Goal: Transaction & Acquisition: Purchase product/service

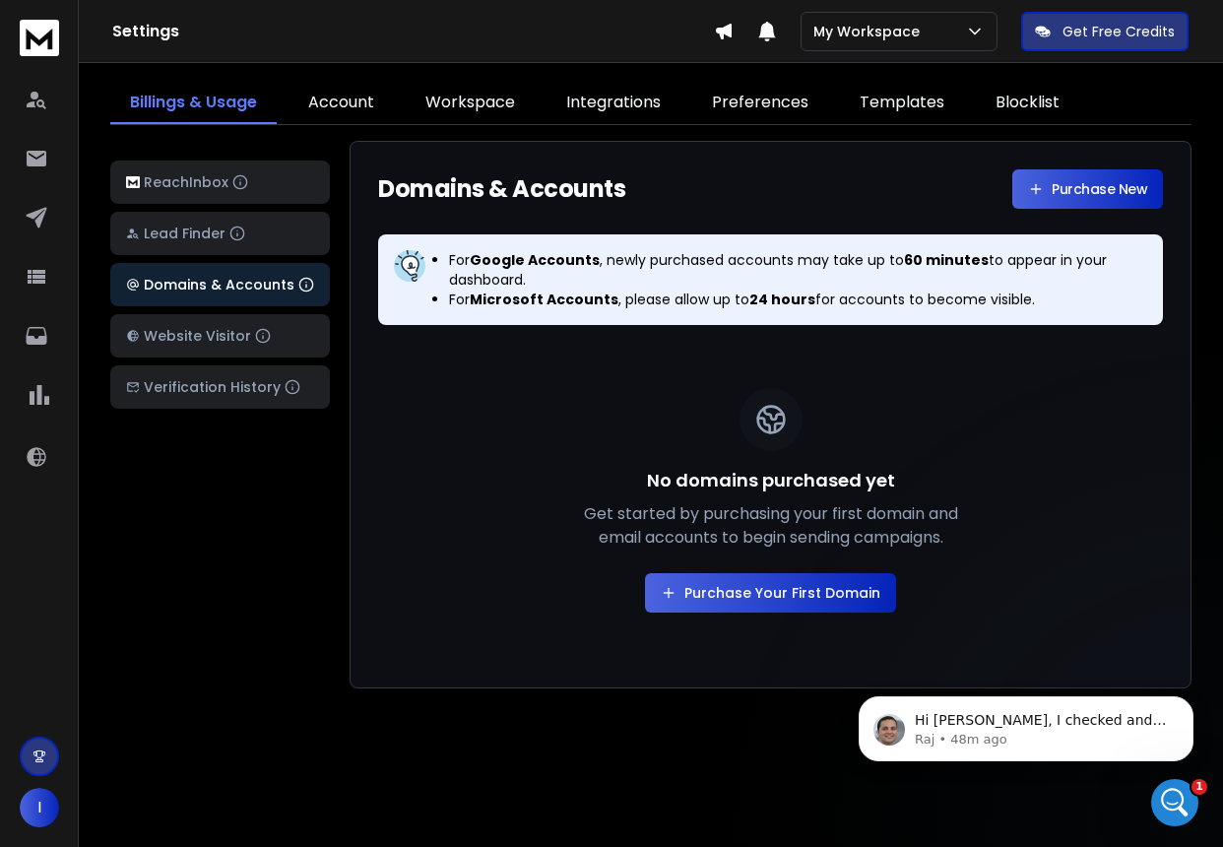
click at [1164, 799] on icon "Open Intercom Messenger" at bounding box center [1175, 803] width 32 height 32
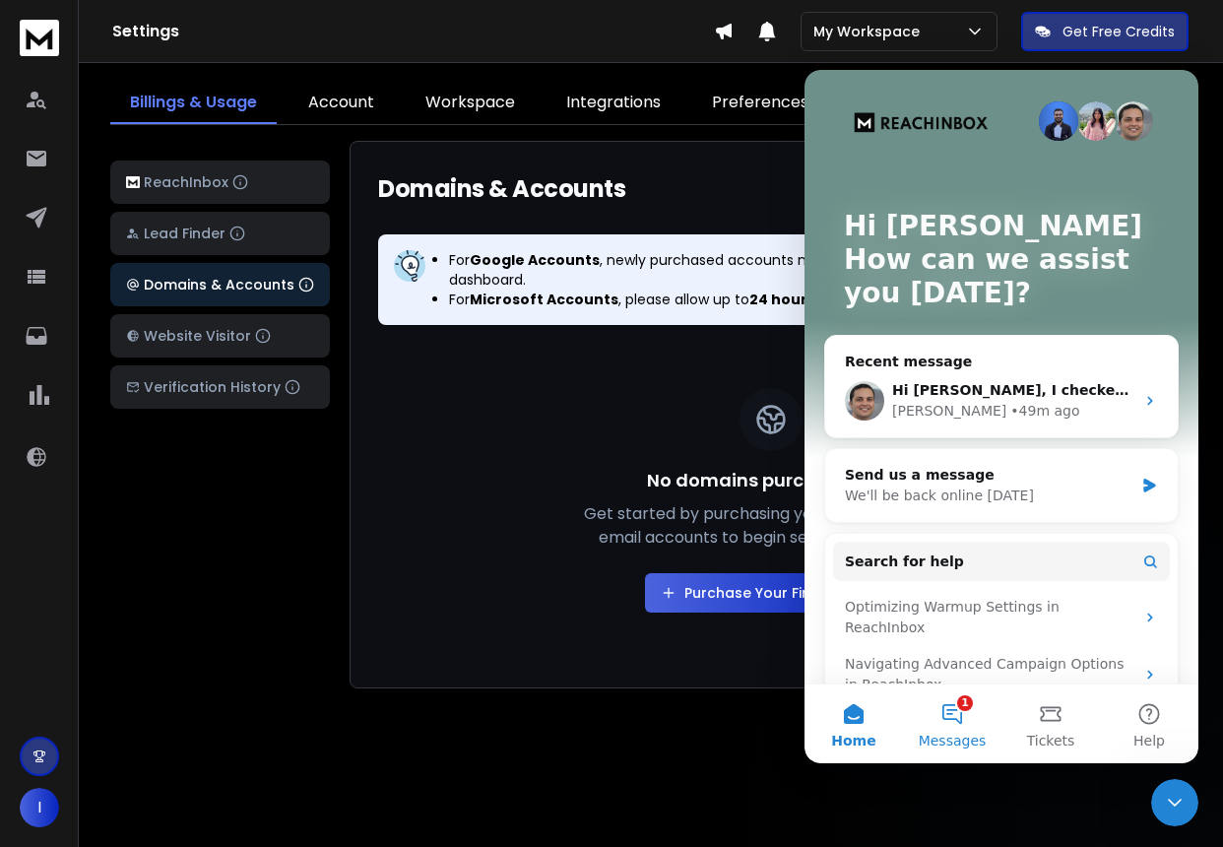
click at [965, 734] on span "Messages" at bounding box center [952, 740] width 68 height 14
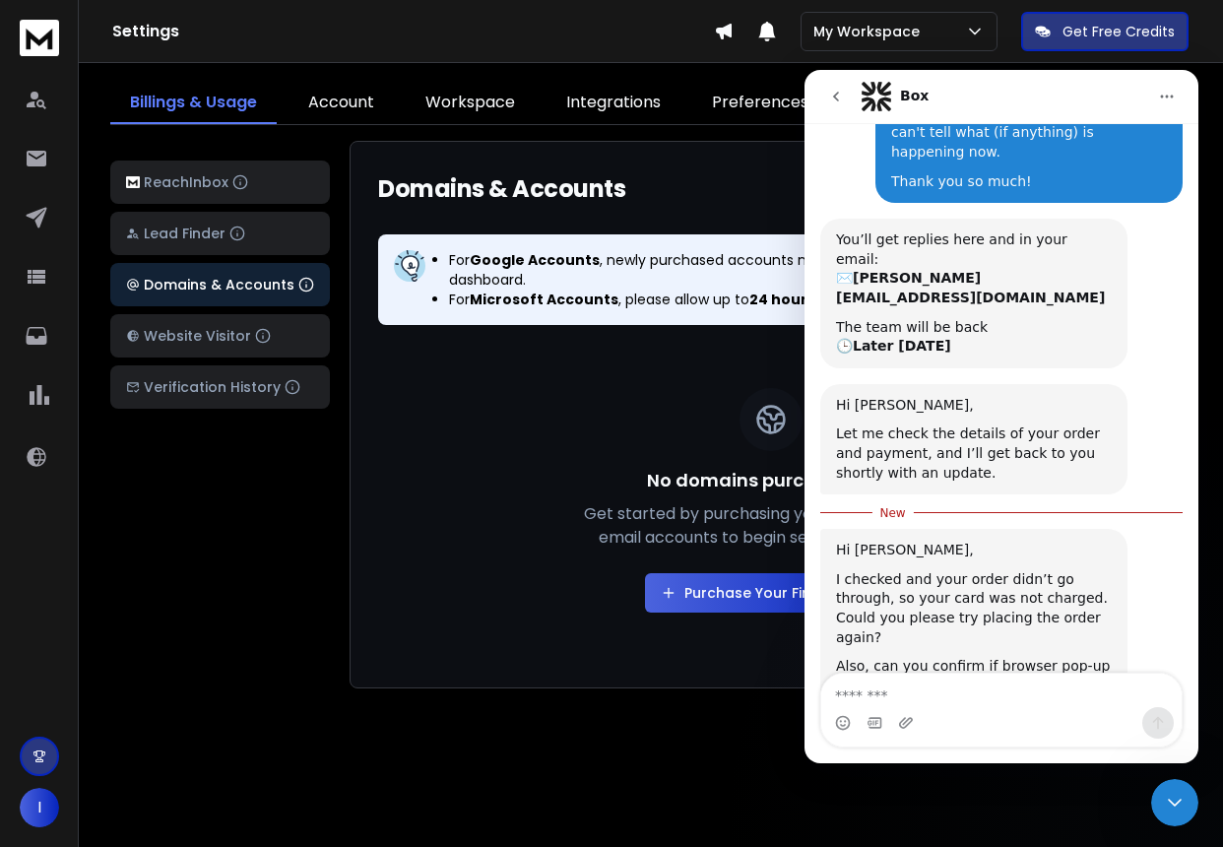
scroll to position [504, 0]
click at [992, 691] on textarea "Message…" at bounding box center [1001, 689] width 360 height 33
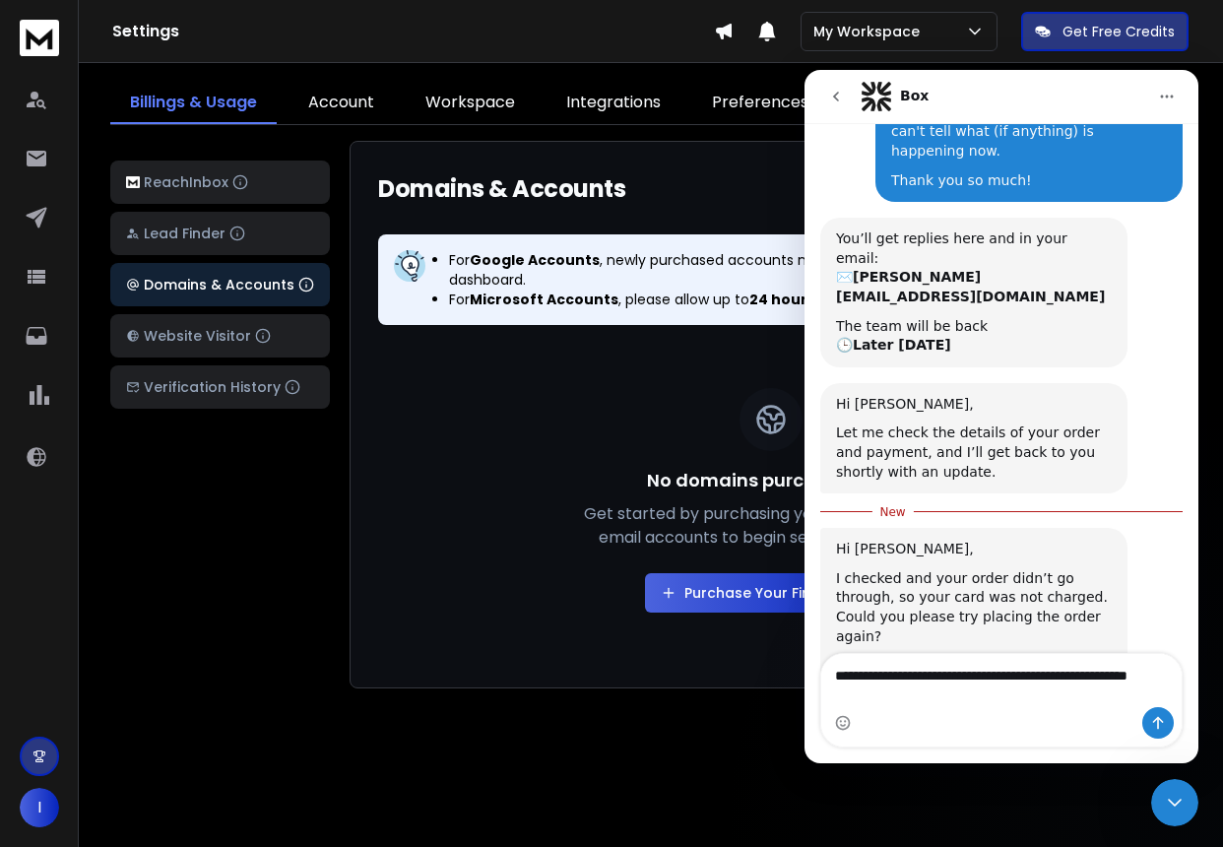
scroll to position [524, 0]
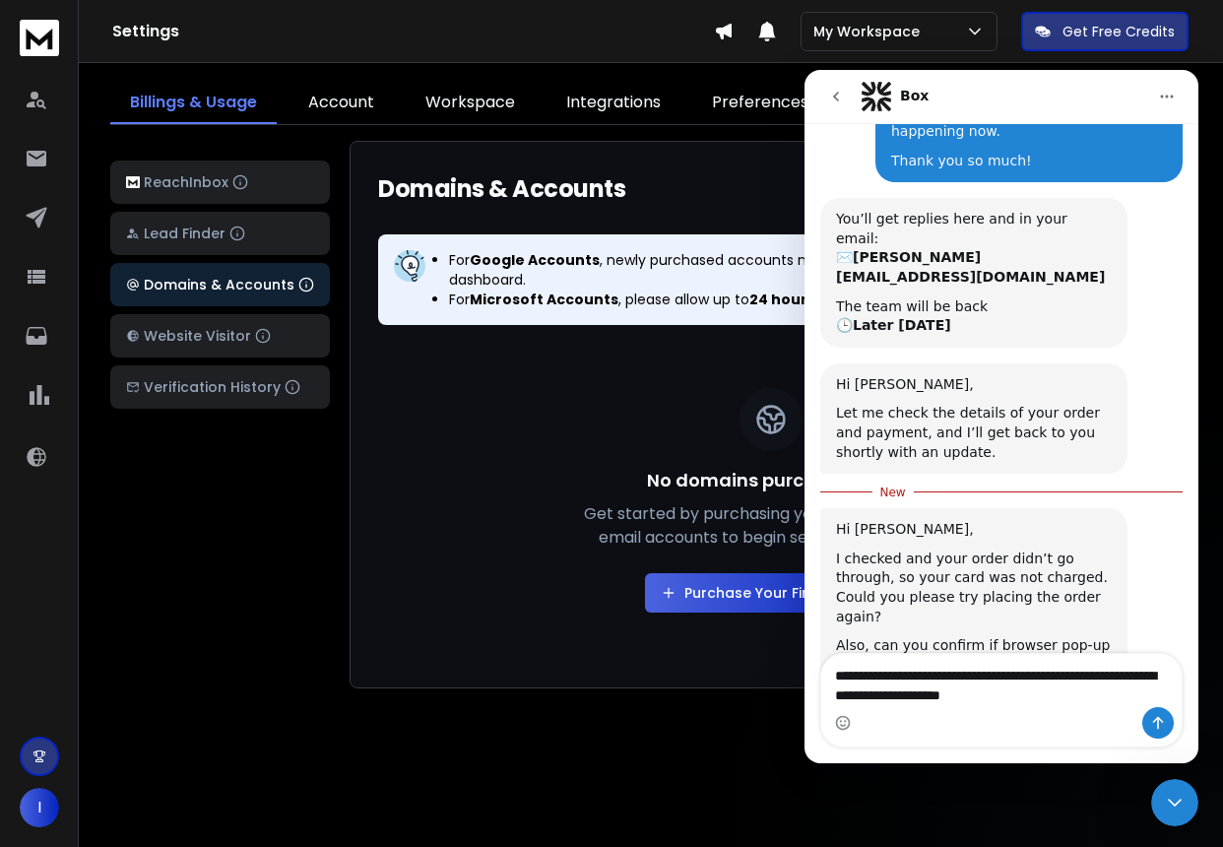
type textarea "**********"
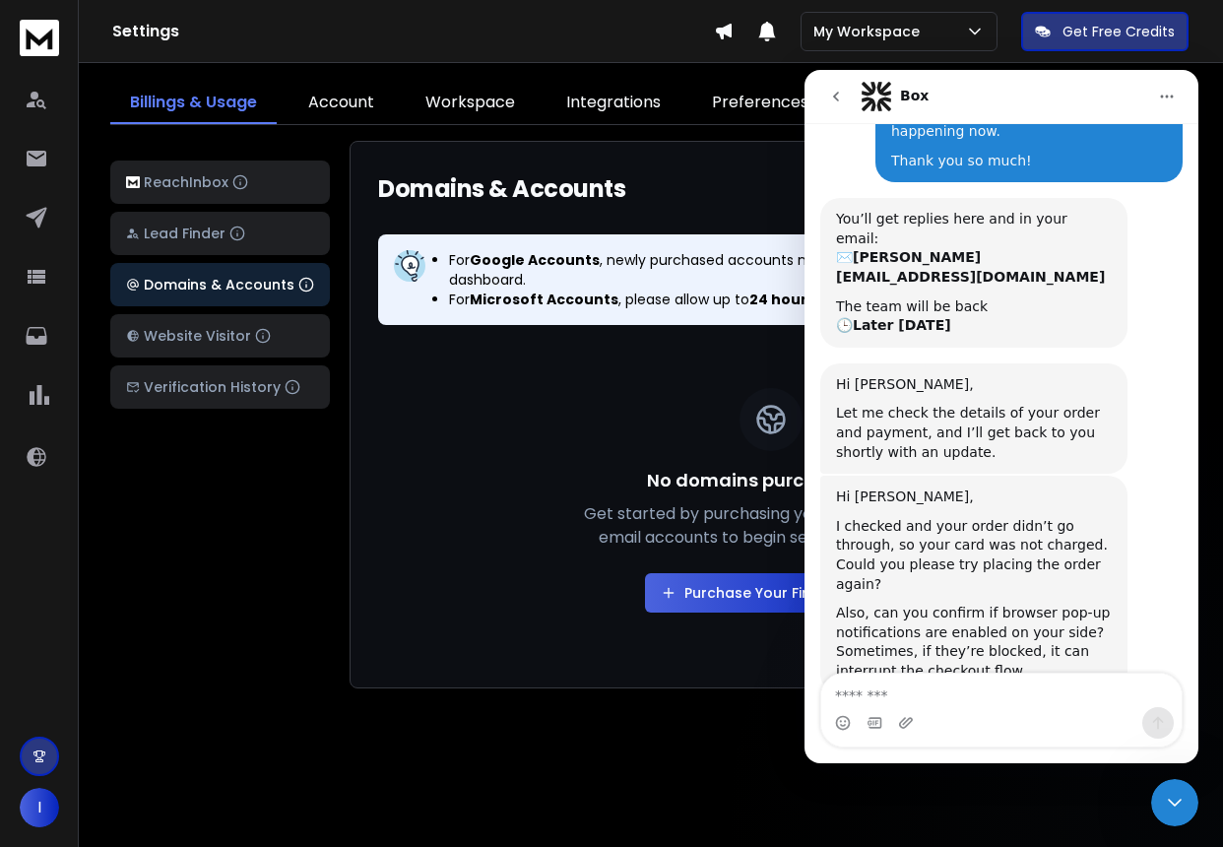
scroll to position [549, 0]
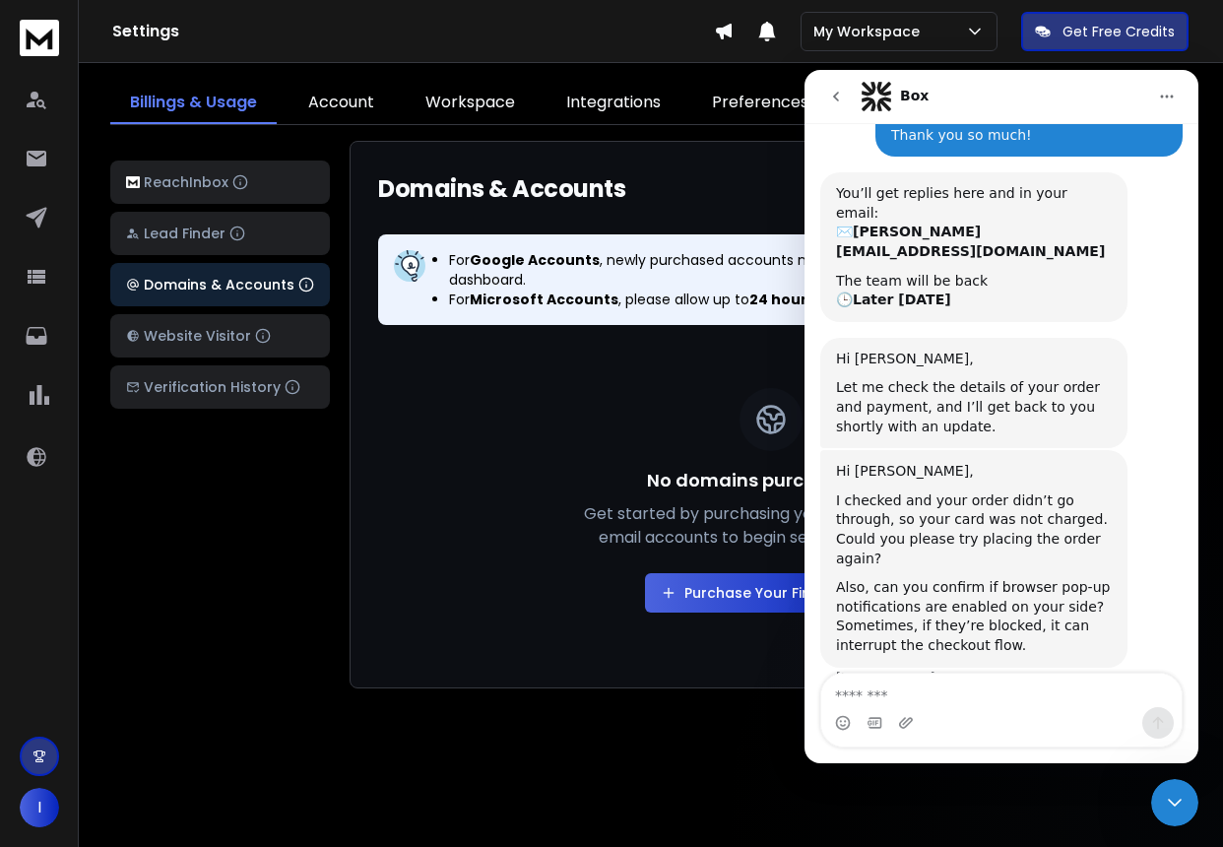
click at [182, 464] on div "ReachInbox Lead Finder Domains & Accounts Website Visitor Verification History …" at bounding box center [650, 485] width 1081 height 689
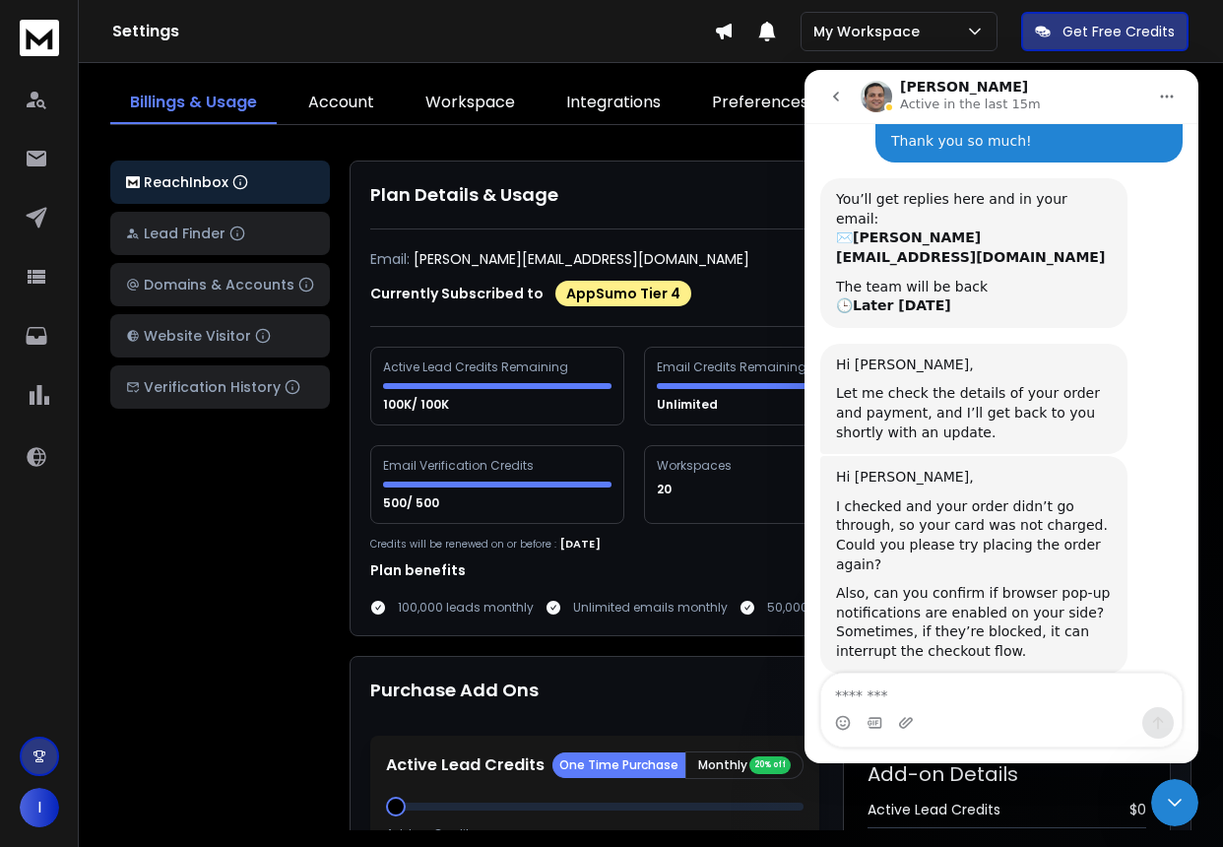
scroll to position [549, 0]
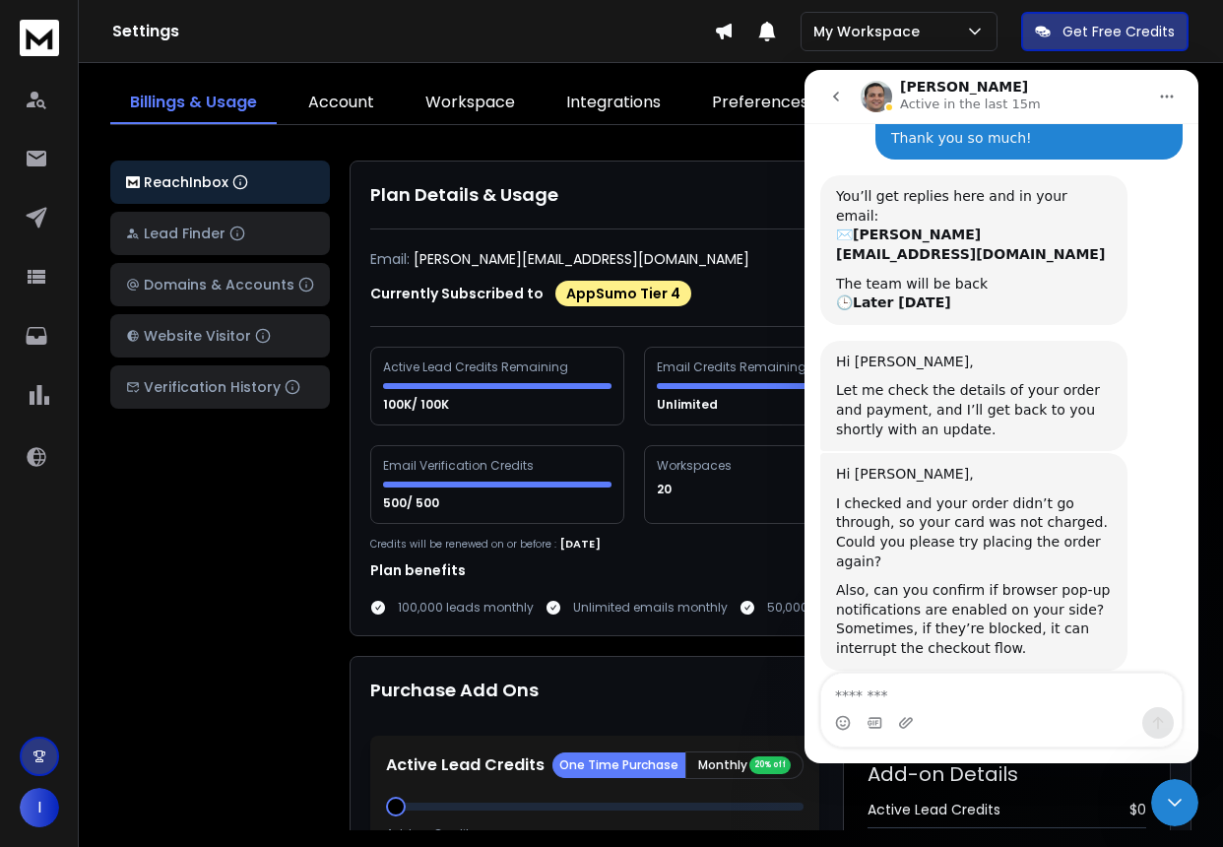
click at [196, 281] on button "Domains & Accounts" at bounding box center [220, 284] width 220 height 43
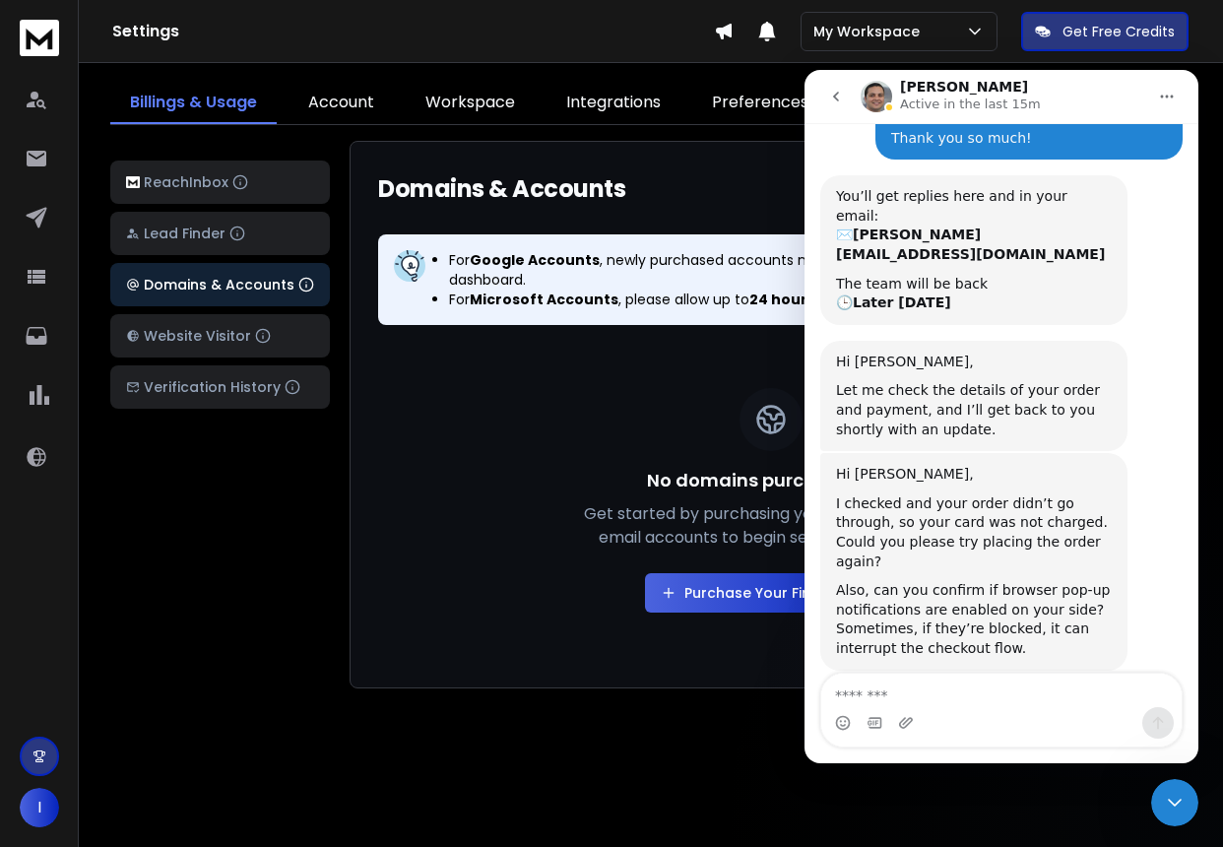
click at [1172, 796] on icon "Close Intercom Messenger" at bounding box center [1175, 802] width 24 height 24
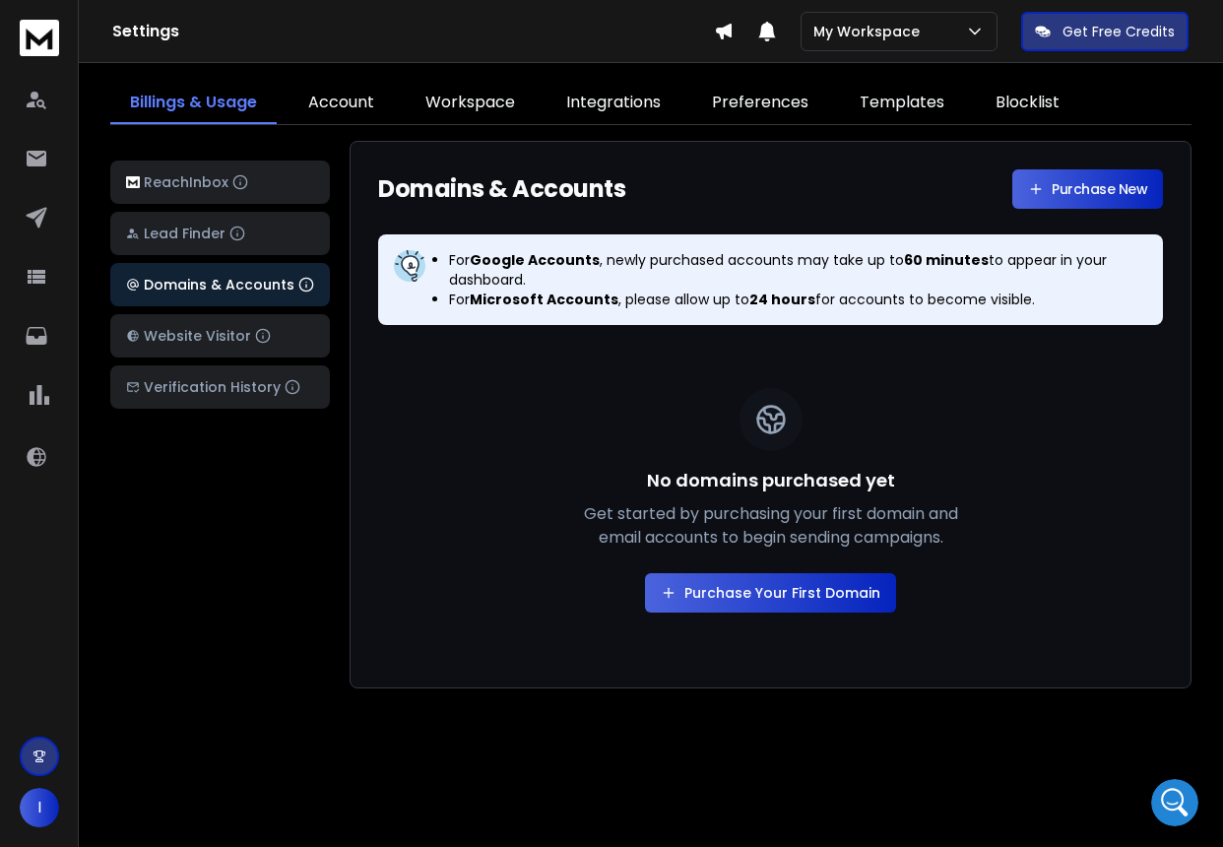
click at [1123, 186] on link "Purchase New" at bounding box center [1087, 188] width 151 height 39
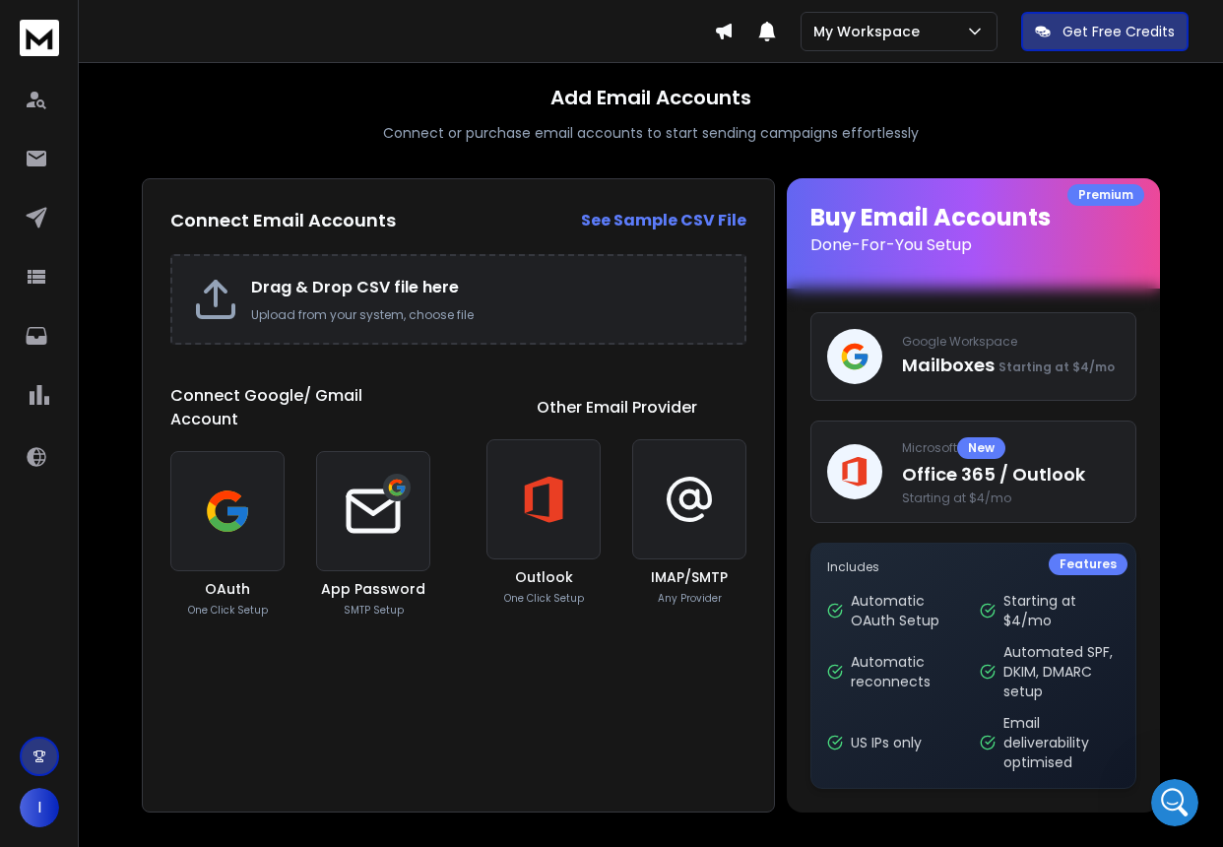
scroll to position [20, 0]
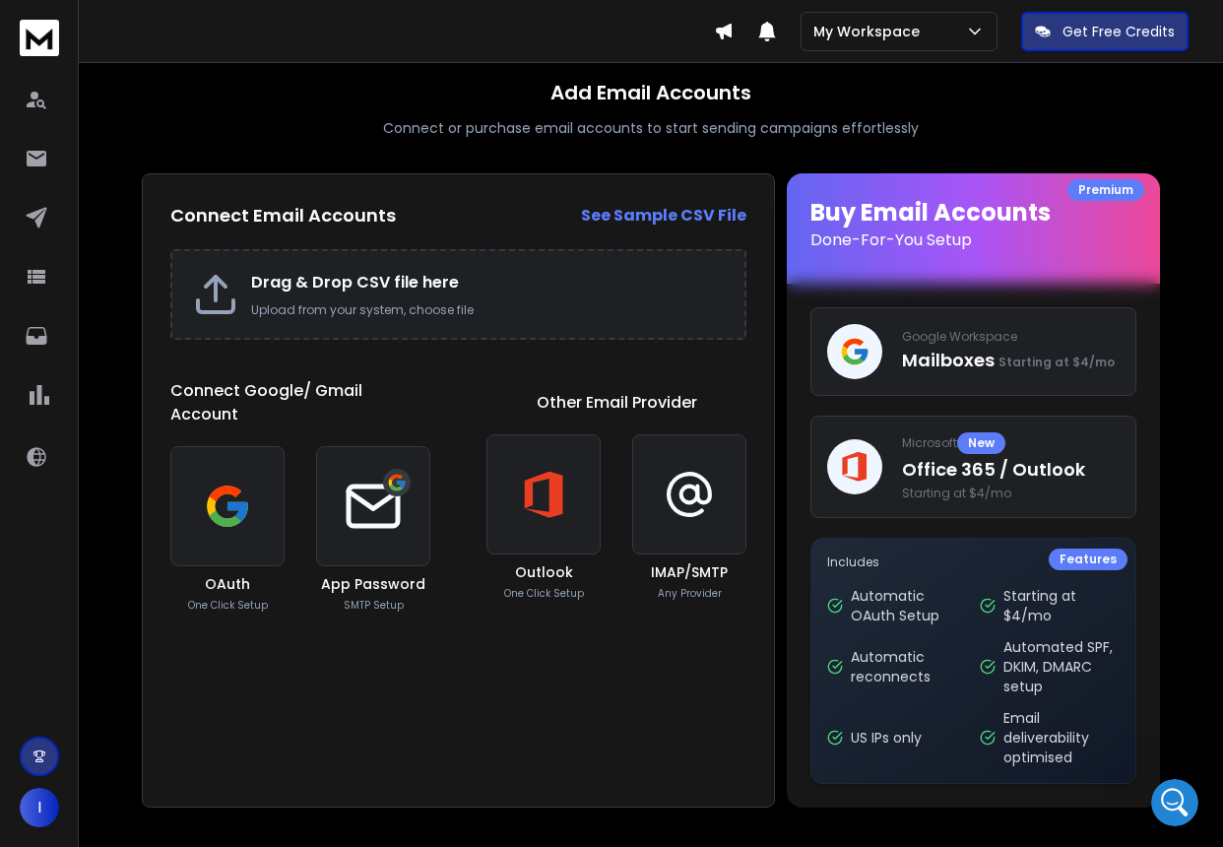
click at [875, 346] on div at bounding box center [854, 351] width 55 height 55
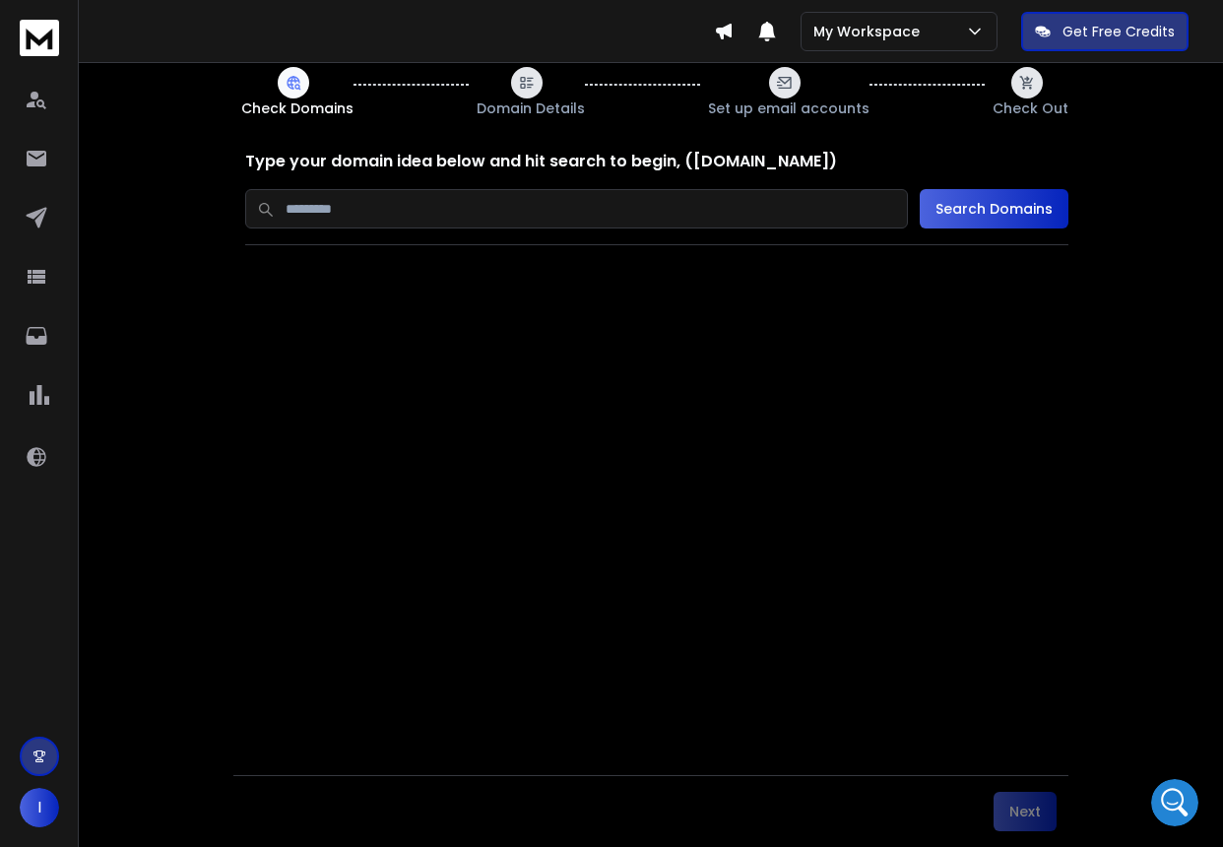
click at [743, 209] on input at bounding box center [576, 208] width 662 height 39
type input "*"
type input "**********"
click at [1033, 209] on button "Search Domains" at bounding box center [993, 208] width 149 height 39
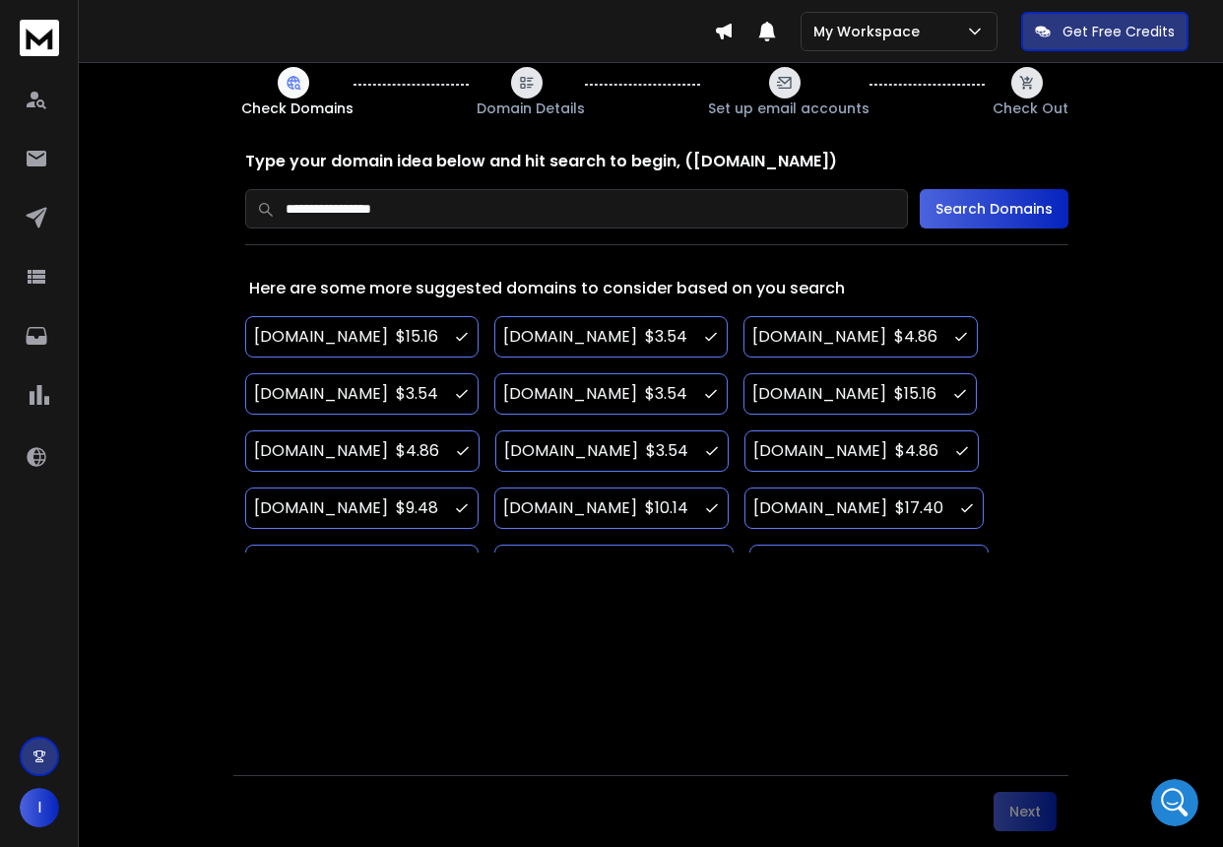
click at [370, 334] on h3 "[DOMAIN_NAME]" at bounding box center [321, 337] width 134 height 24
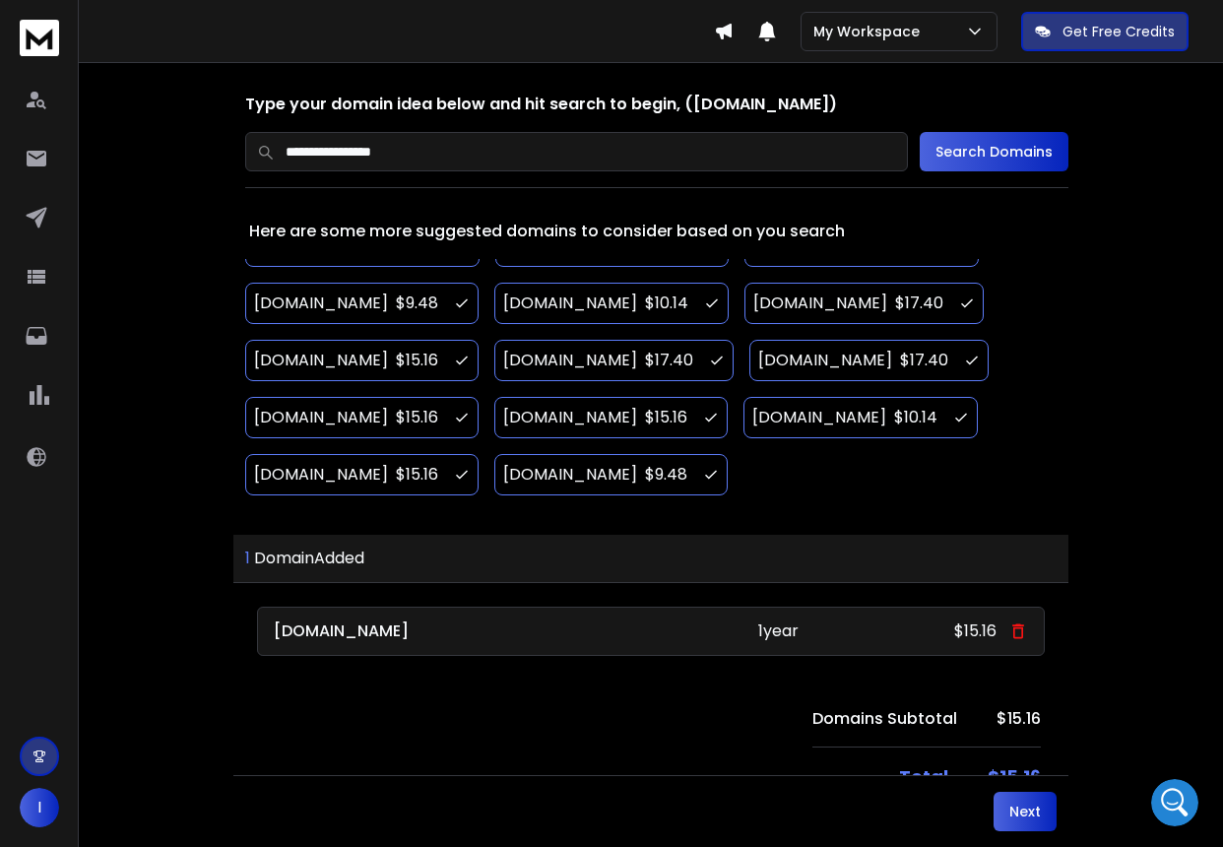
scroll to position [108, 0]
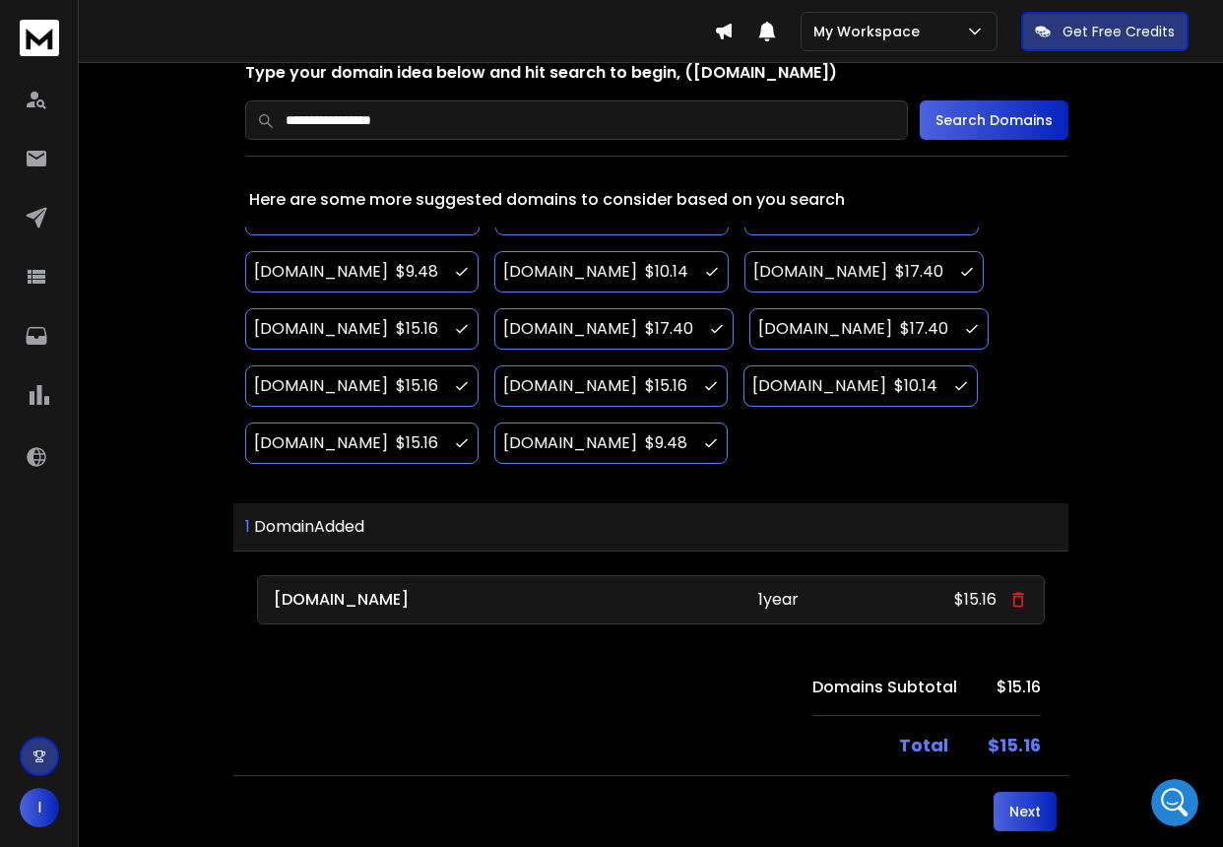
click at [1022, 816] on button "Next" at bounding box center [1024, 810] width 63 height 39
select select "**"
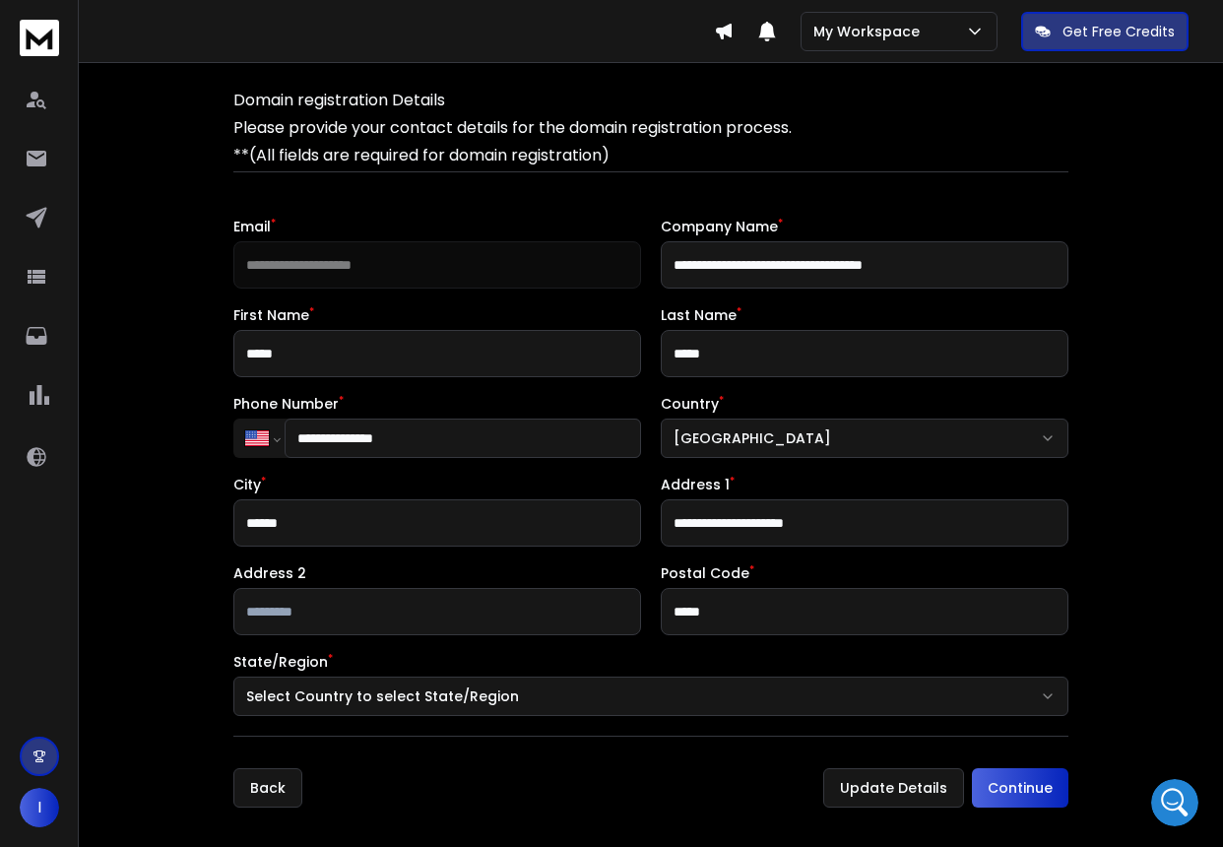
scroll to position [104, 0]
click at [1034, 787] on button "Continue" at bounding box center [1020, 787] width 96 height 39
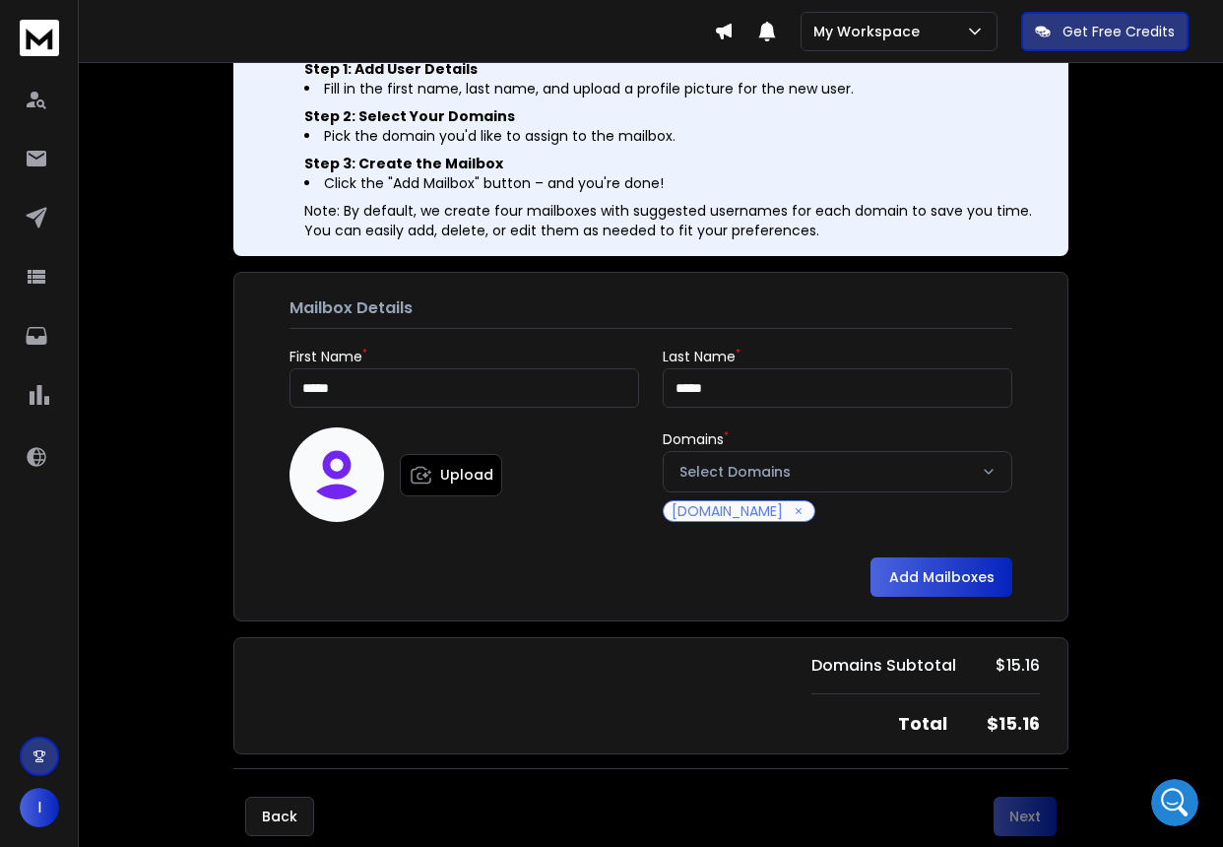
scroll to position [296, 0]
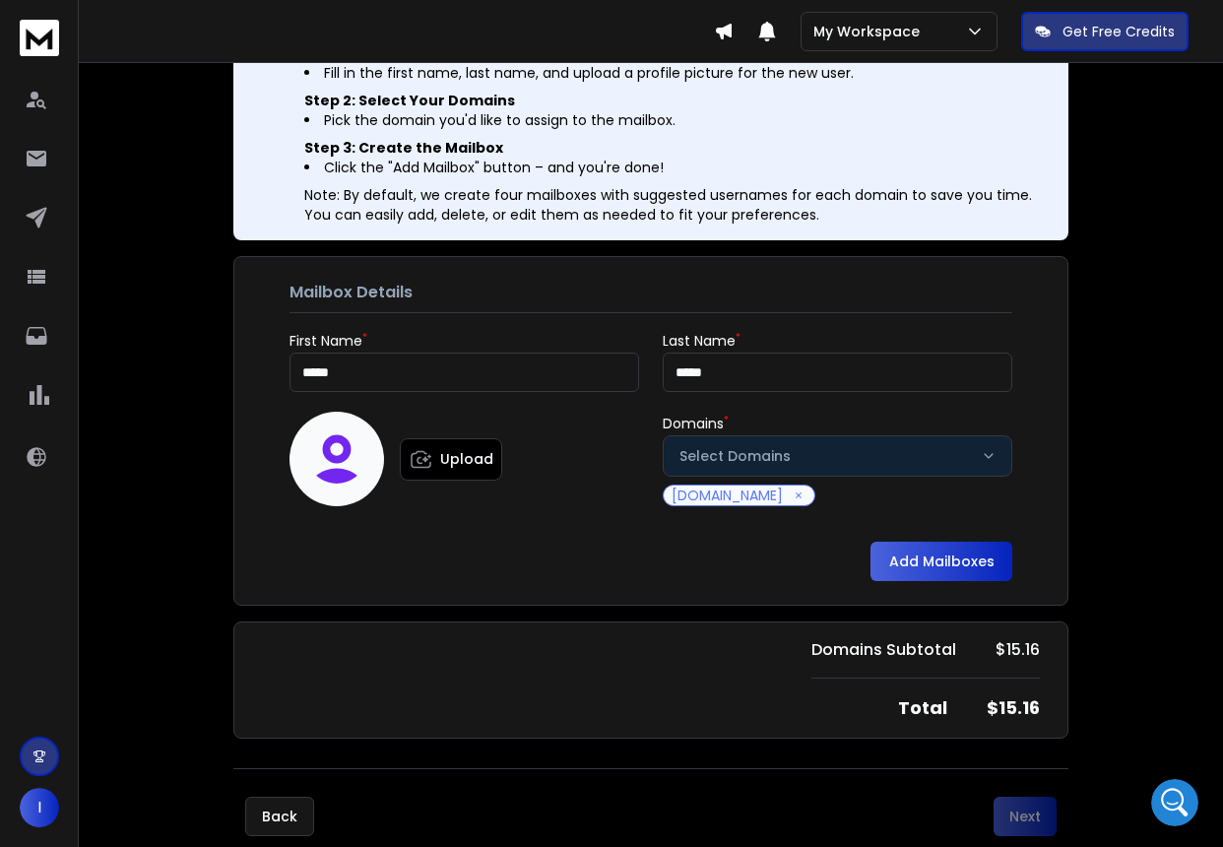
click at [956, 467] on button "Select Domains" at bounding box center [836, 455] width 349 height 41
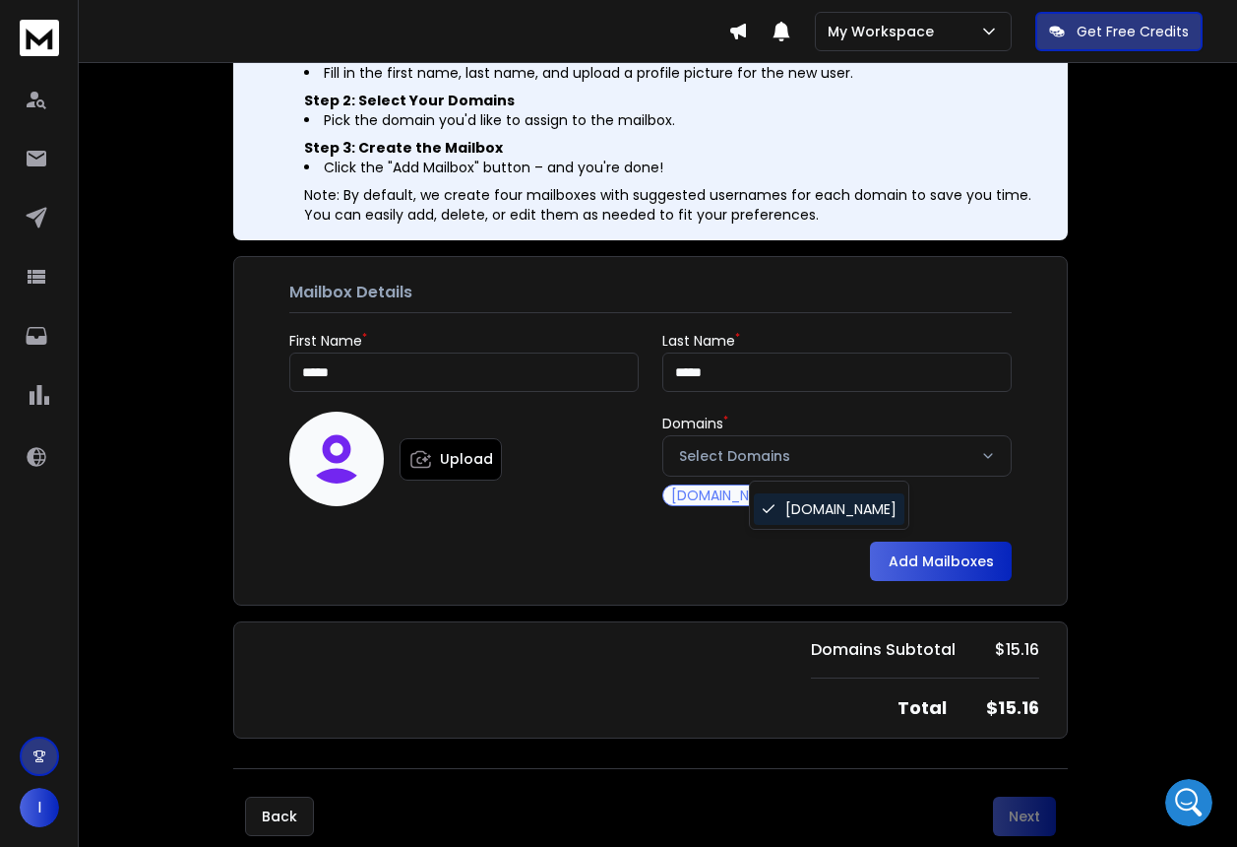
click at [870, 518] on div "[DOMAIN_NAME]" at bounding box center [829, 508] width 151 height 31
click at [839, 500] on div "[DOMAIN_NAME]" at bounding box center [829, 508] width 151 height 31
click at [558, 535] on div "Add Mailboxes" at bounding box center [650, 553] width 723 height 55
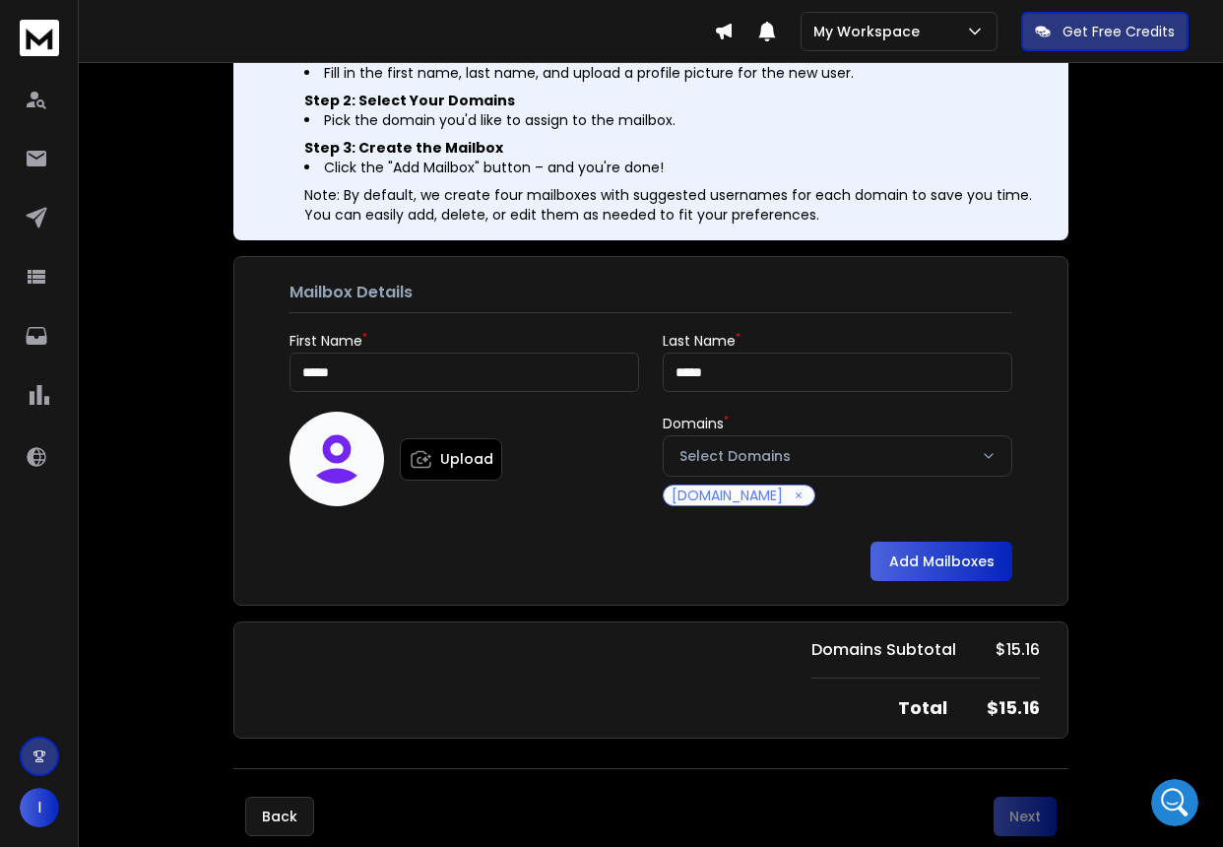
click at [927, 564] on button "Add Mailboxes" at bounding box center [941, 560] width 142 height 39
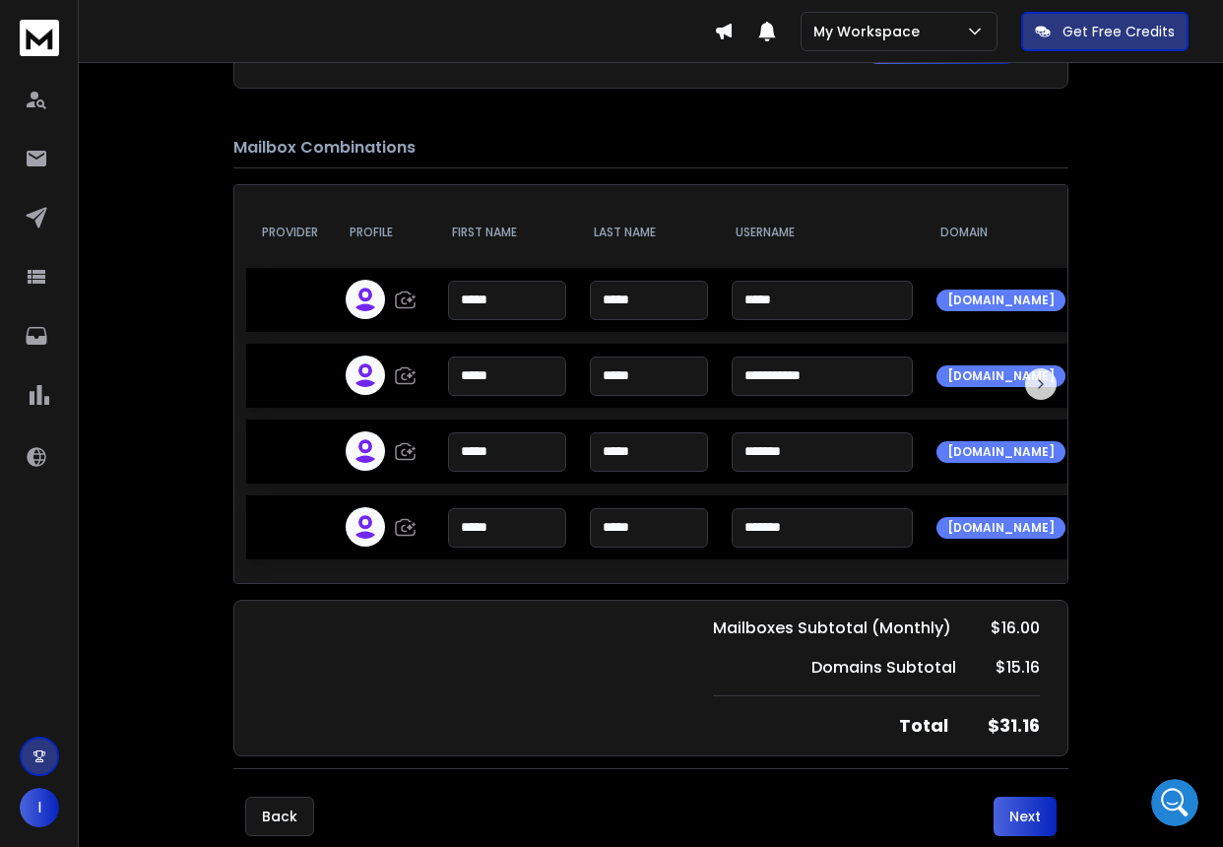
scroll to position [828, 0]
click at [1030, 820] on button "Next" at bounding box center [1024, 815] width 63 height 39
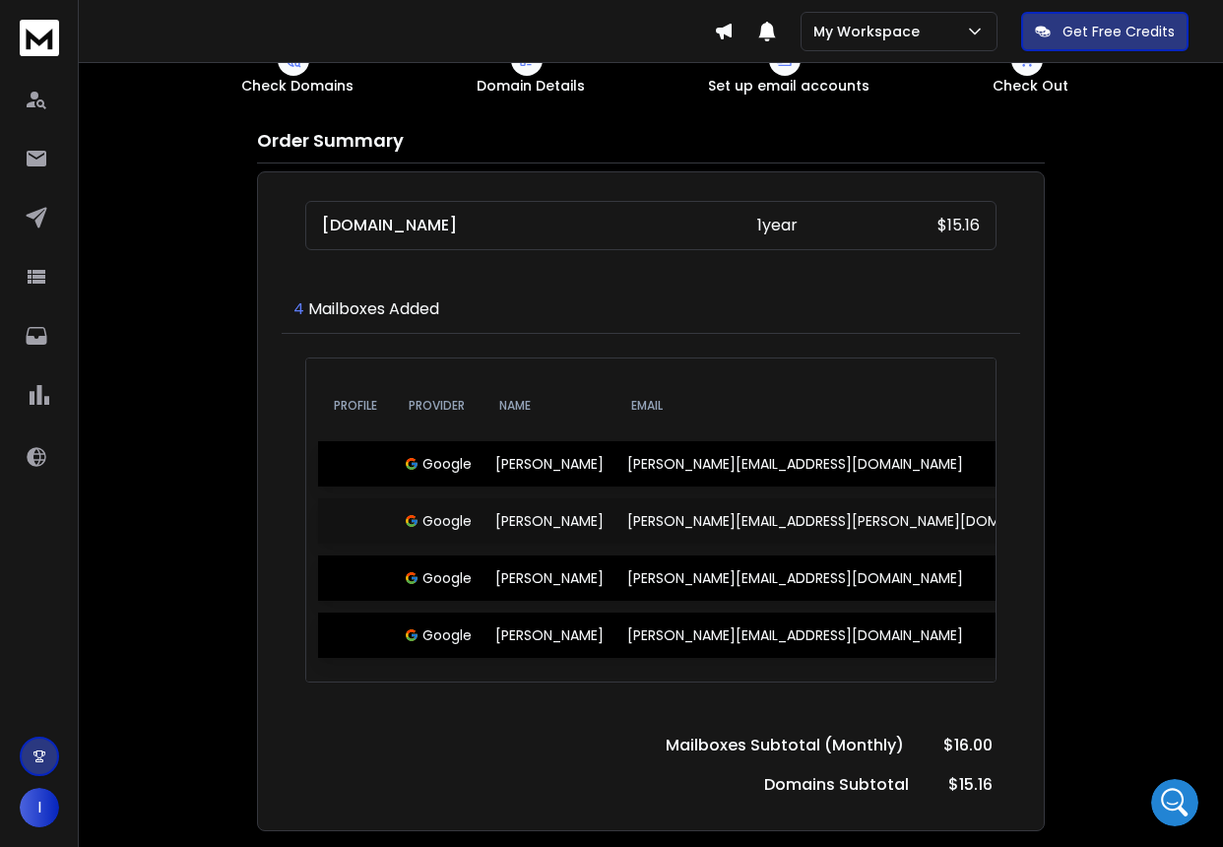
scroll to position [211, 0]
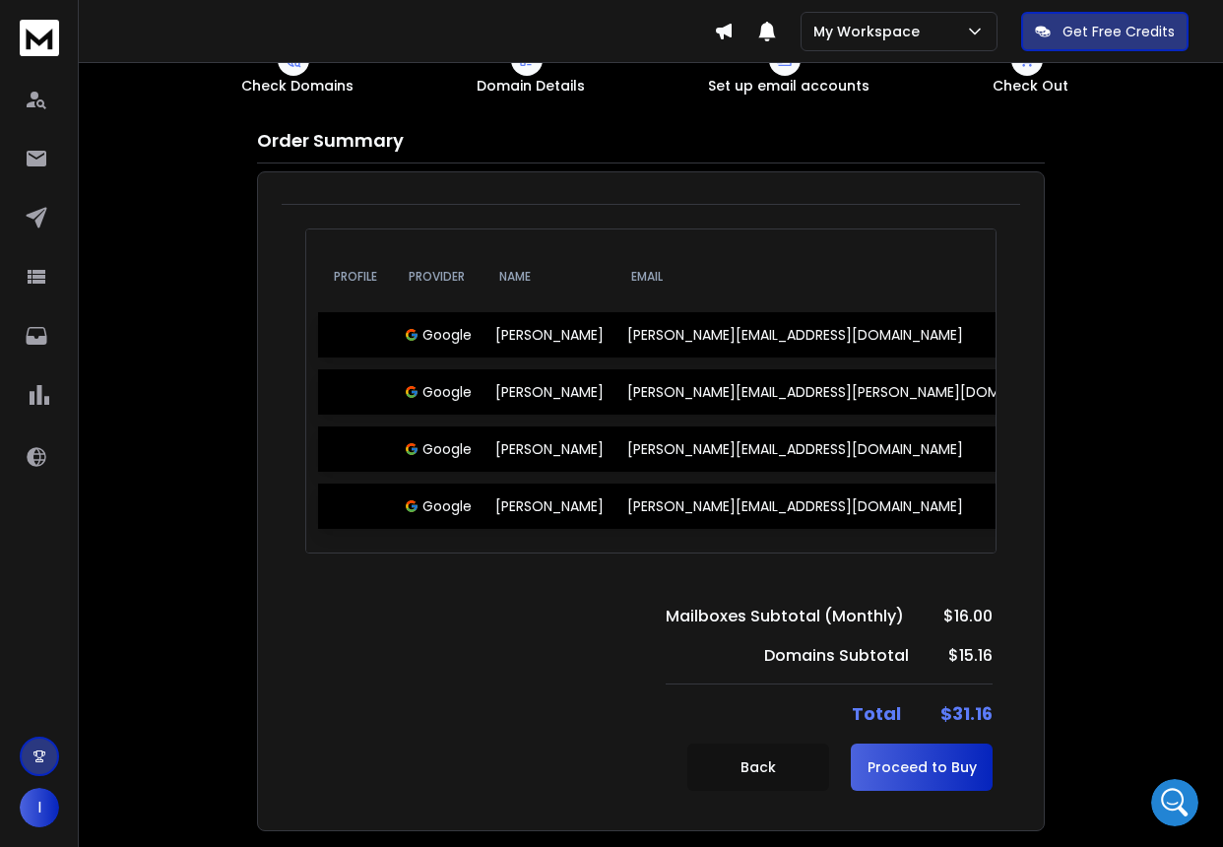
click at [922, 768] on button "Proceed to Buy" at bounding box center [921, 766] width 142 height 47
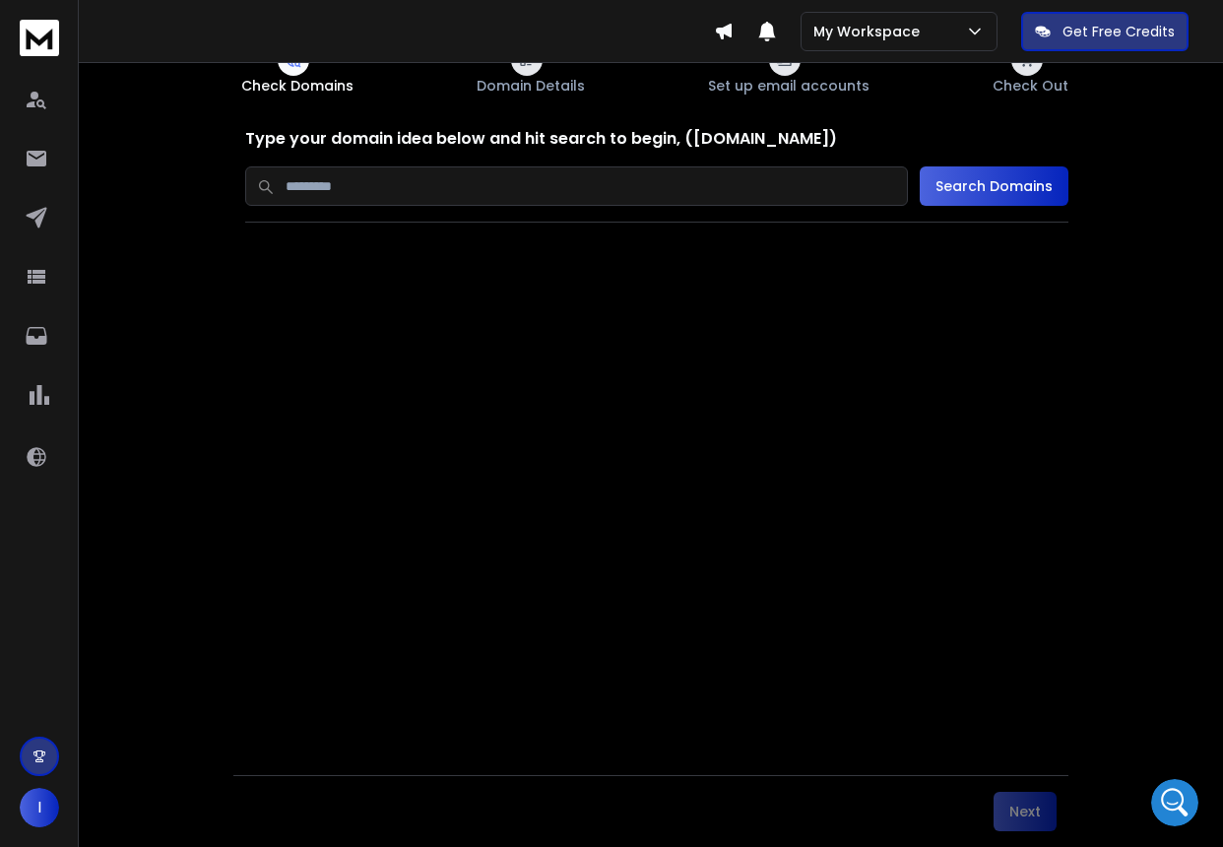
click at [510, 176] on input at bounding box center [576, 185] width 662 height 39
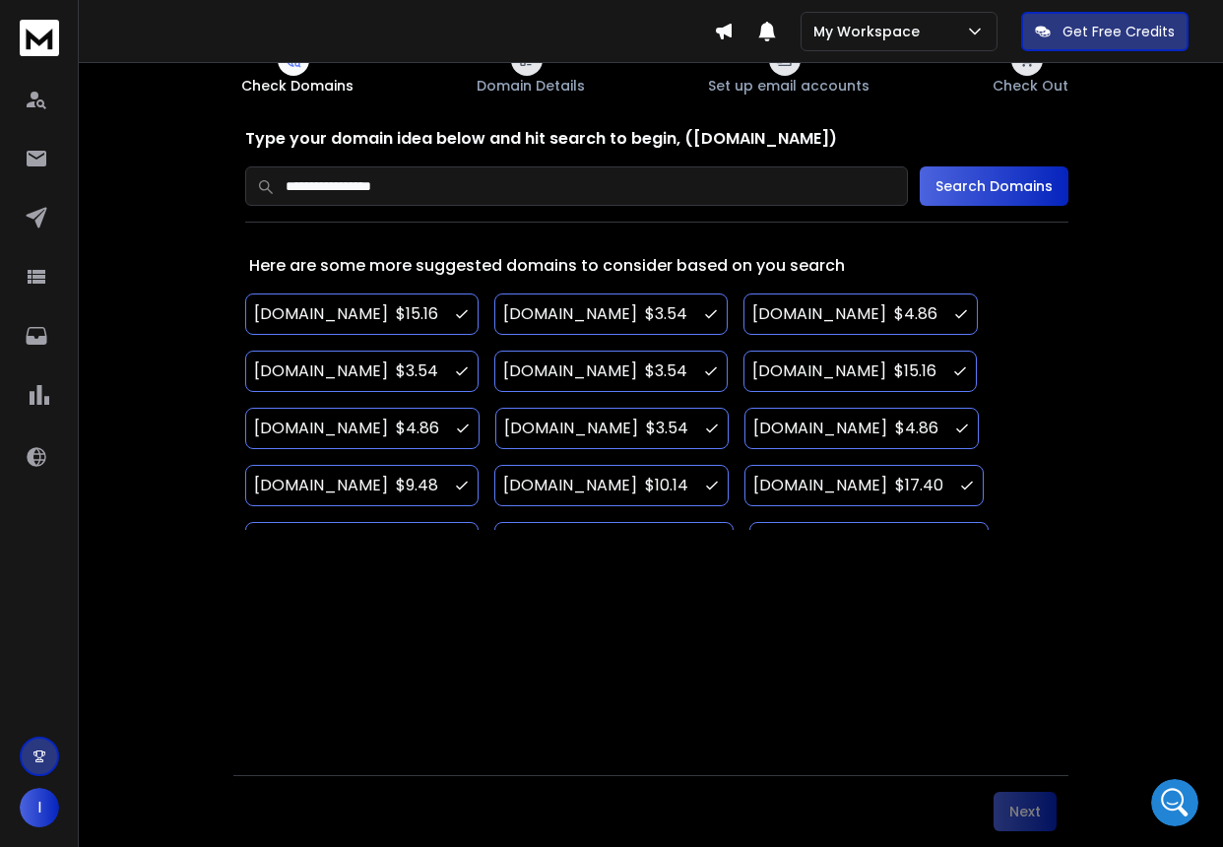
type input "**********"
click at [408, 318] on h4 "$ 15.16" at bounding box center [417, 314] width 42 height 24
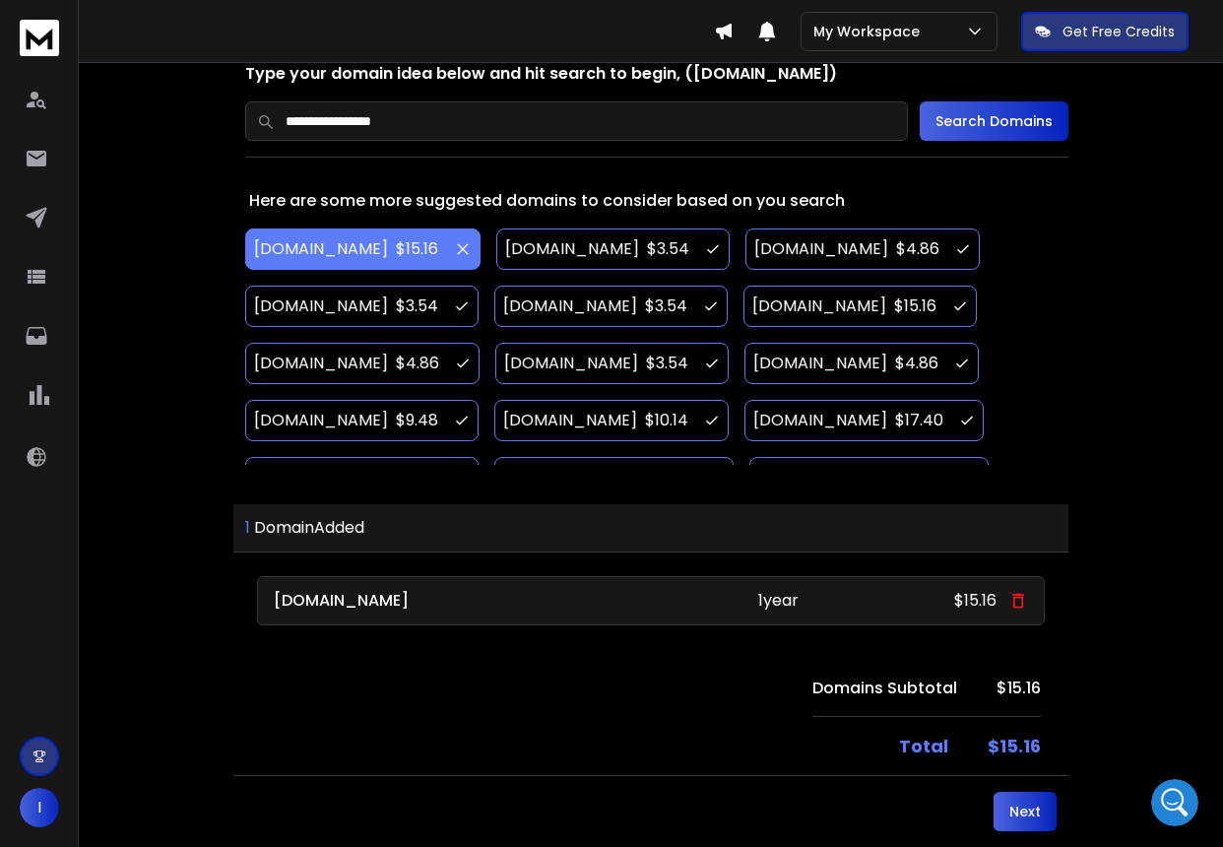
scroll to position [108, 0]
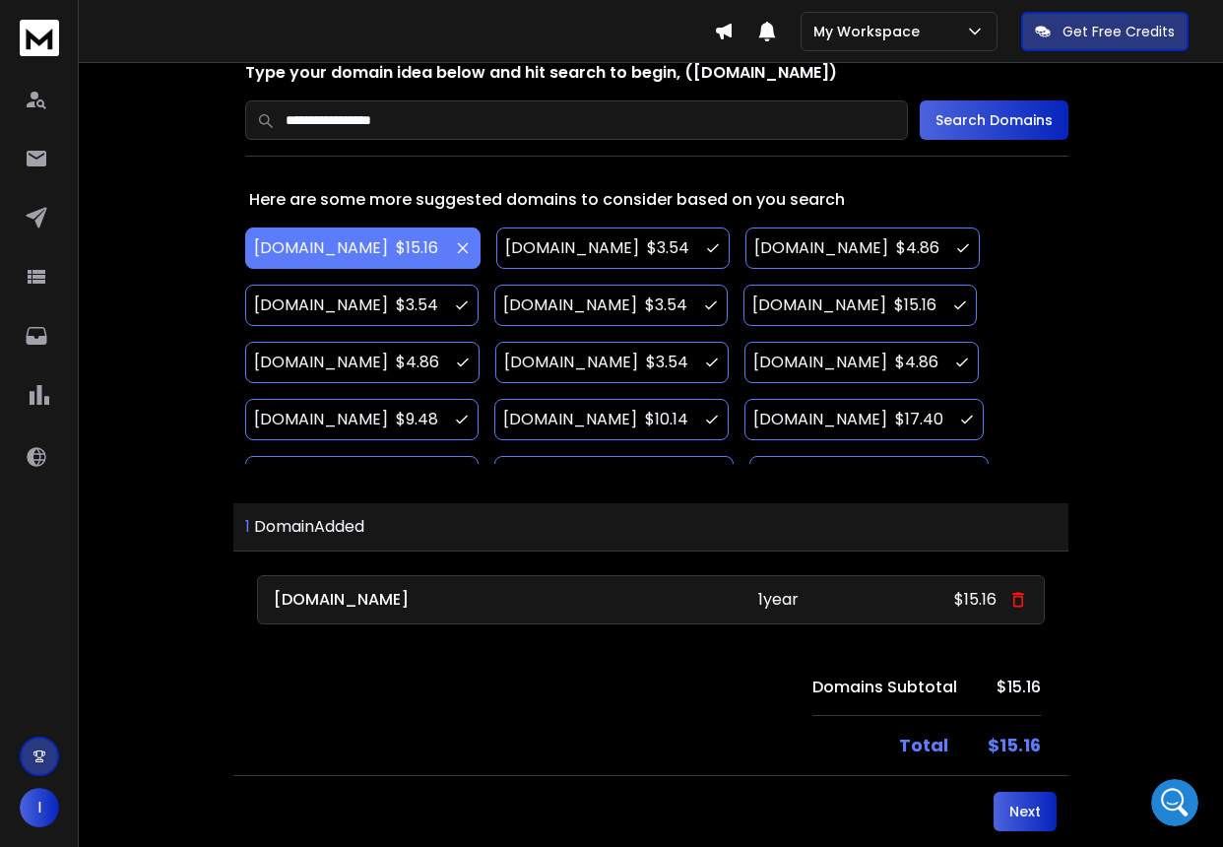
click at [1036, 818] on button "Next" at bounding box center [1024, 810] width 63 height 39
select select "**"
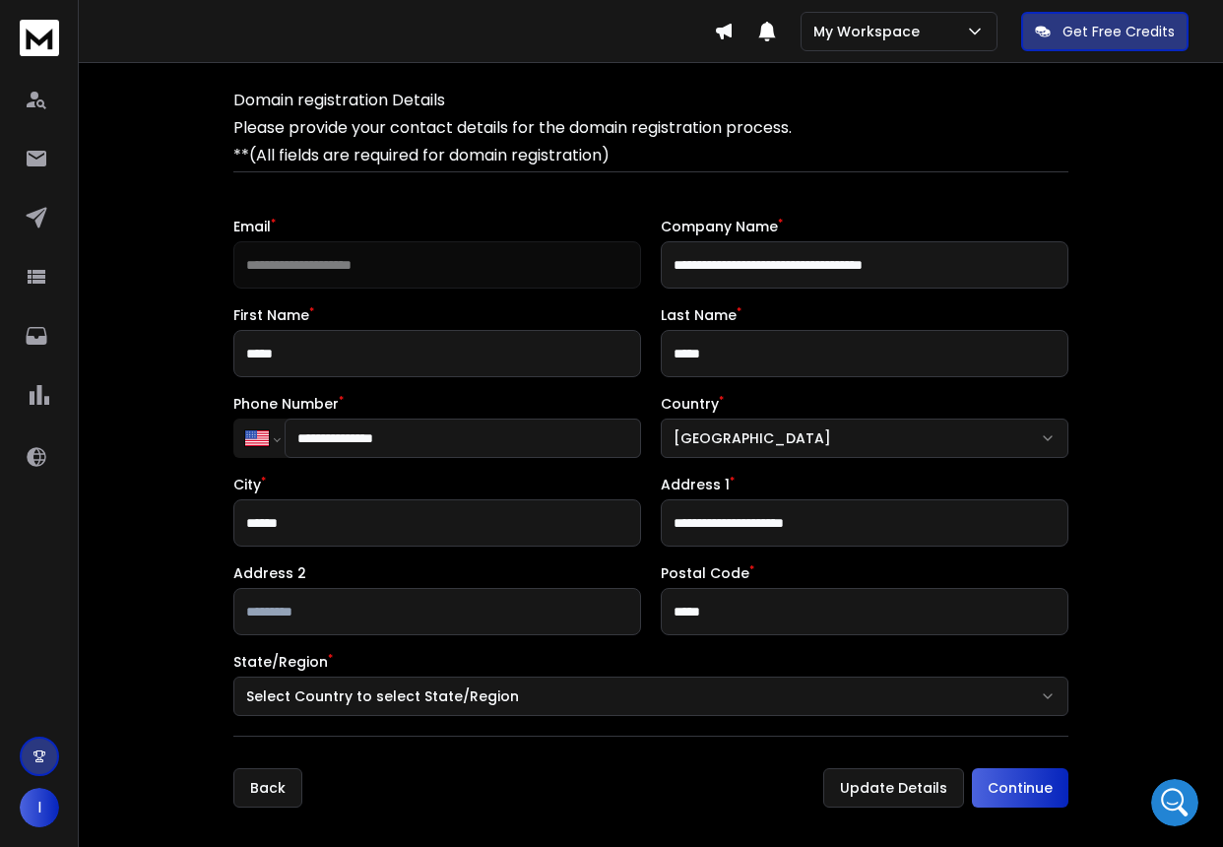
scroll to position [104, 0]
click at [1028, 786] on button "Continue" at bounding box center [1020, 787] width 96 height 39
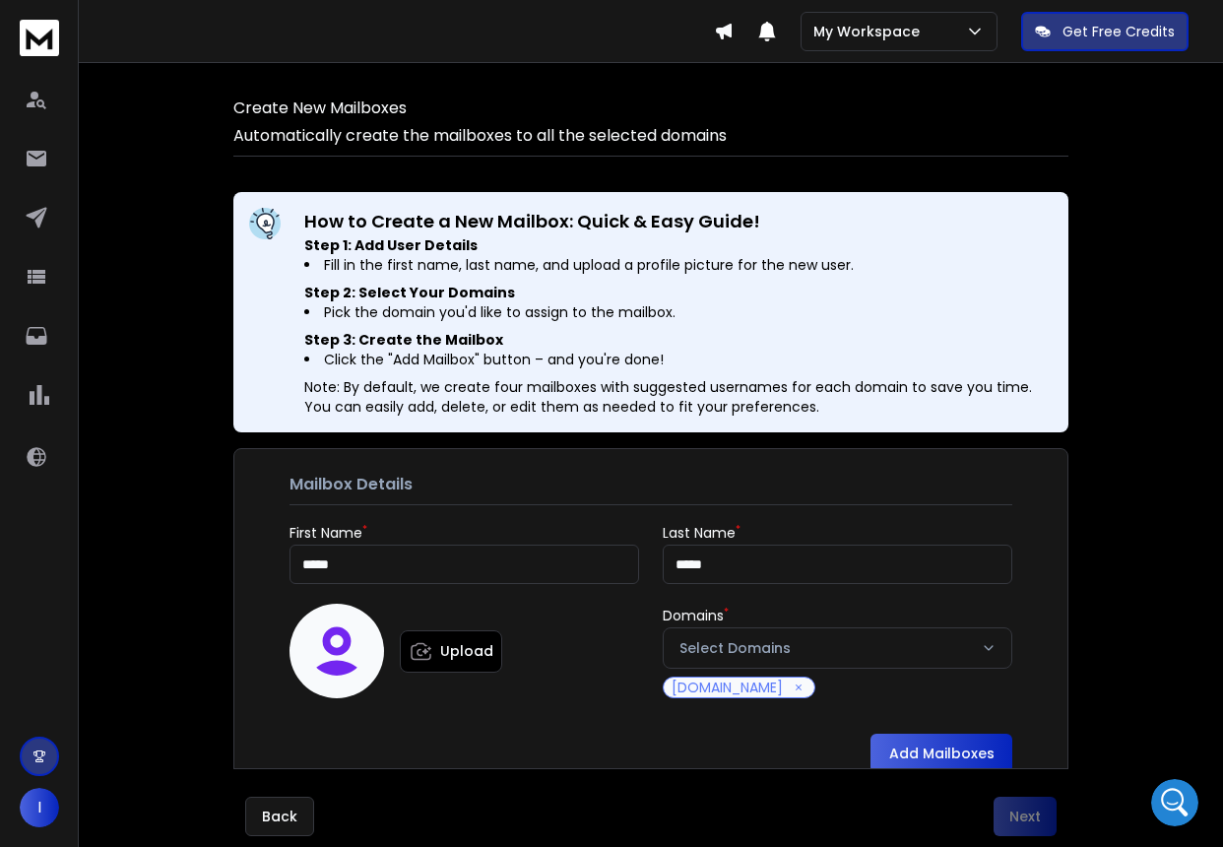
scroll to position [296, 0]
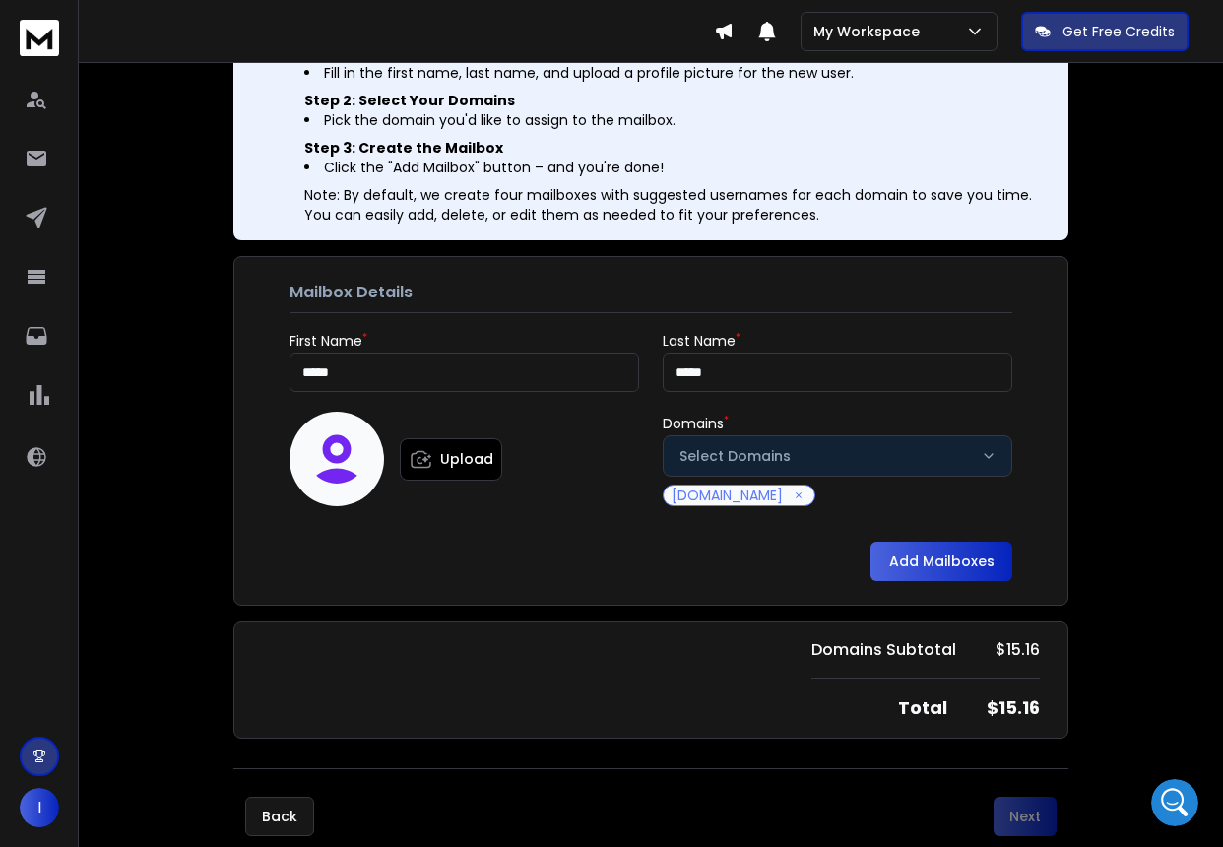
click at [987, 464] on button "Select Domains" at bounding box center [836, 455] width 349 height 41
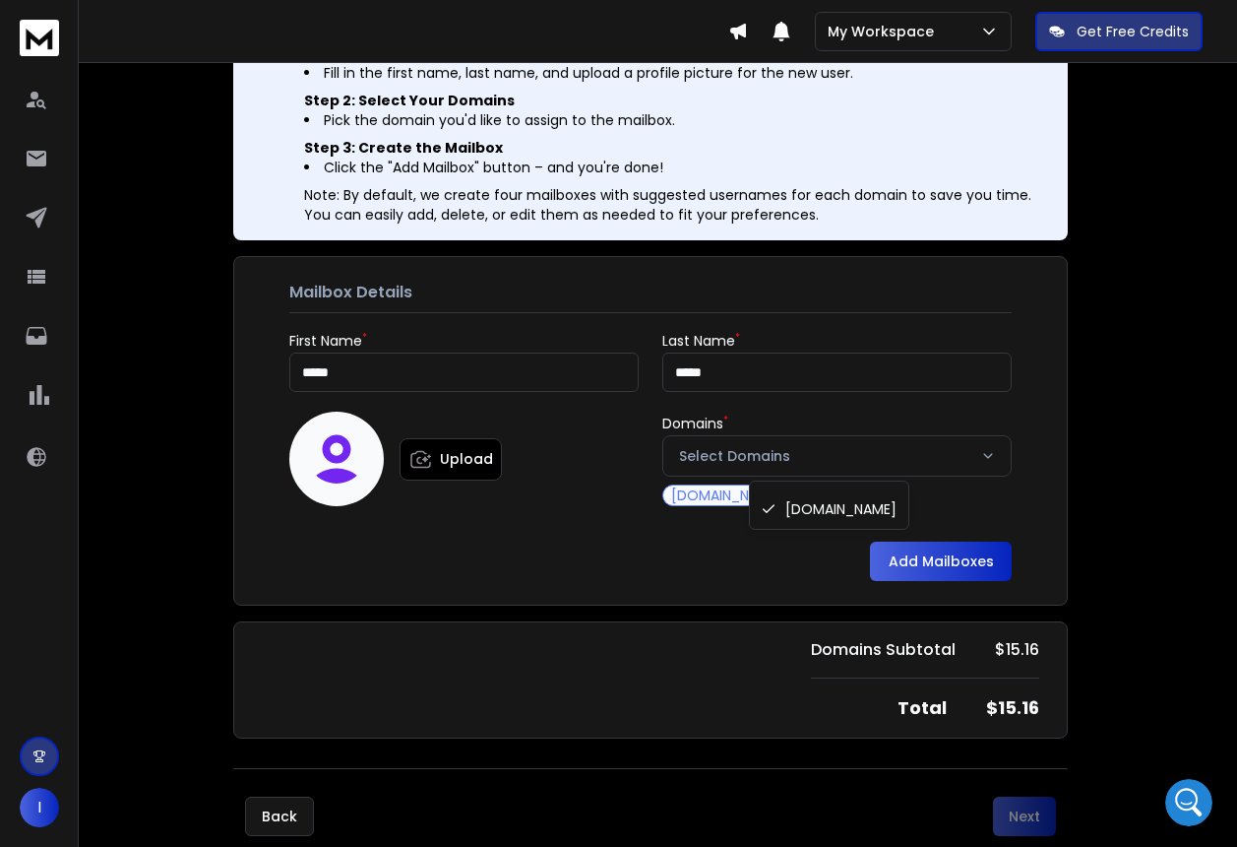
click at [589, 539] on div "Add Mailboxes" at bounding box center [650, 553] width 723 height 55
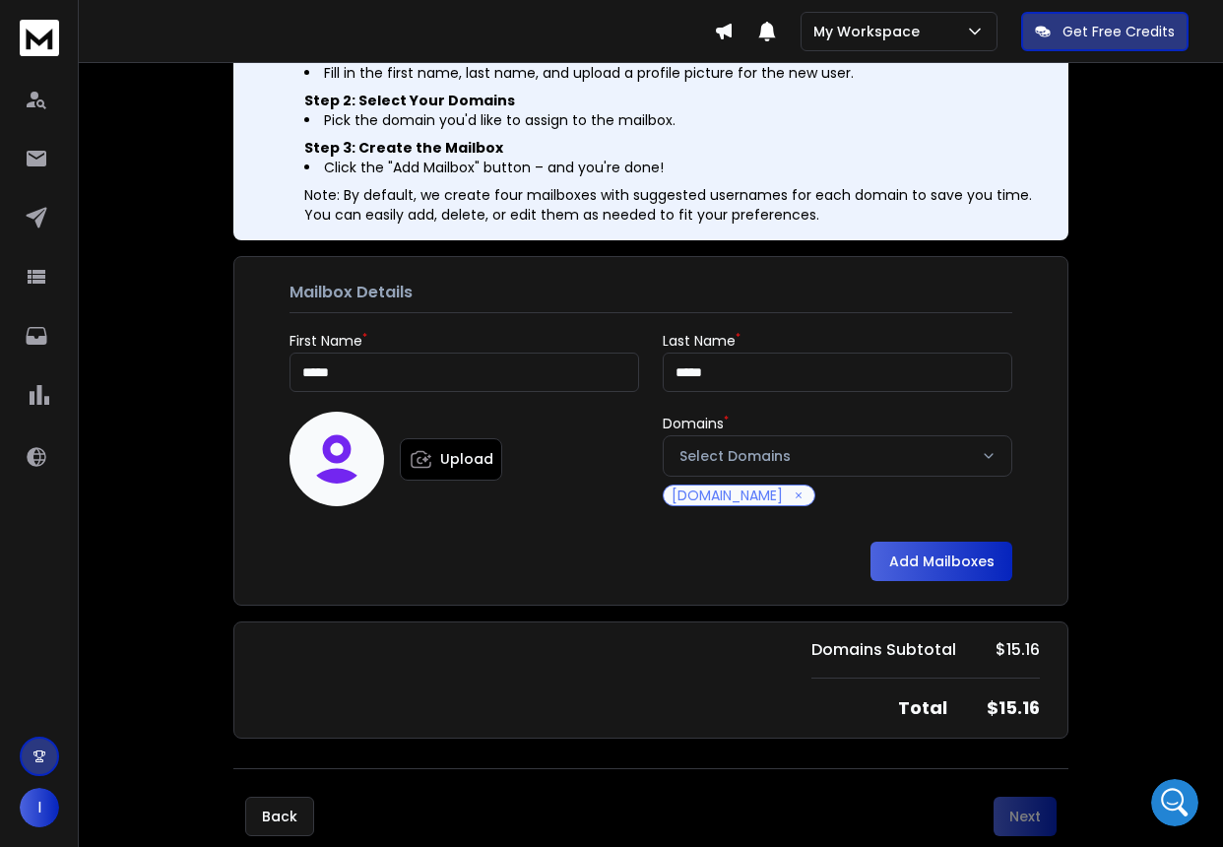
click at [958, 559] on button "Add Mailboxes" at bounding box center [941, 560] width 142 height 39
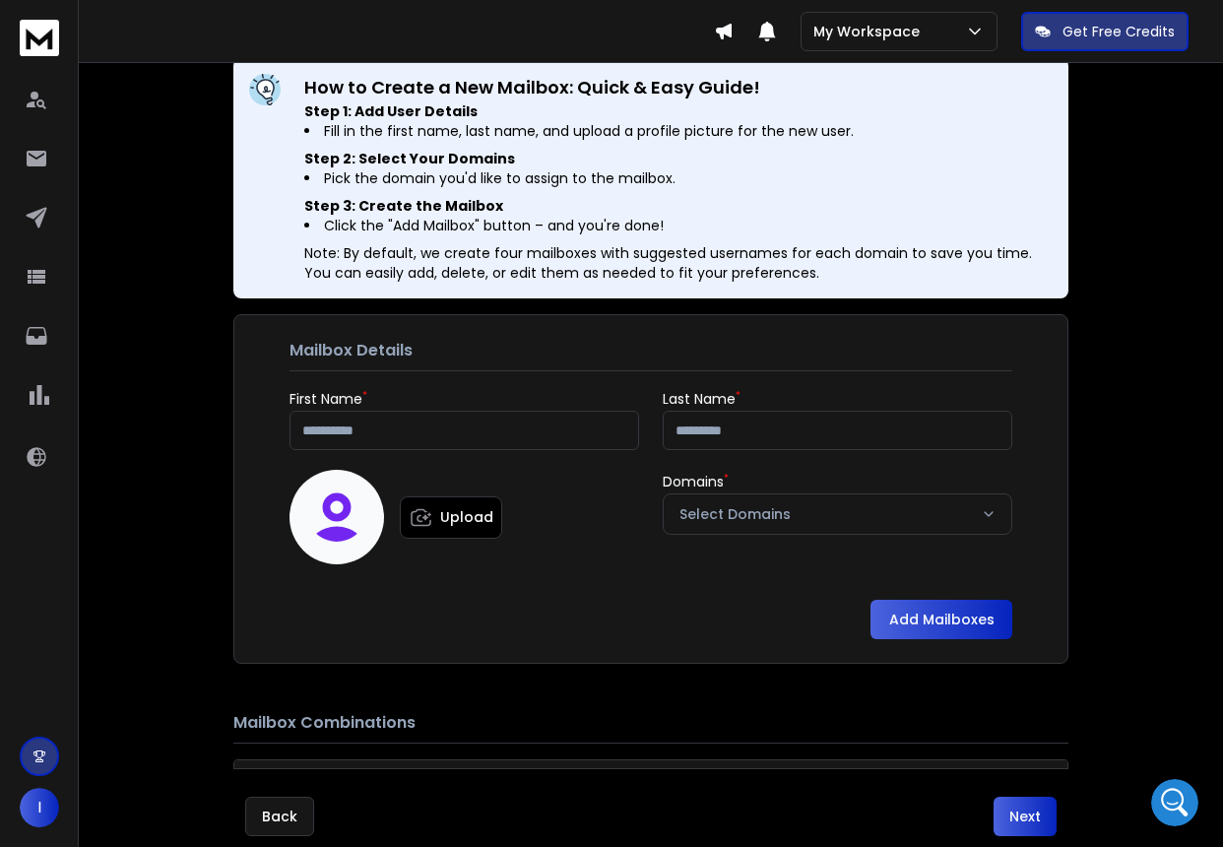
scroll to position [237, 0]
click at [456, 513] on label "Upload" at bounding box center [451, 518] width 102 height 42
click at [0, 0] on input "Upload" at bounding box center [0, 0] width 0 height 0
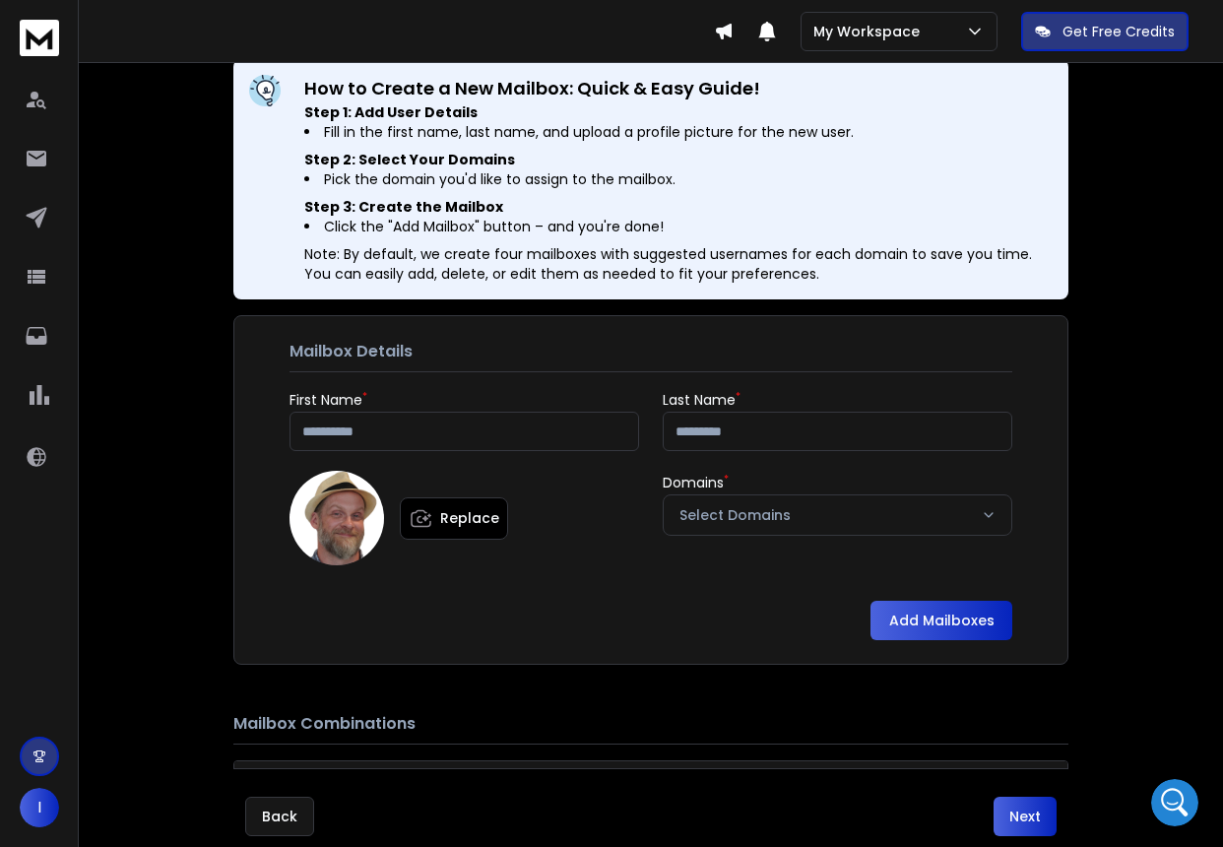
click at [436, 437] on input "text" at bounding box center [463, 430] width 349 height 39
type input "*****"
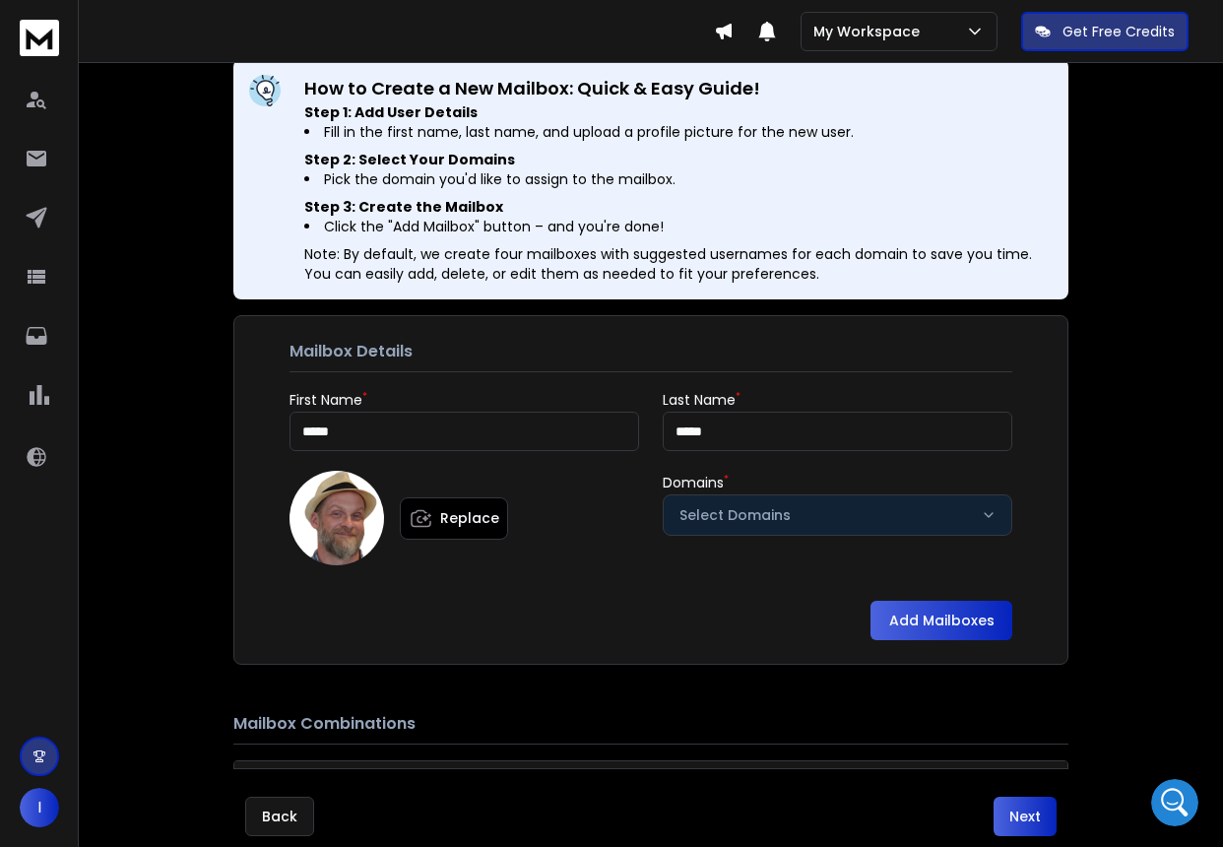
click at [978, 519] on button "Select Domains" at bounding box center [836, 514] width 349 height 41
type input "*****"
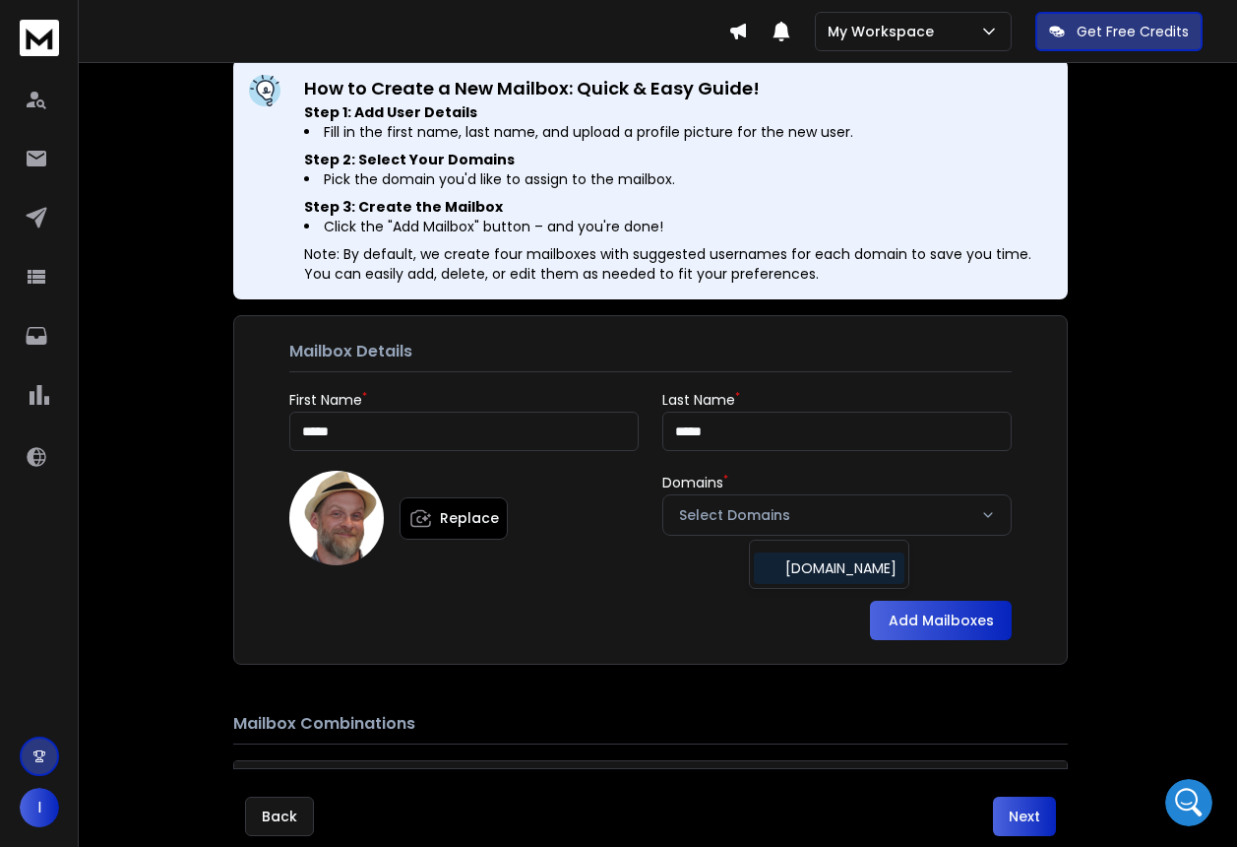
click at [832, 580] on div "[DOMAIN_NAME]" at bounding box center [829, 567] width 151 height 31
click at [580, 628] on div "Add Mailboxes" at bounding box center [650, 612] width 723 height 55
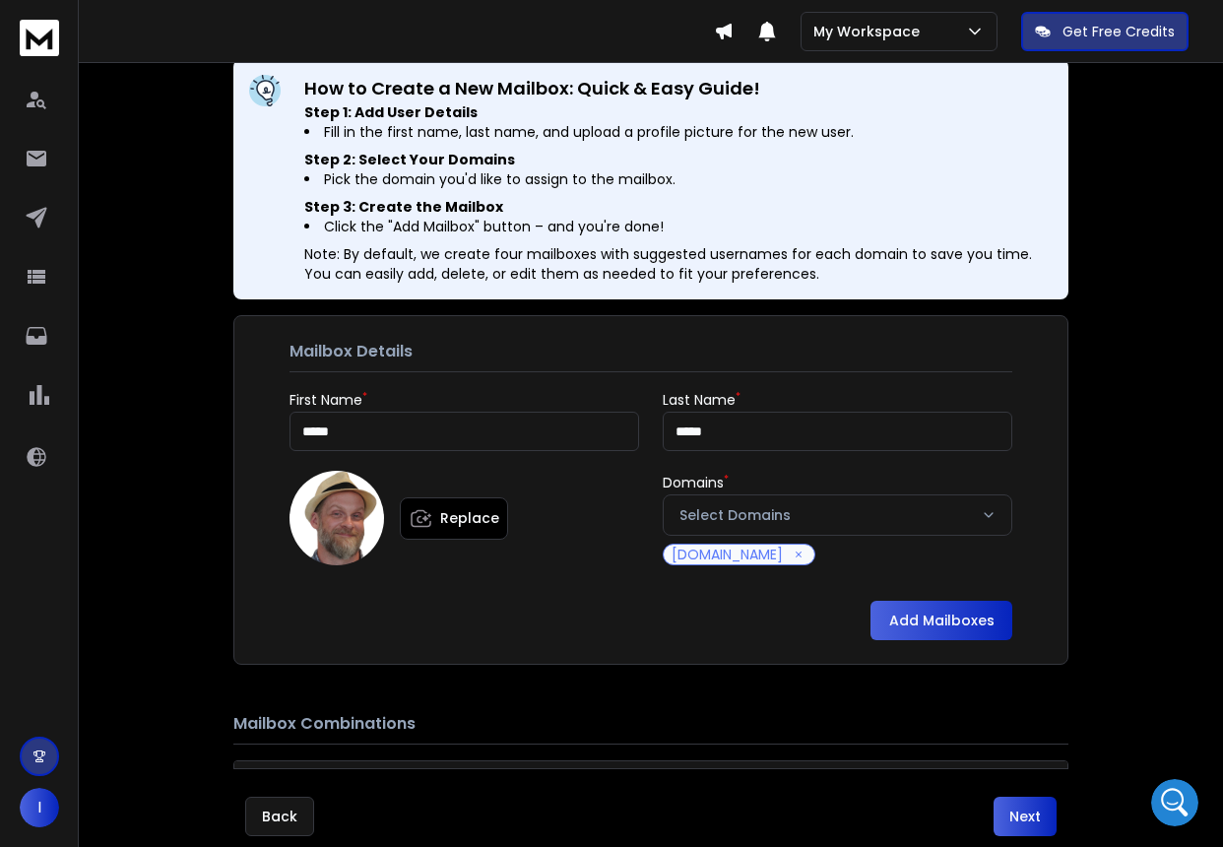
click at [941, 624] on button "Add Mailboxes" at bounding box center [941, 619] width 142 height 39
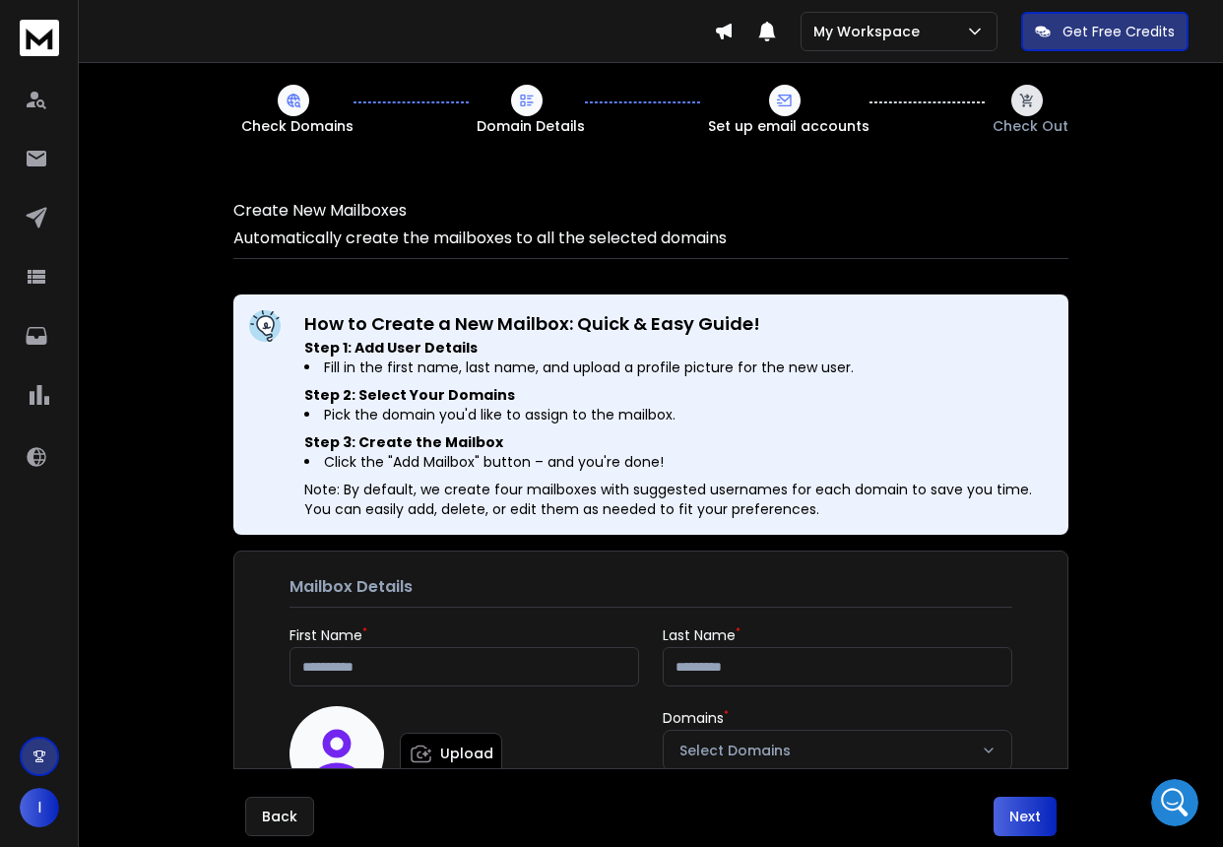
scroll to position [0, 0]
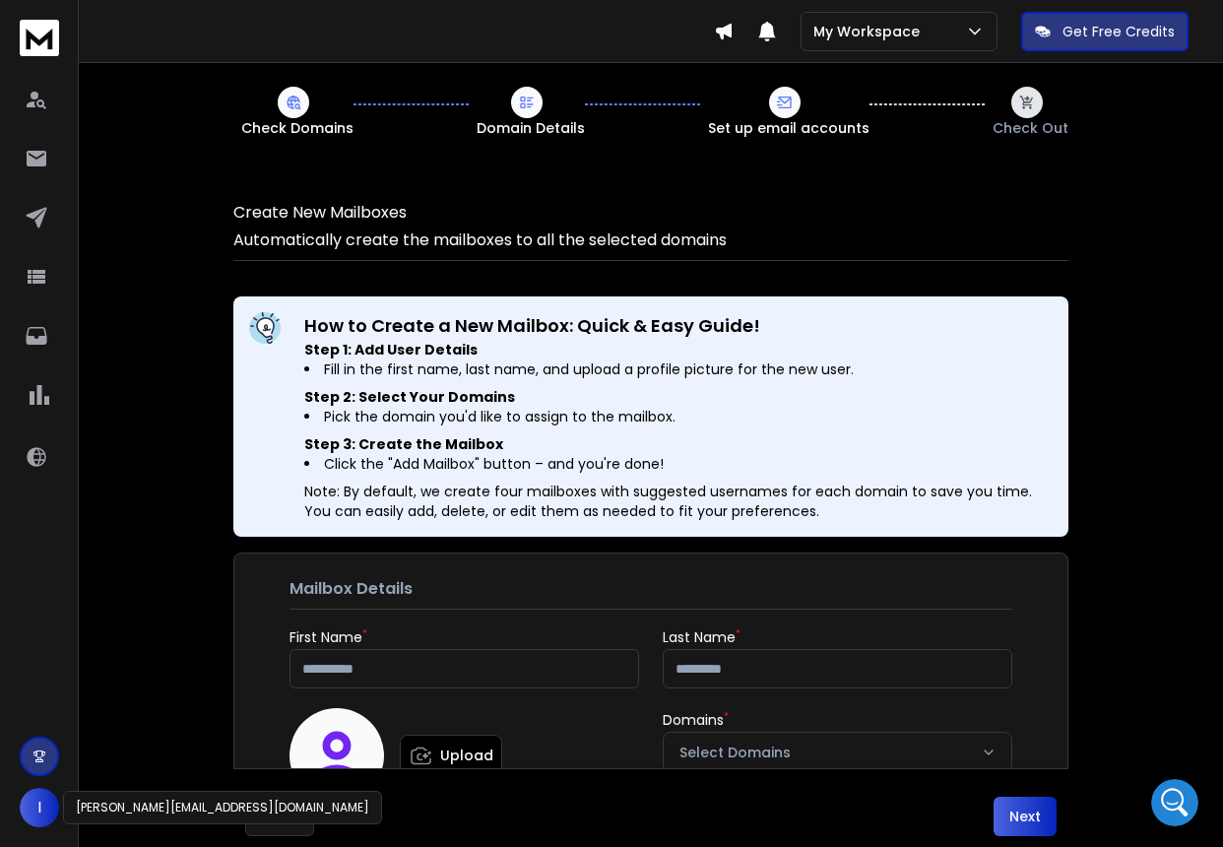
click at [34, 809] on span "I" at bounding box center [39, 806] width 39 height 39
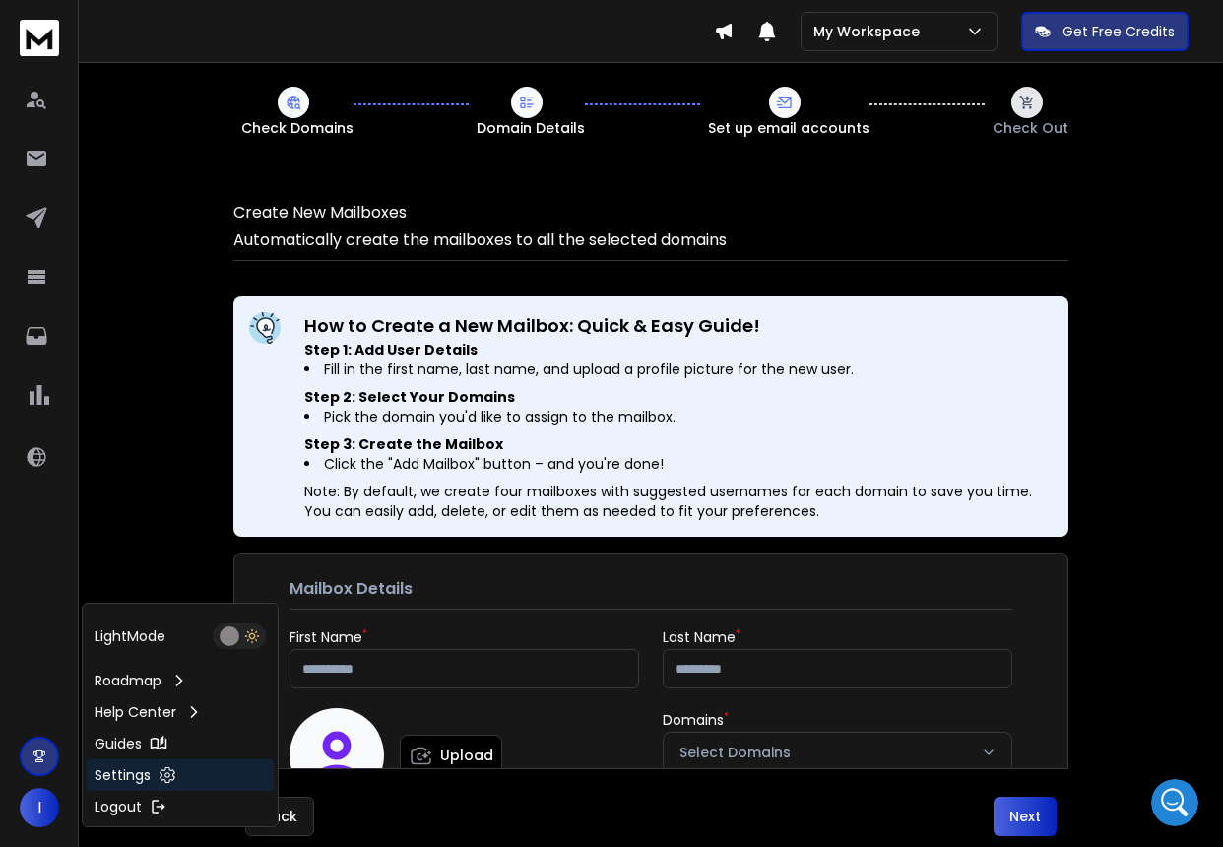
click at [137, 768] on p "Settings" at bounding box center [122, 775] width 56 height 20
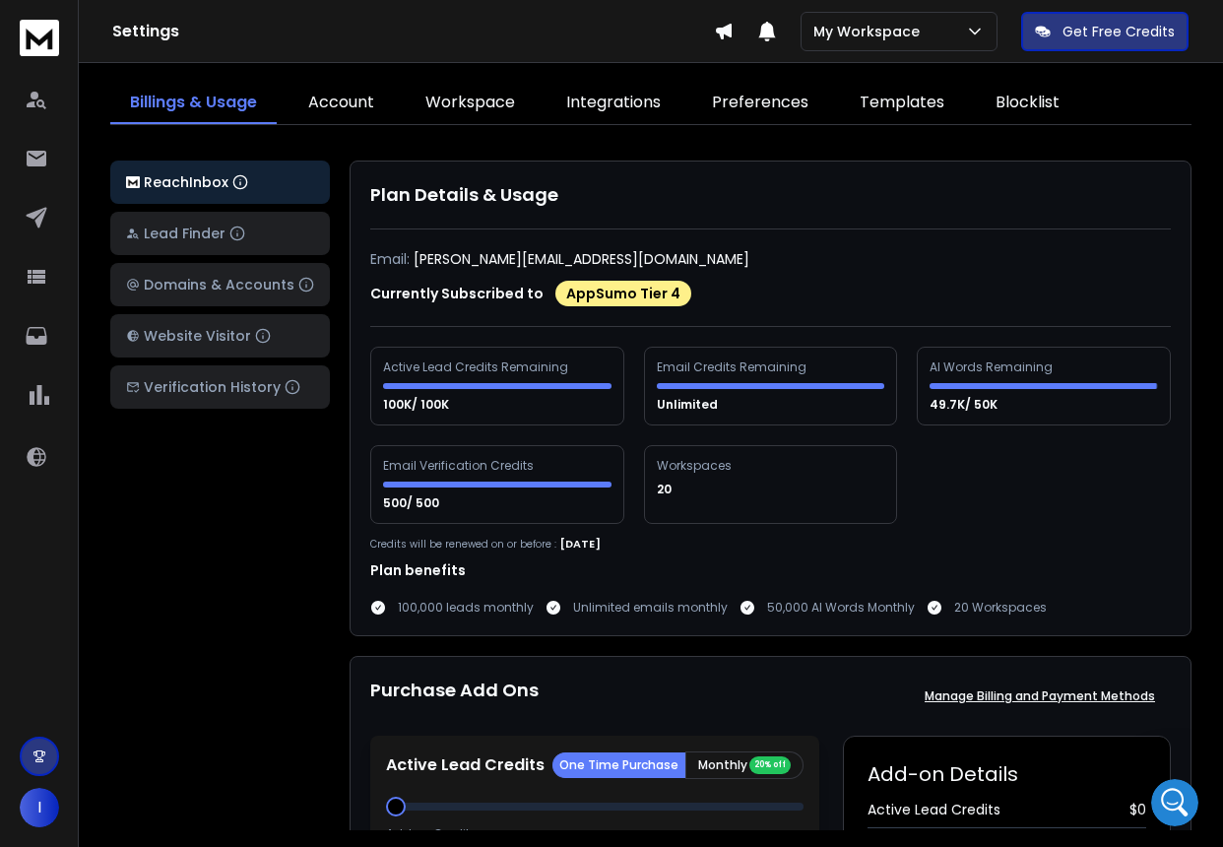
click at [224, 235] on button "Lead Finder" at bounding box center [220, 233] width 220 height 43
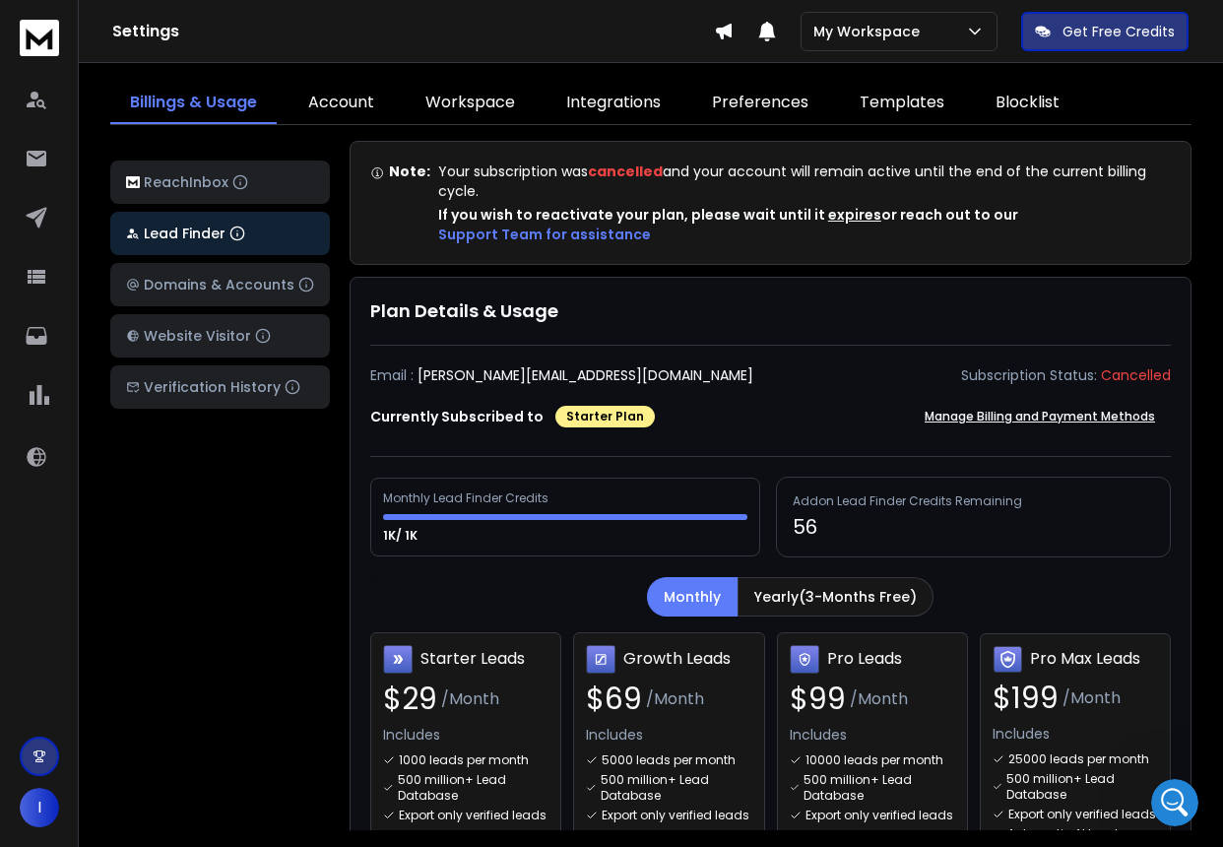
click at [207, 284] on button "Domains & Accounts" at bounding box center [220, 284] width 220 height 43
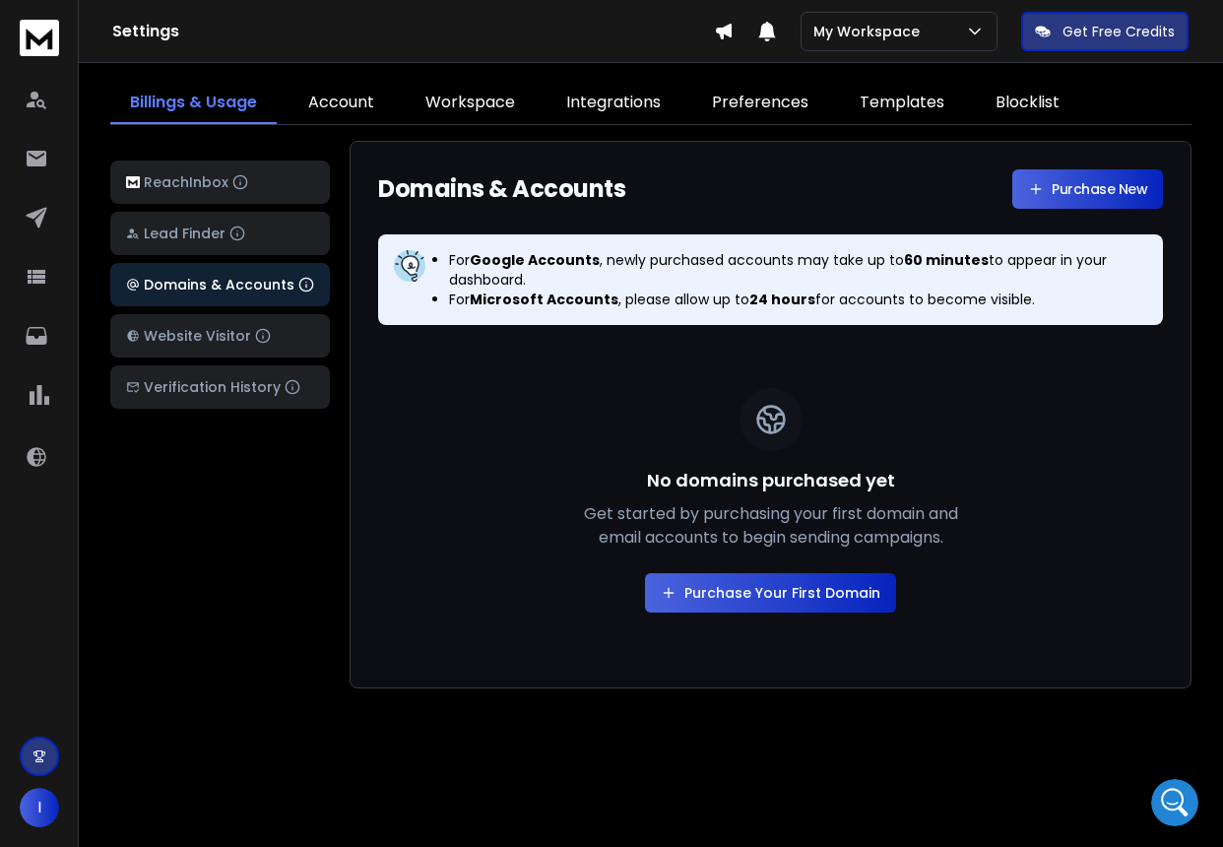
click at [1074, 188] on link "Purchase New" at bounding box center [1087, 188] width 151 height 39
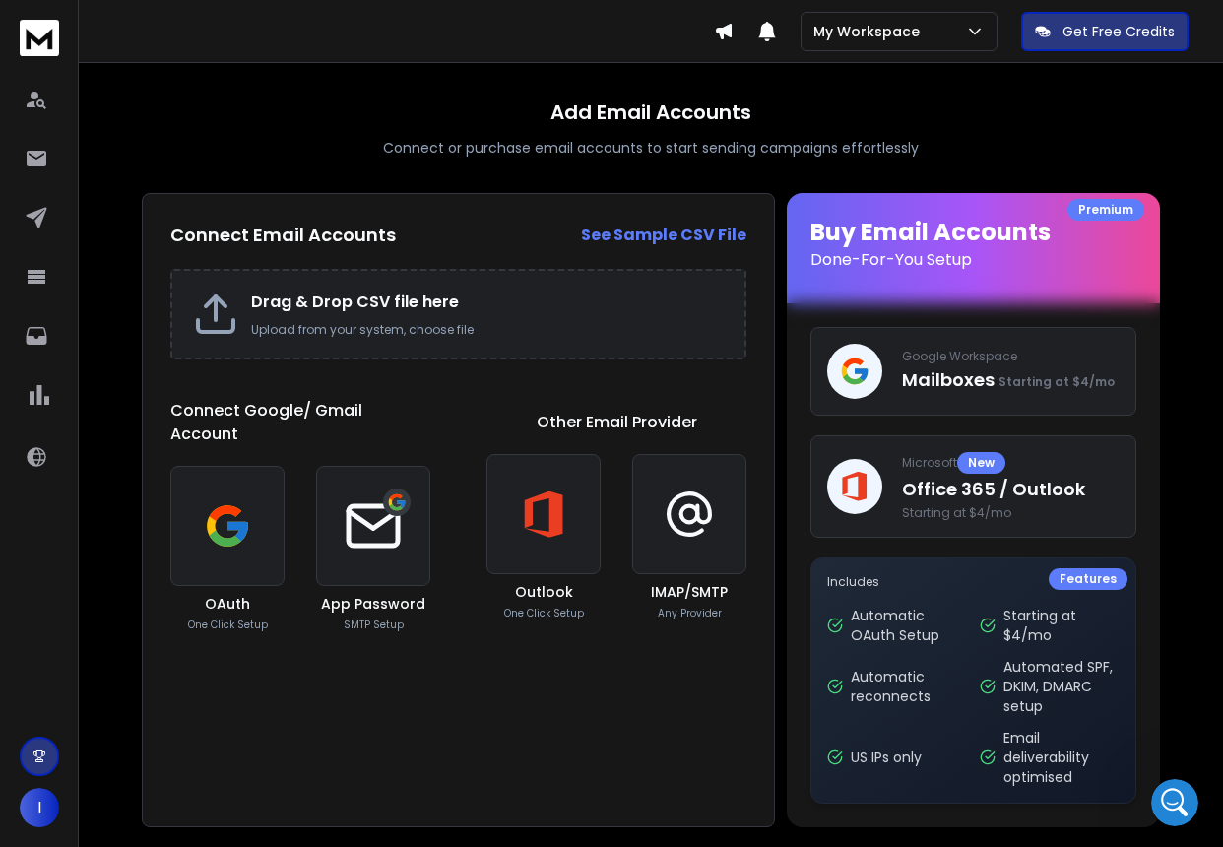
click at [850, 378] on icon at bounding box center [853, 379] width 21 height 11
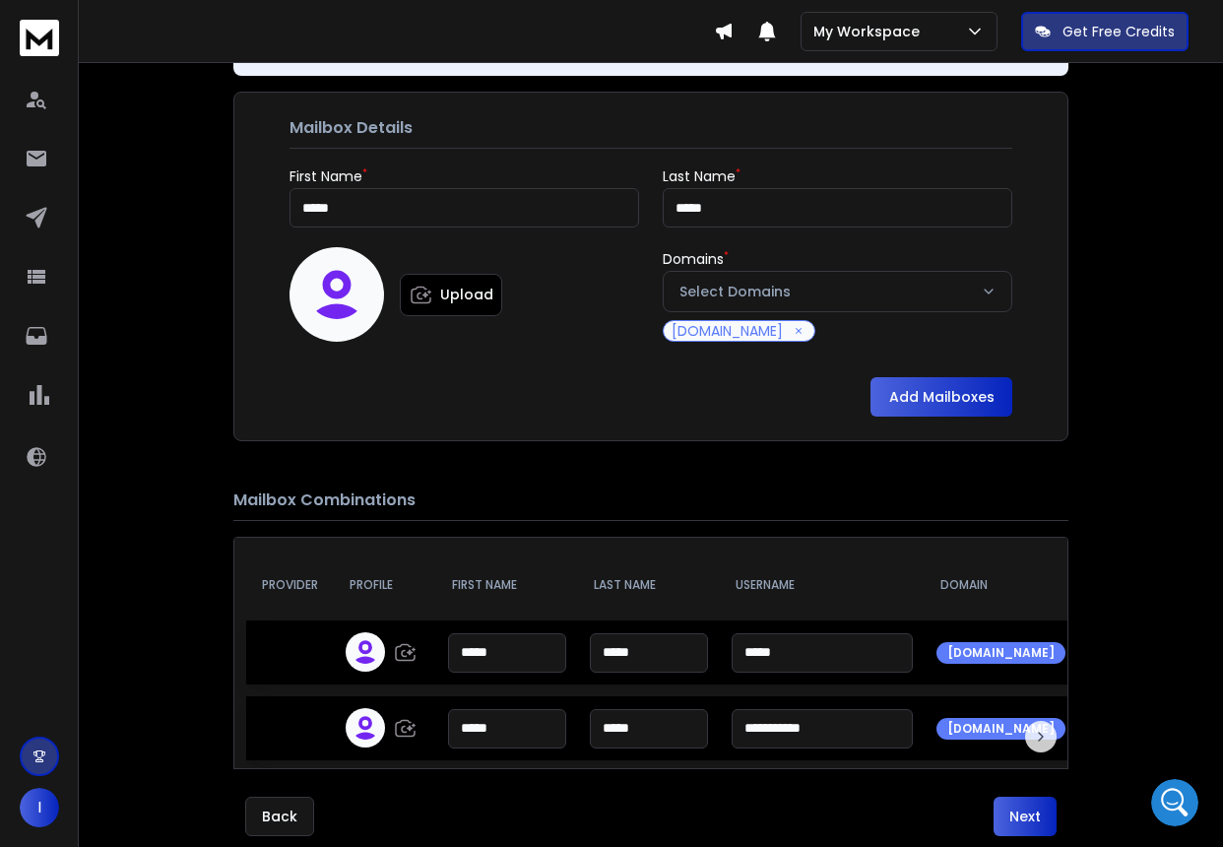
scroll to position [591, 0]
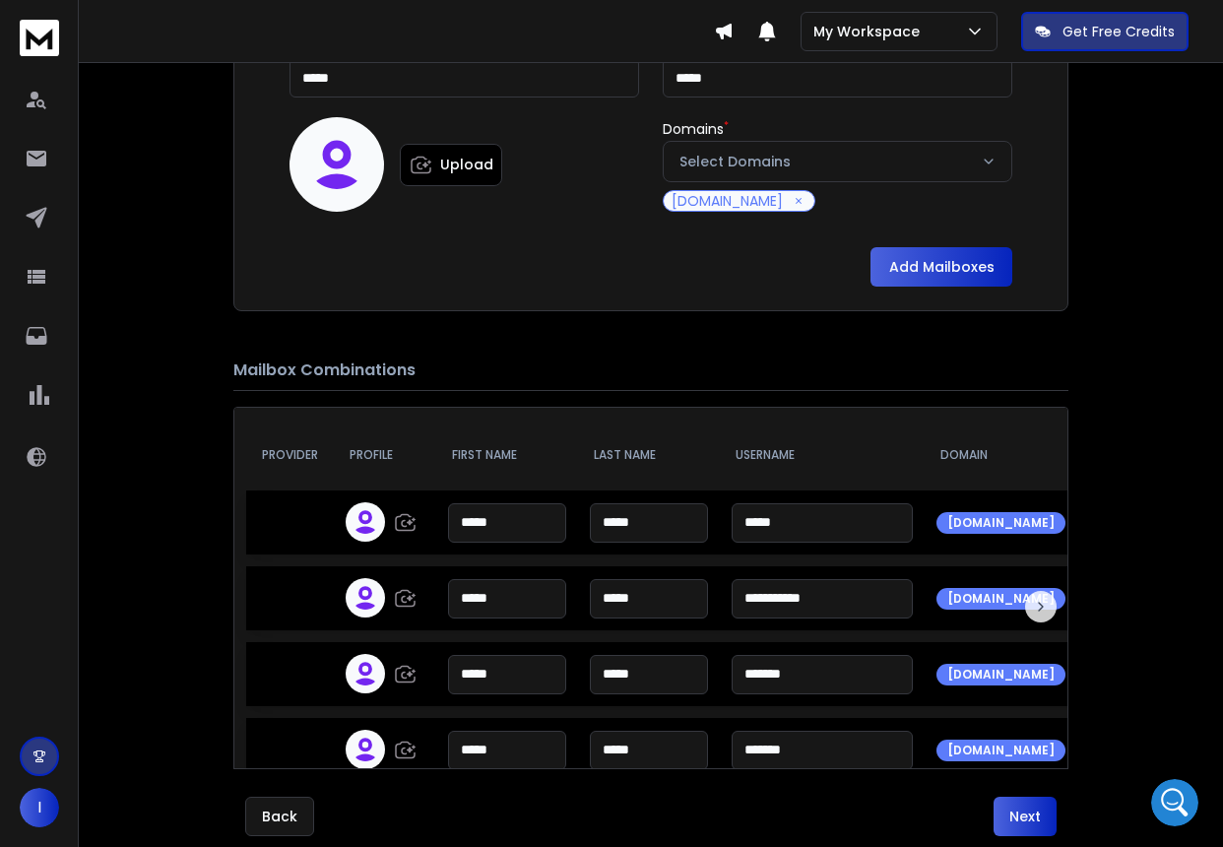
click at [447, 169] on label "Upload" at bounding box center [451, 165] width 102 height 42
click at [0, 0] on input "Upload" at bounding box center [0, 0] width 0 height 0
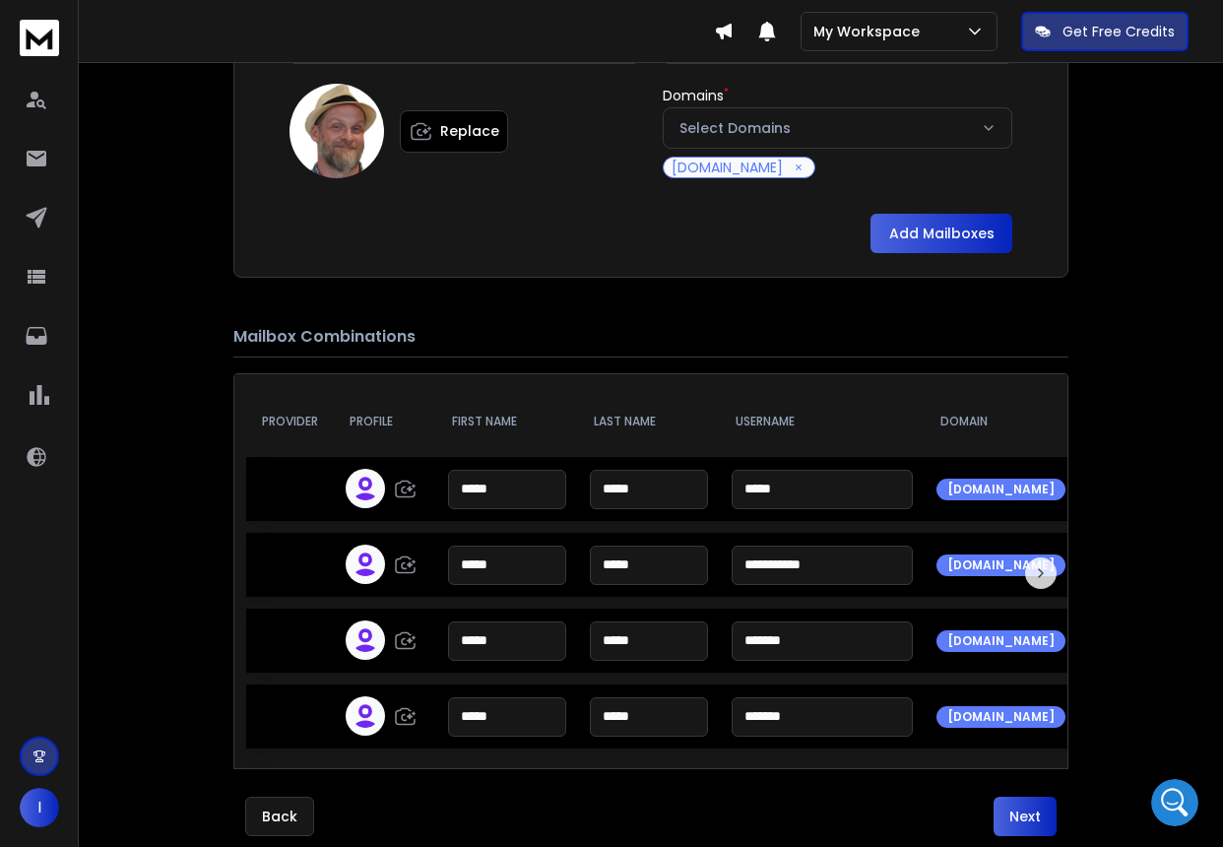
scroll to position [828, 0]
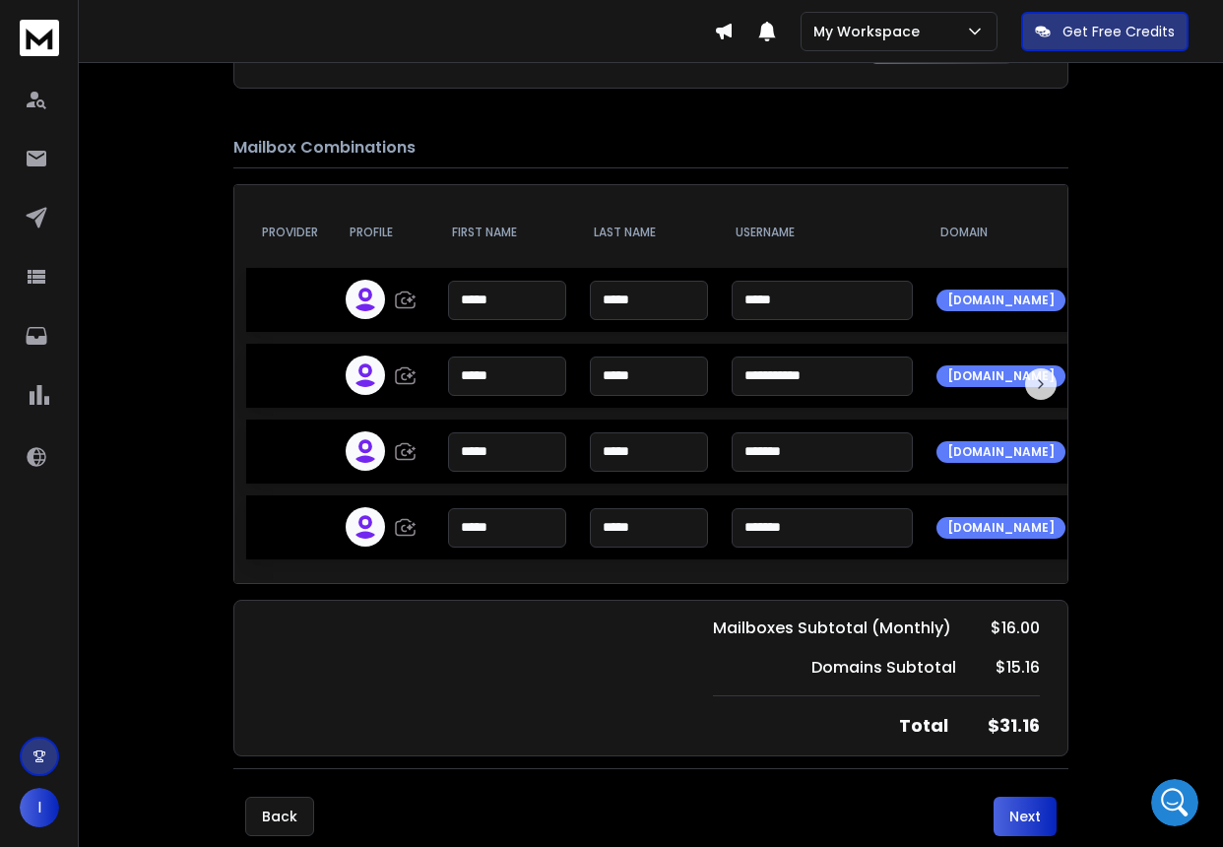
click at [1025, 824] on button "Next" at bounding box center [1024, 815] width 63 height 39
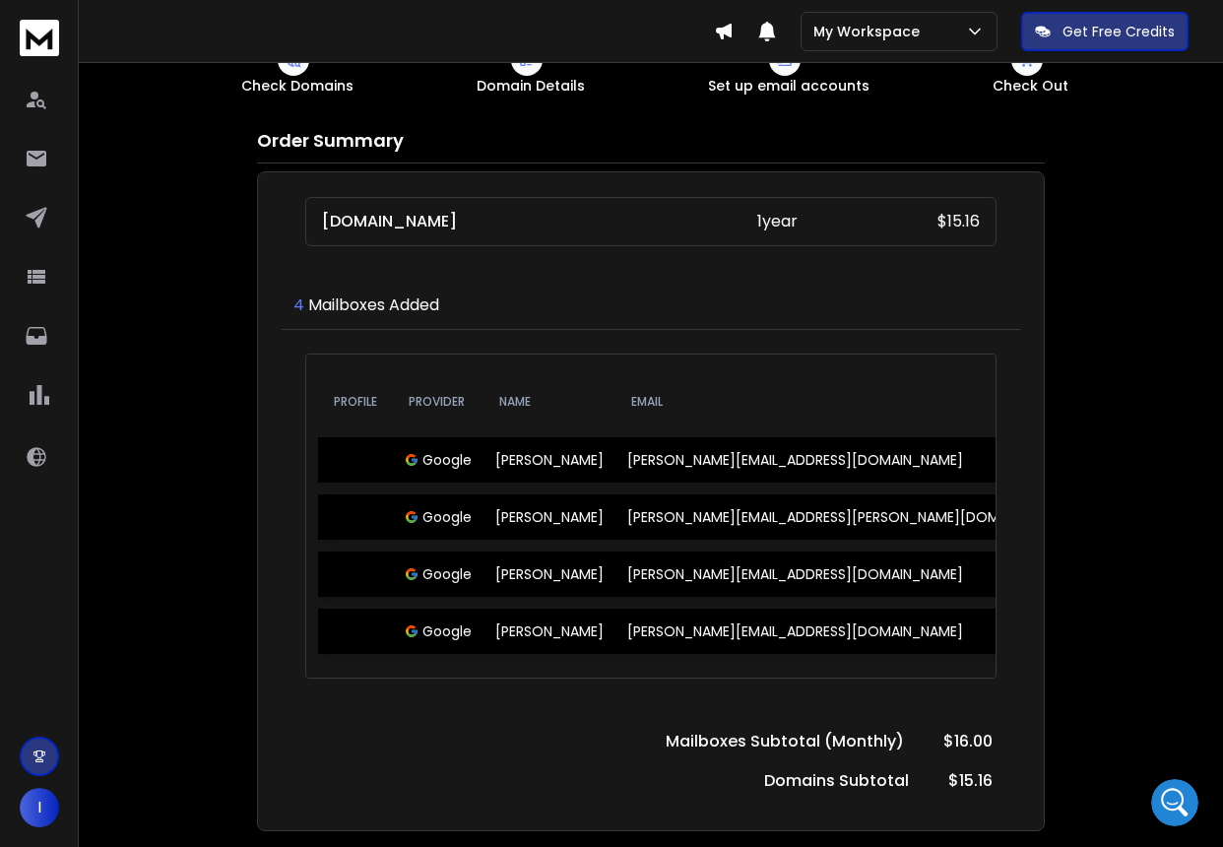
scroll to position [211, 0]
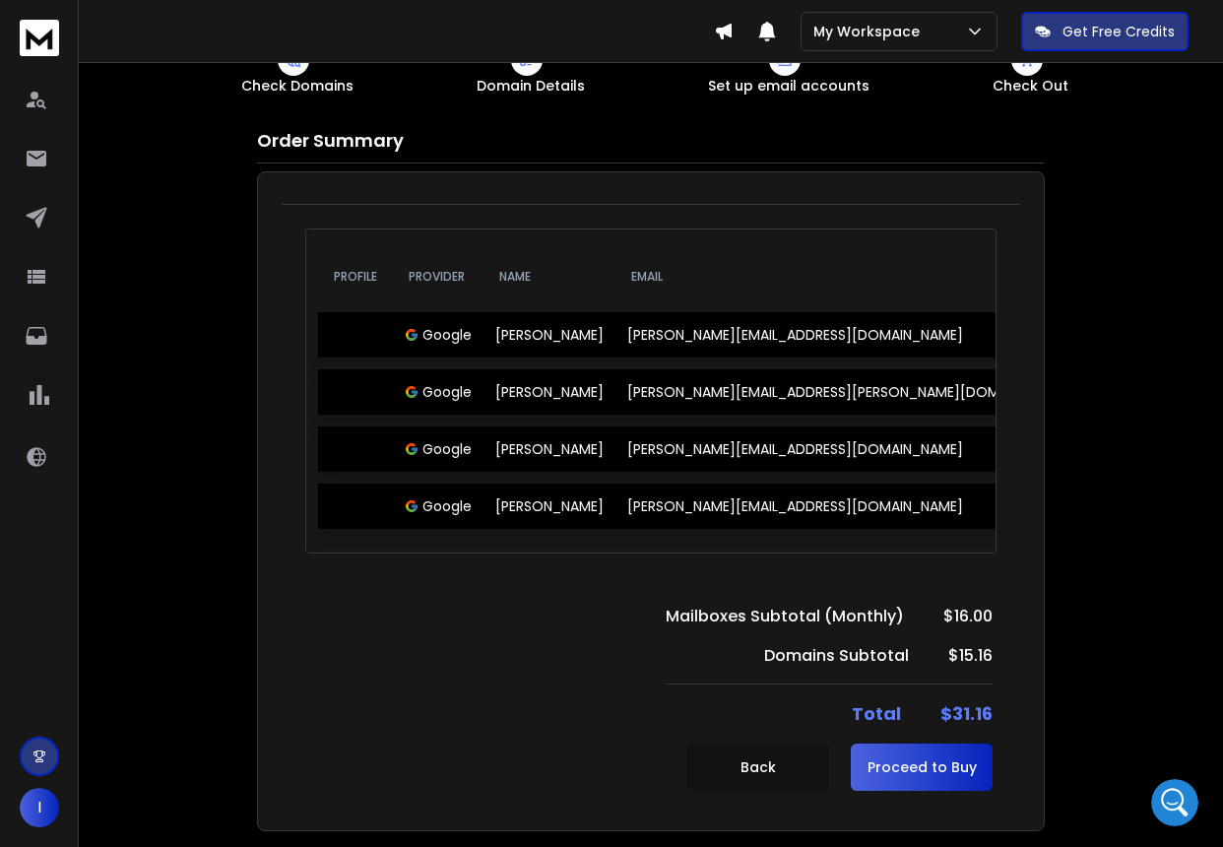
click at [918, 767] on button "Proceed to Buy" at bounding box center [921, 766] width 142 height 47
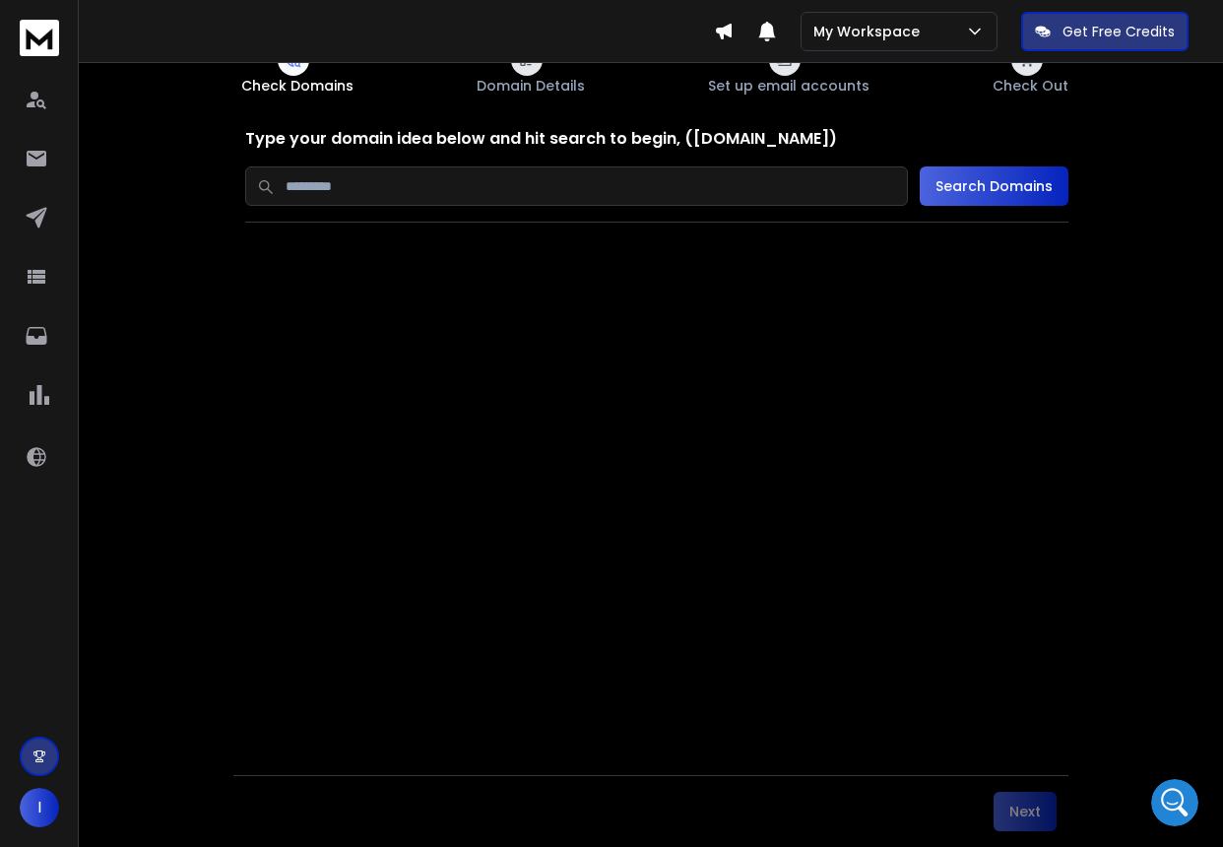
scroll to position [653, 0]
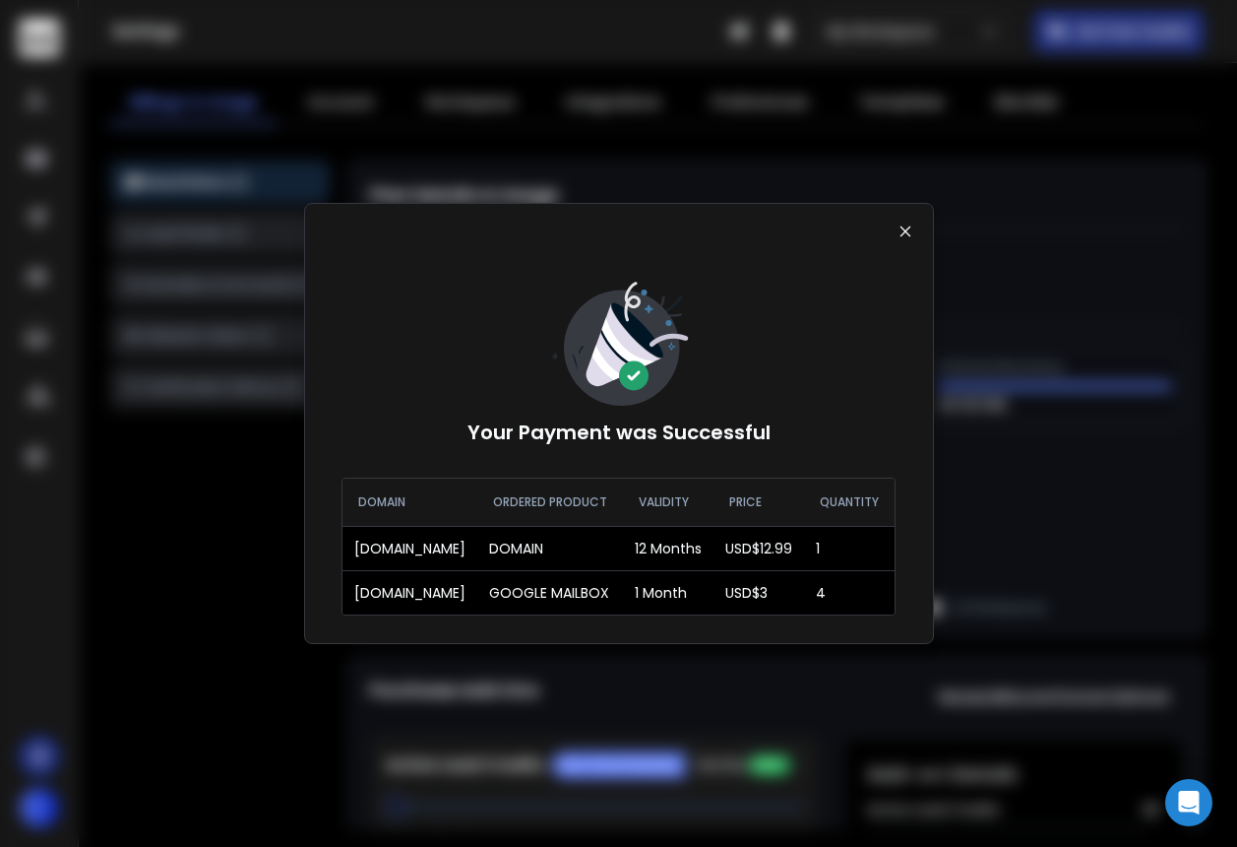
click at [904, 230] on icon at bounding box center [905, 231] width 11 height 11
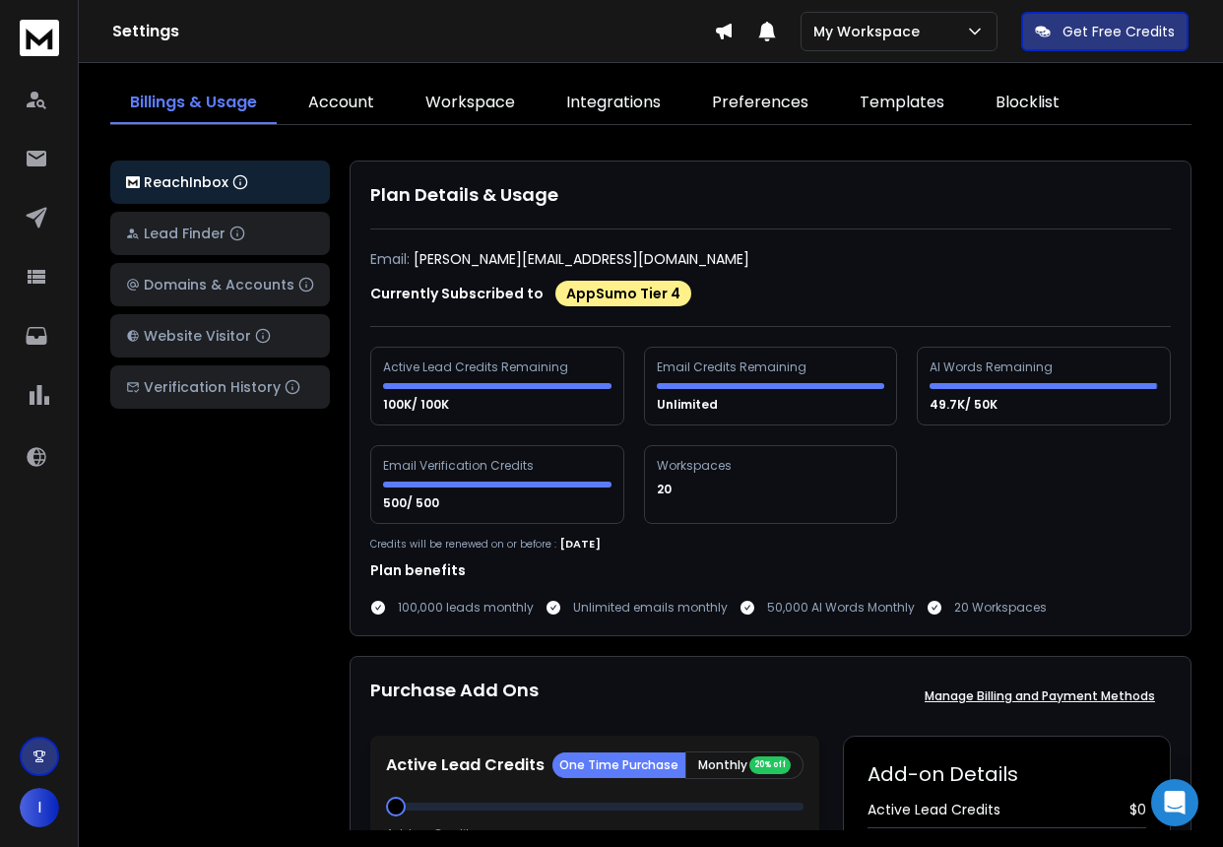
click at [195, 289] on button "Domains & Accounts" at bounding box center [220, 284] width 220 height 43
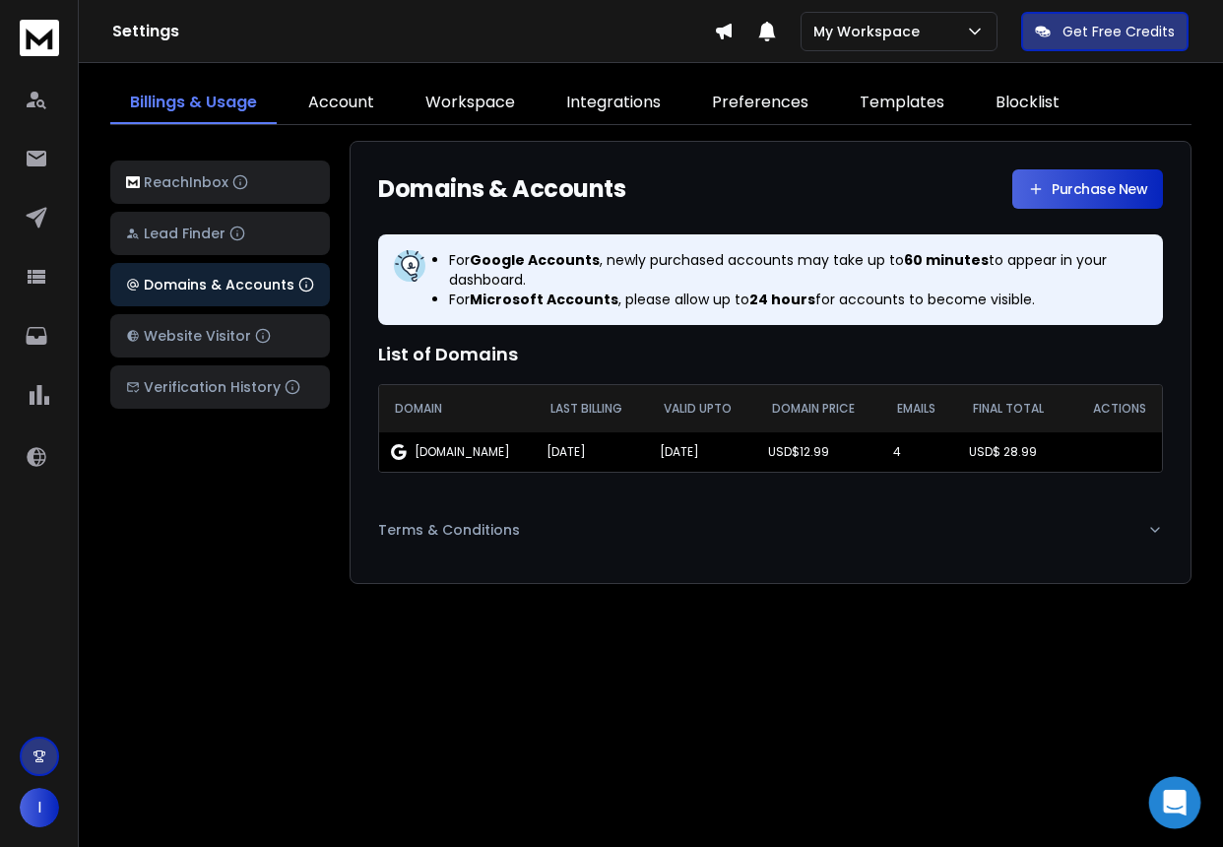
click at [1170, 801] on icon "Open Intercom Messenger" at bounding box center [1174, 802] width 23 height 26
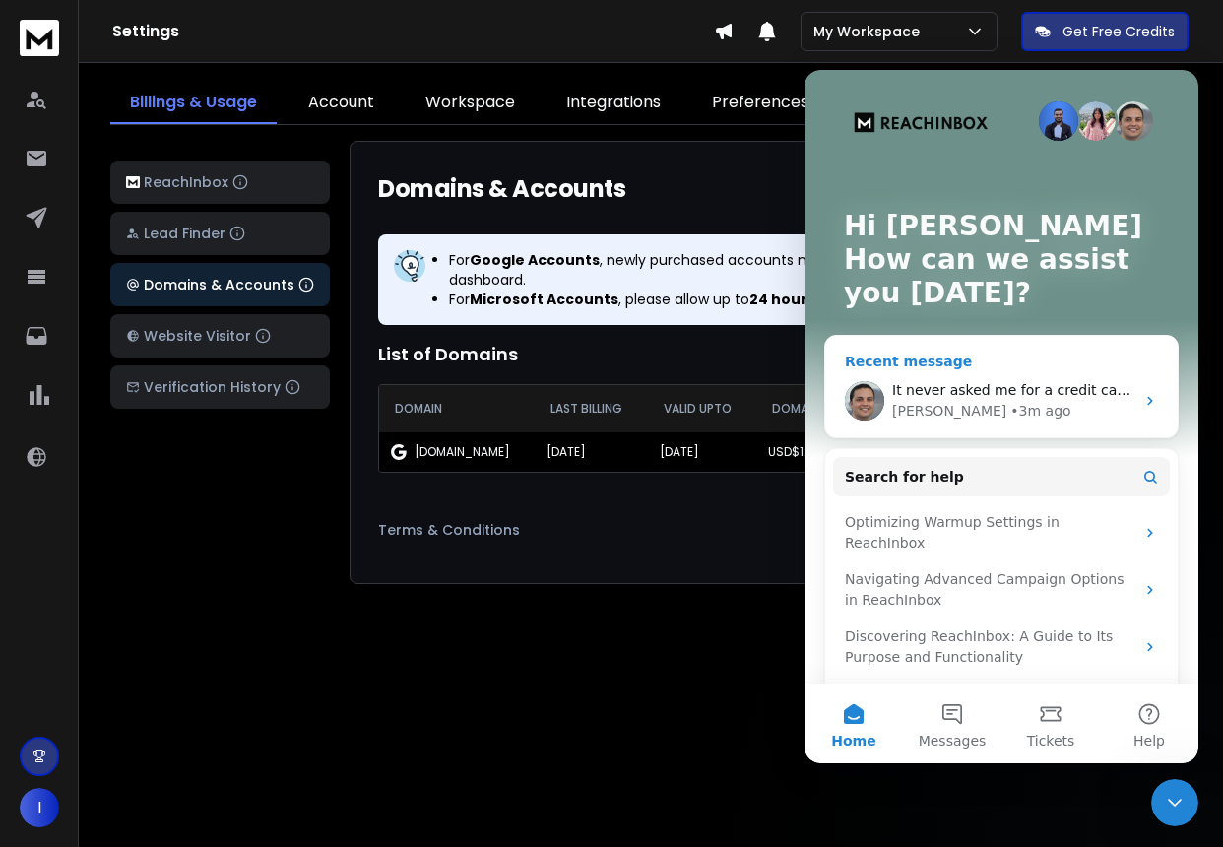
click at [975, 398] on span "It never asked me for a credit card. Browser pop ups are enabled. I will try ag…" at bounding box center [1174, 390] width 564 height 16
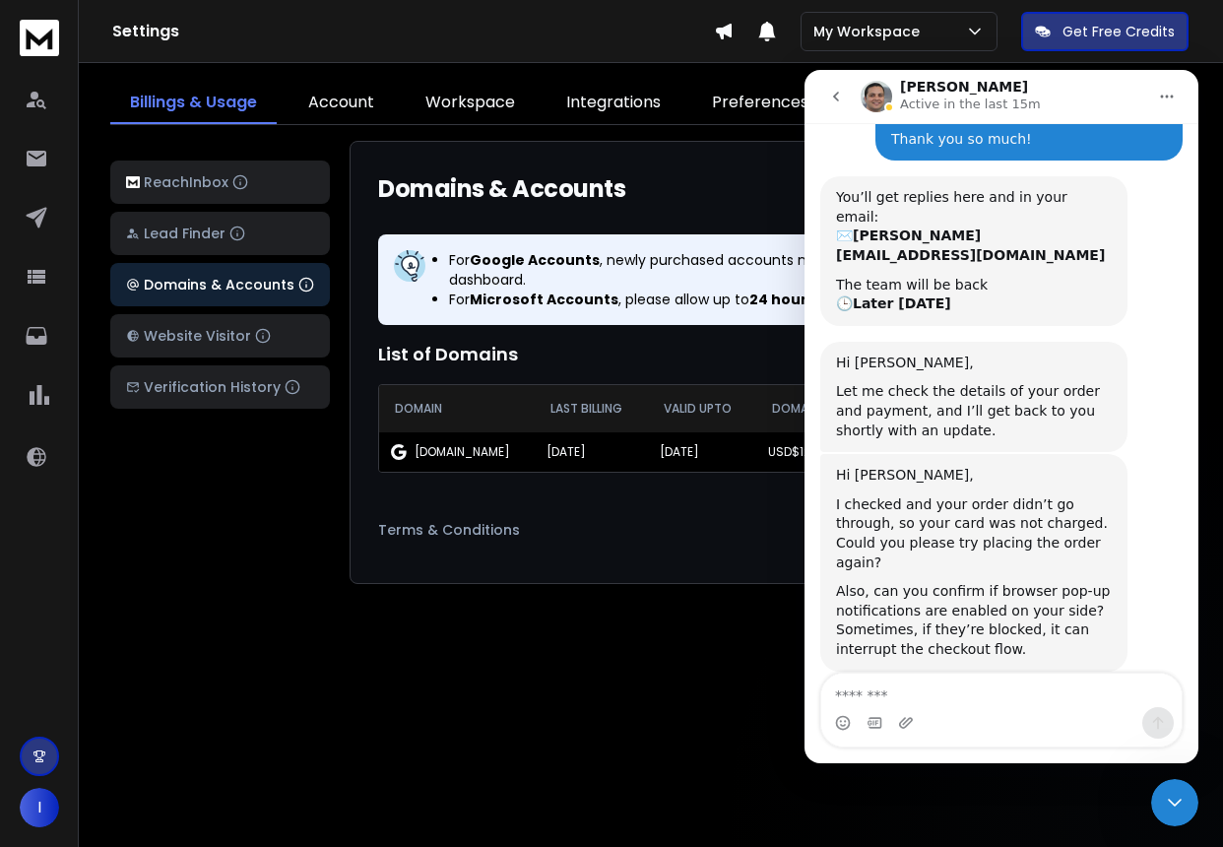
scroll to position [549, 0]
click at [976, 693] on textarea "Message…" at bounding box center [1001, 689] width 360 height 33
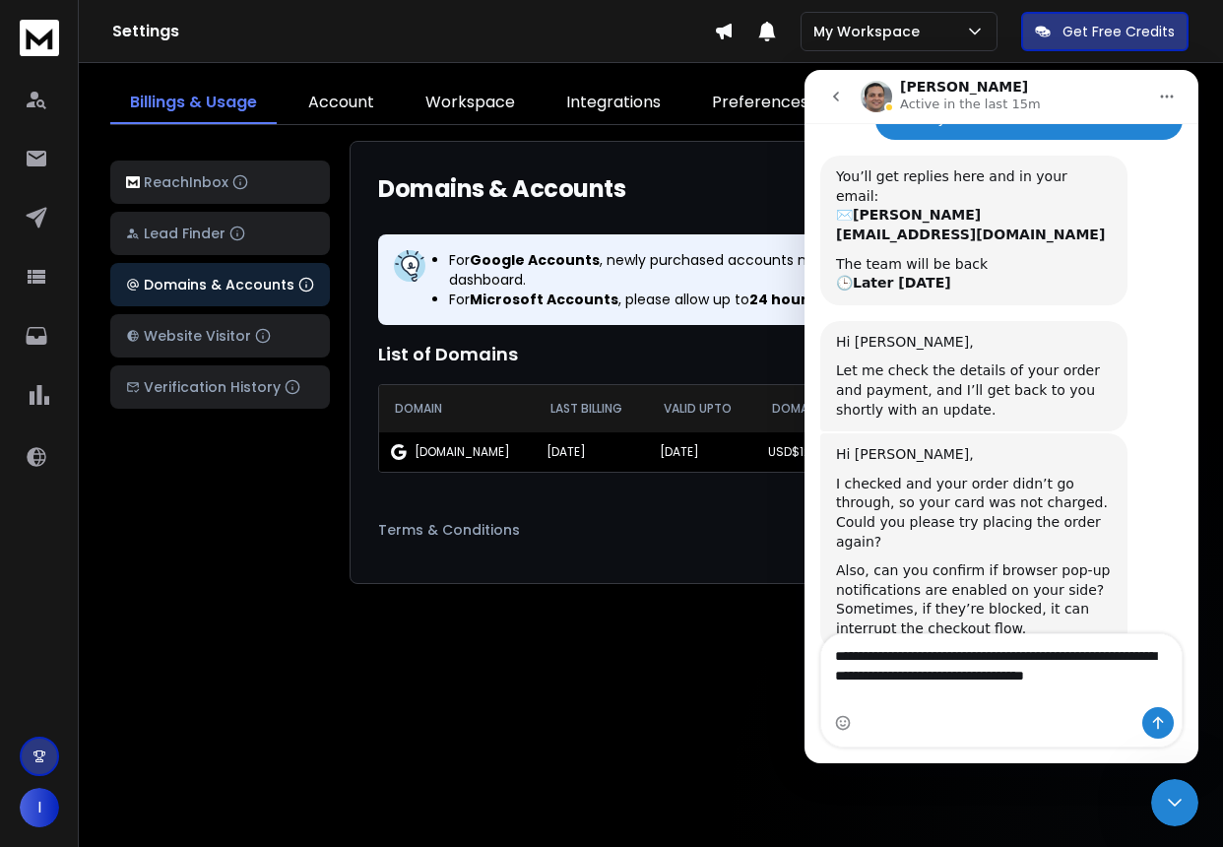
scroll to position [589, 0]
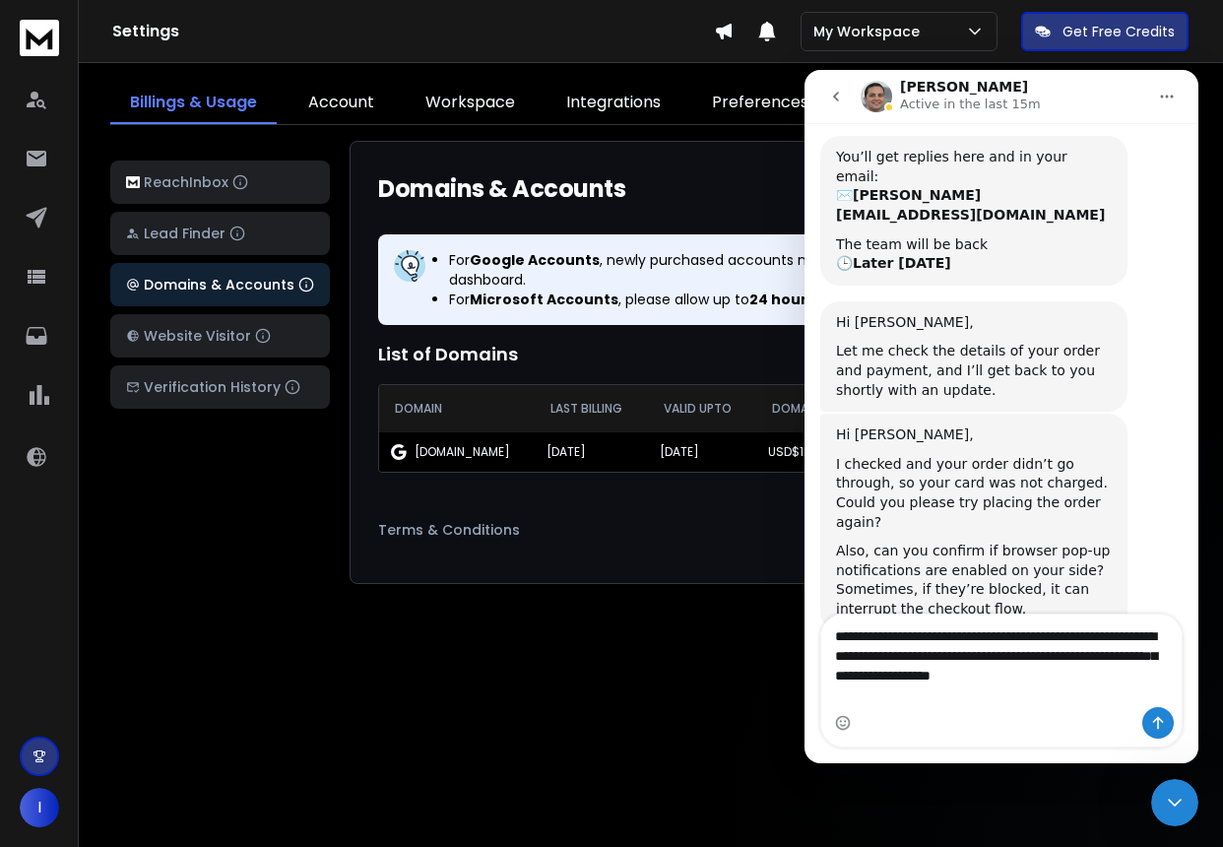
type textarea "**********"
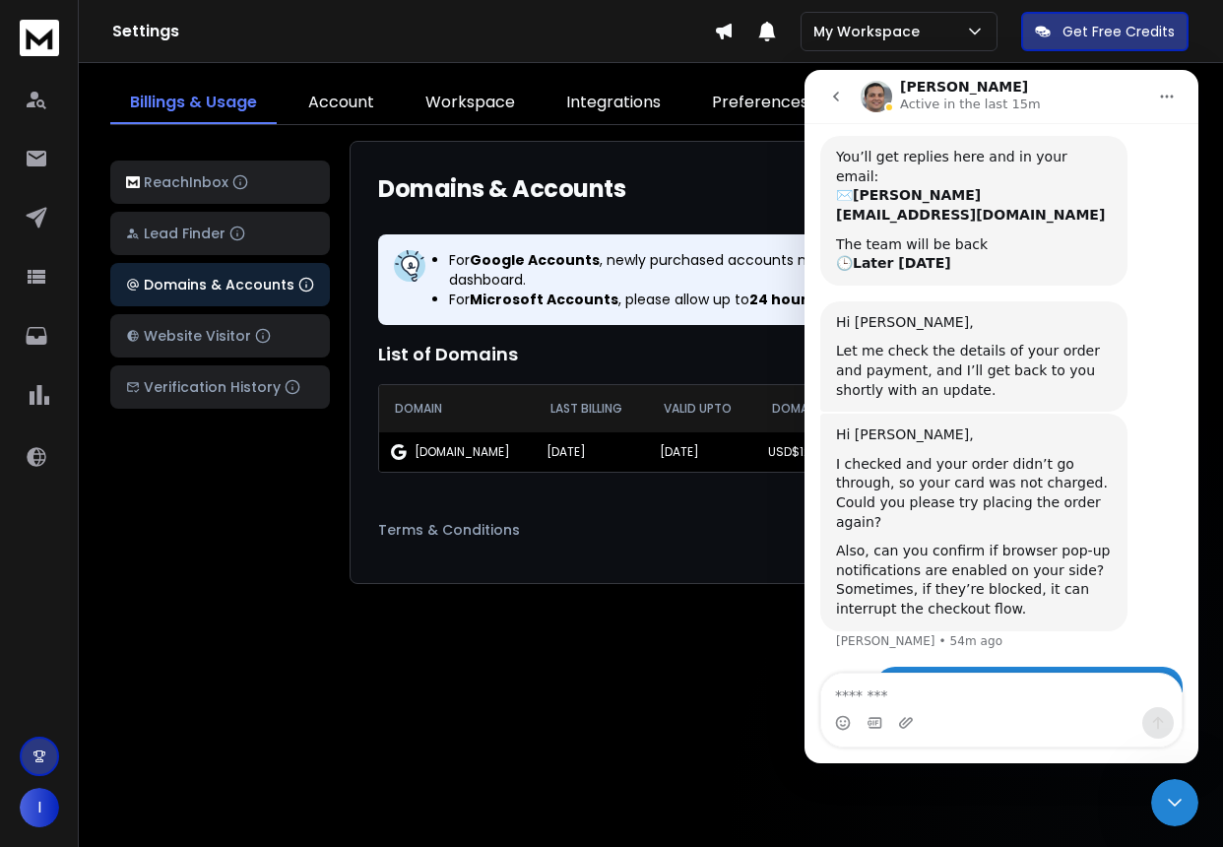
scroll to position [653, 0]
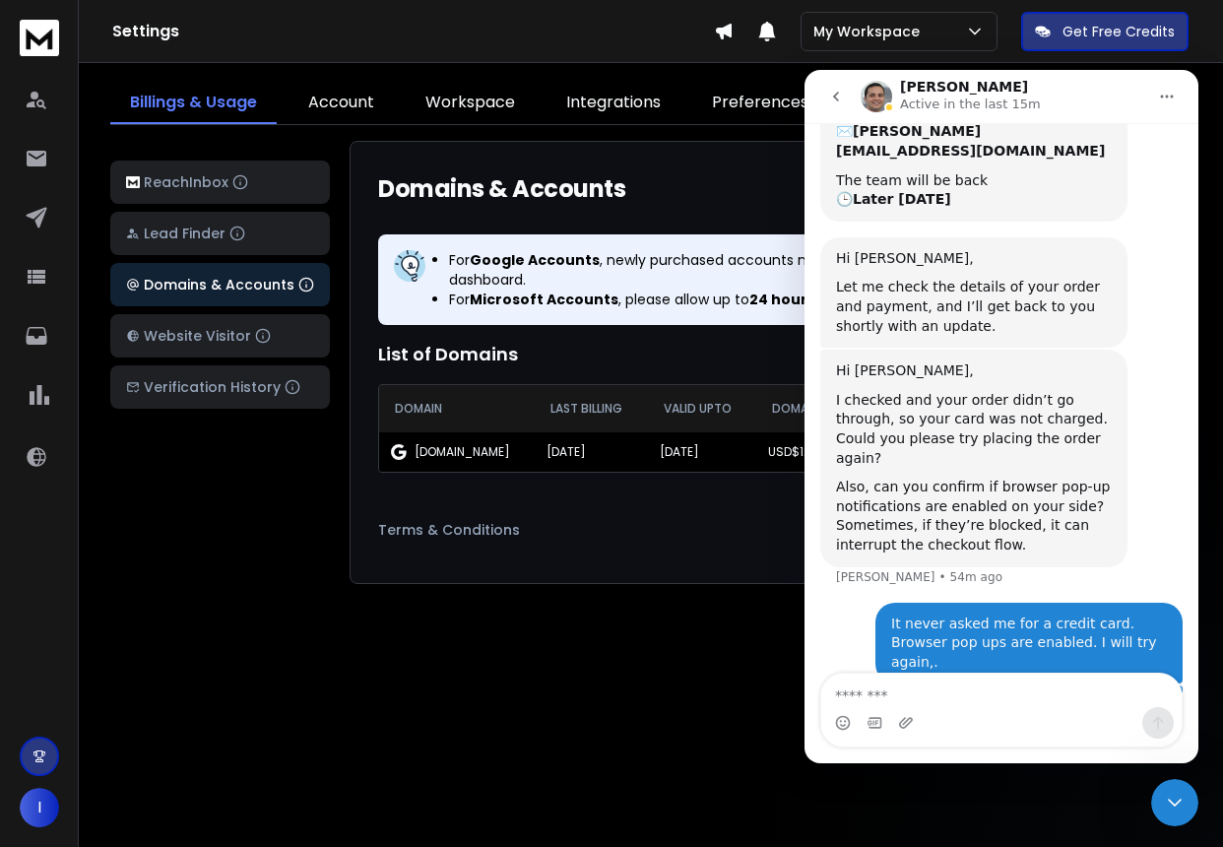
click at [1177, 800] on icon "Close Intercom Messenger" at bounding box center [1175, 802] width 24 height 24
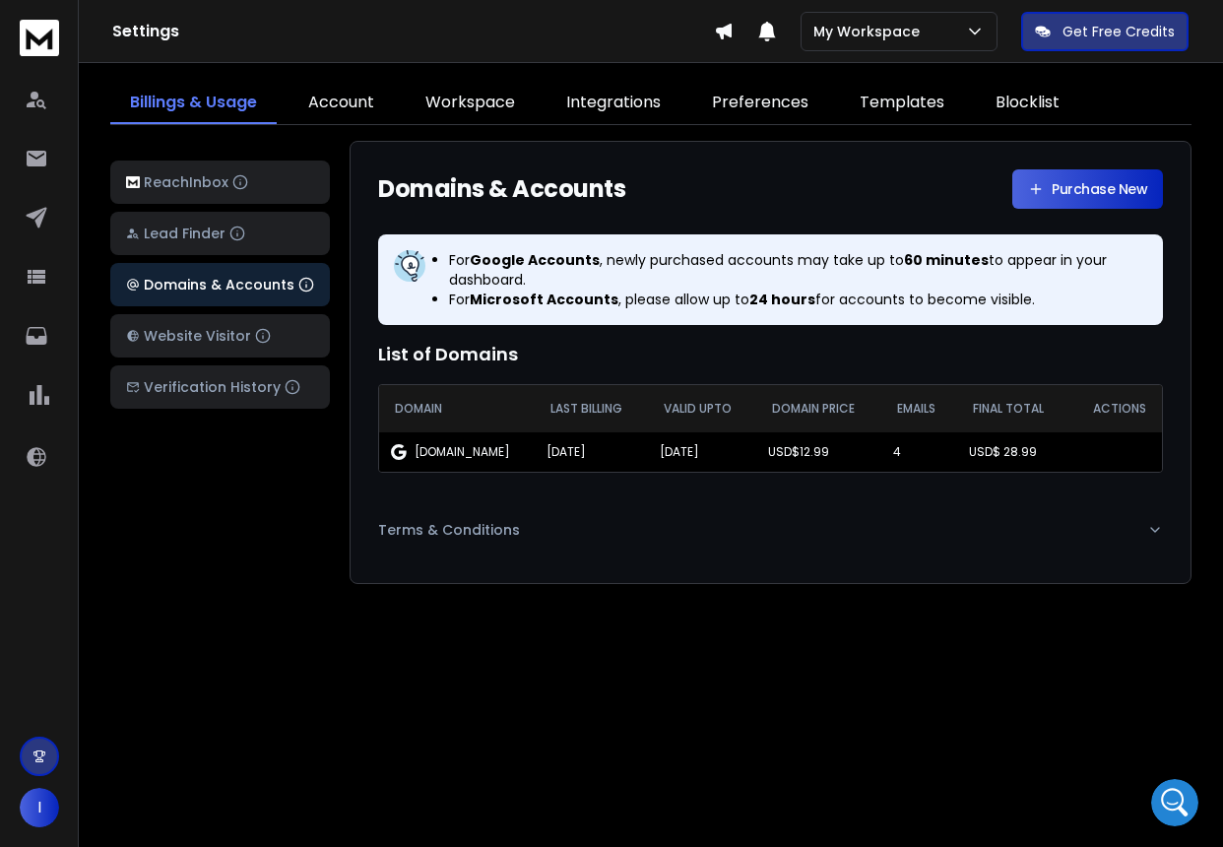
click at [724, 676] on div "Domains & Accounts Purchase New For Google Accounts , newly purchased accounts …" at bounding box center [770, 463] width 842 height 644
click at [1163, 522] on div "Domains & Accounts Purchase New For Google Accounts , newly purchased accounts …" at bounding box center [770, 362] width 842 height 443
click at [1149, 529] on icon "button" at bounding box center [1155, 530] width 16 height 16
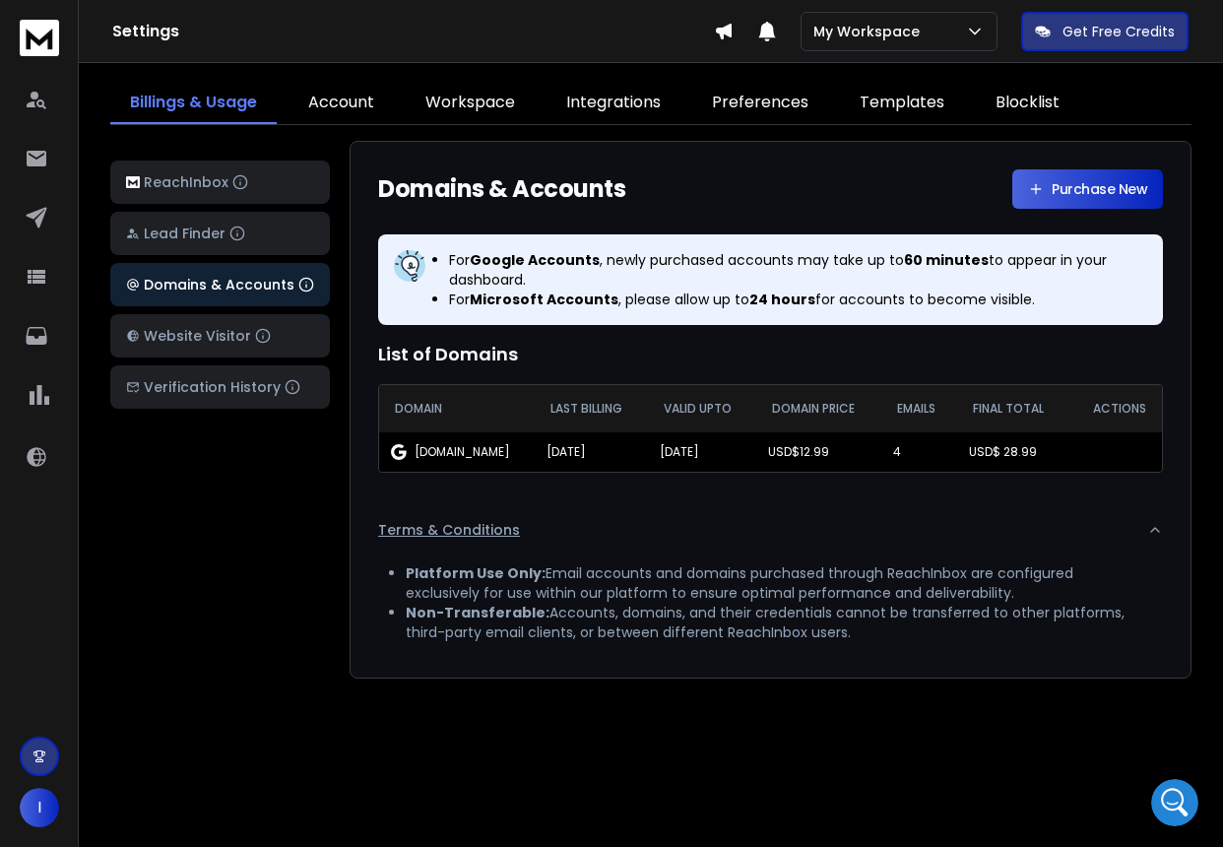
click at [1149, 529] on icon "button" at bounding box center [1155, 530] width 16 height 16
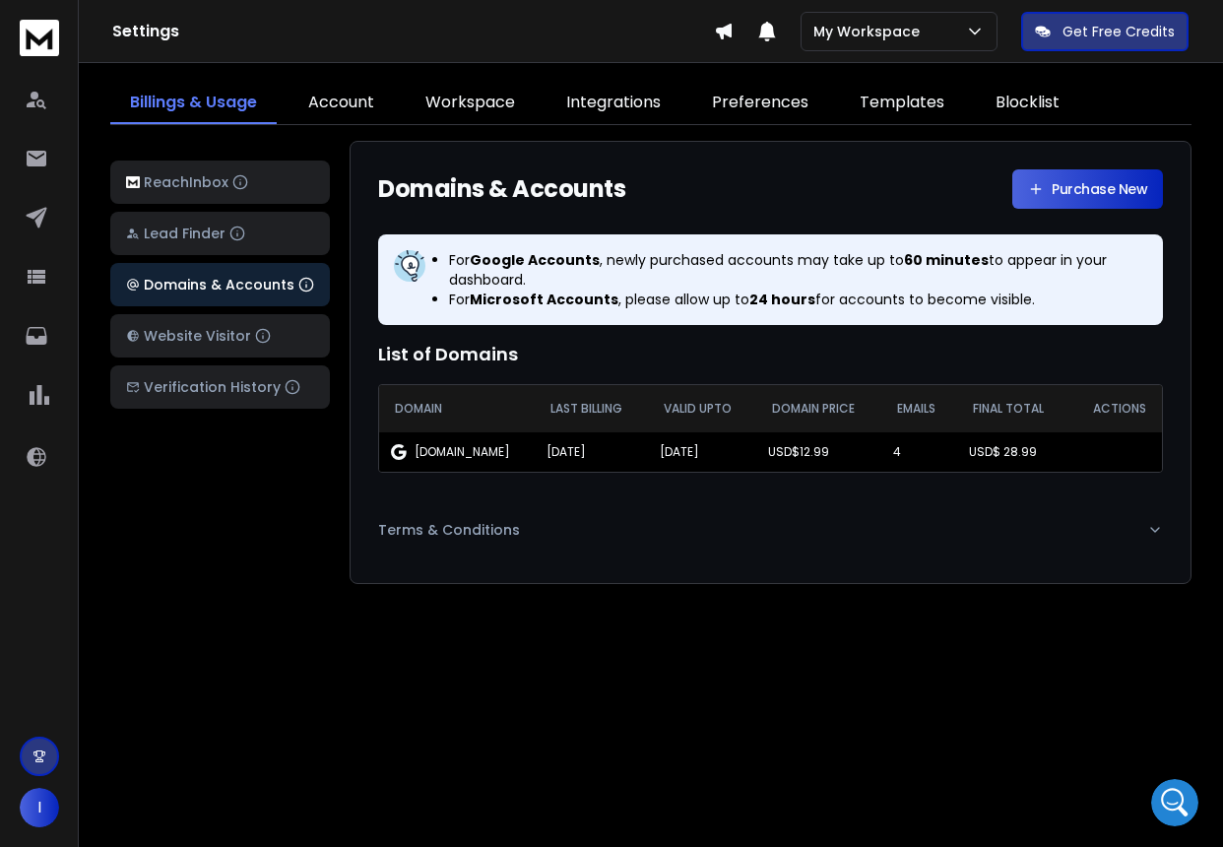
click at [281, 535] on div "ReachInbox Lead Finder Domains & Accounts Website Visitor Verification History …" at bounding box center [650, 485] width 1081 height 689
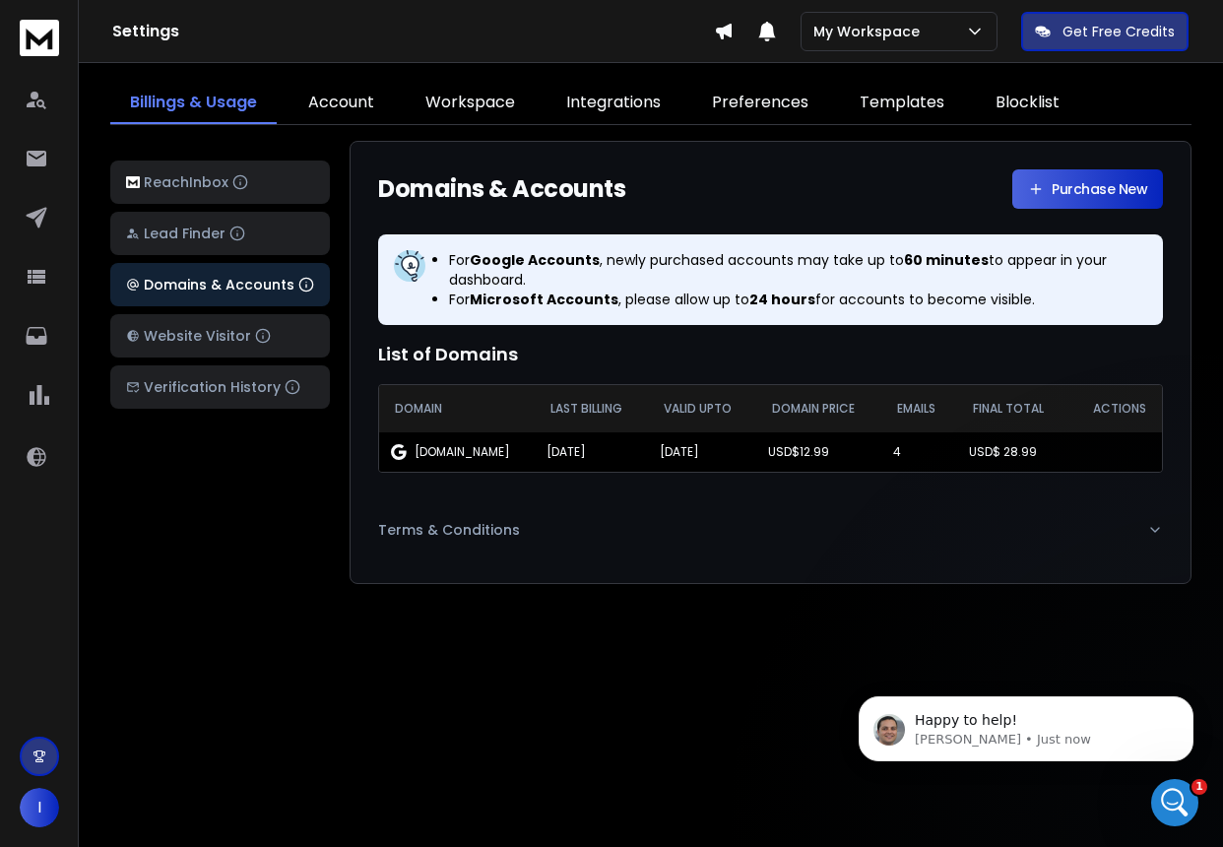
scroll to position [711, 0]
click at [1167, 801] on icon "Open Intercom Messenger" at bounding box center [1175, 803] width 32 height 32
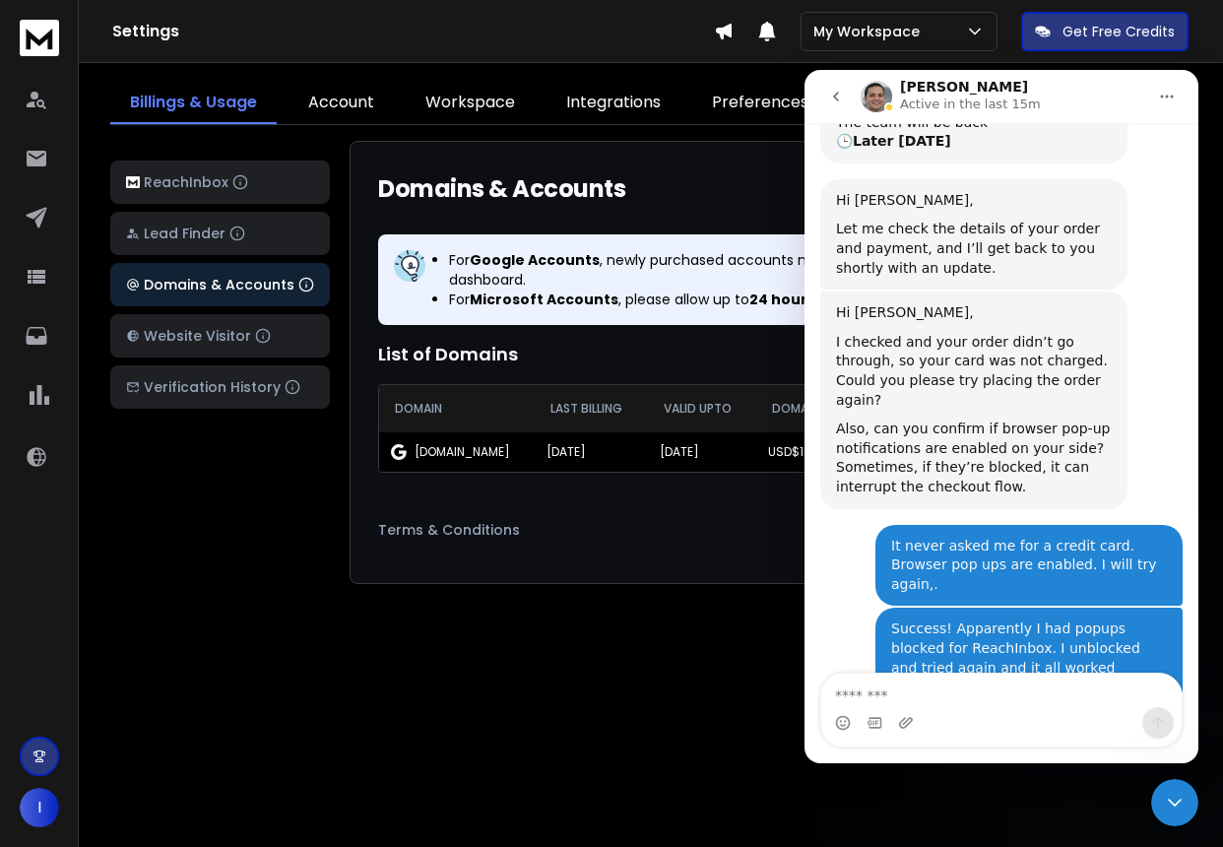
click at [1176, 811] on icon "Close Intercom Messenger" at bounding box center [1175, 802] width 24 height 24
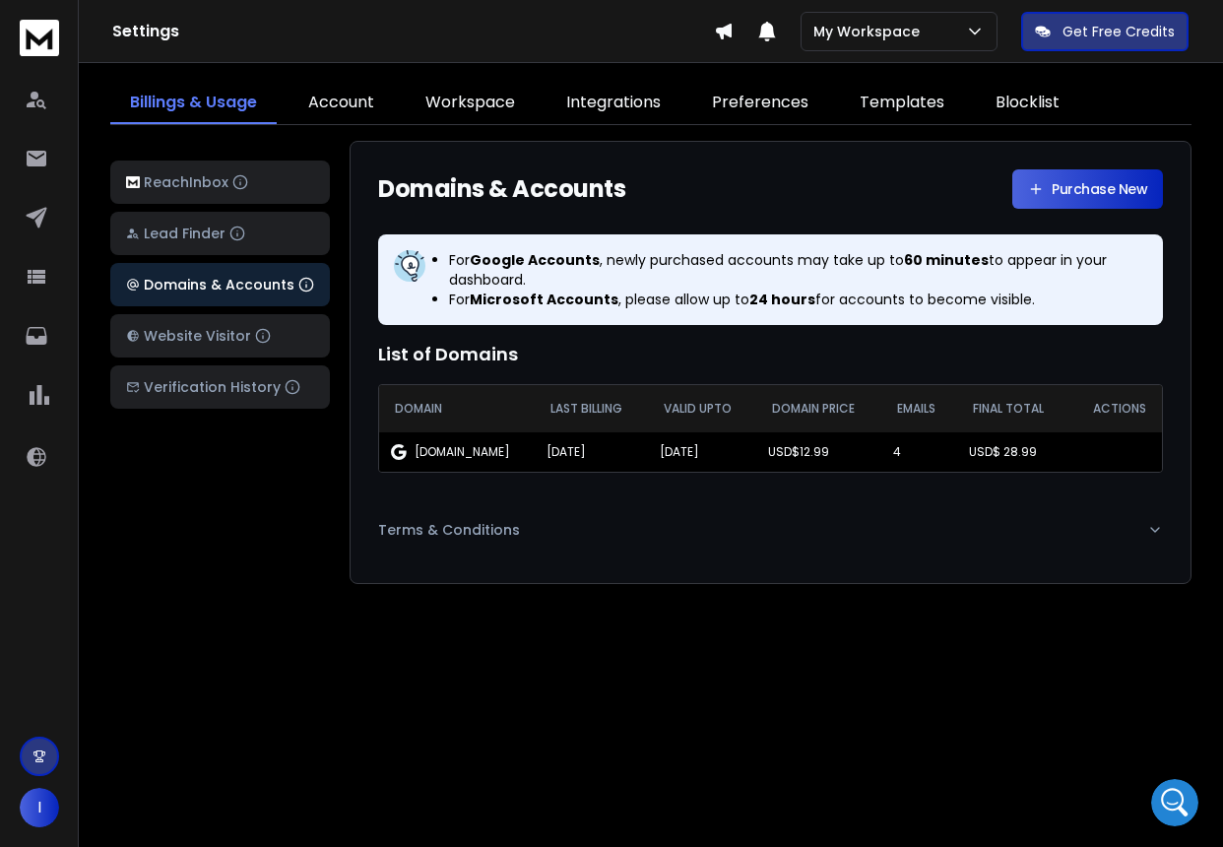
click at [161, 639] on div "ReachInbox Lead Finder Domains & Accounts Website Visitor Verification History …" at bounding box center [650, 485] width 1081 height 689
